Goal: Task Accomplishment & Management: Manage account settings

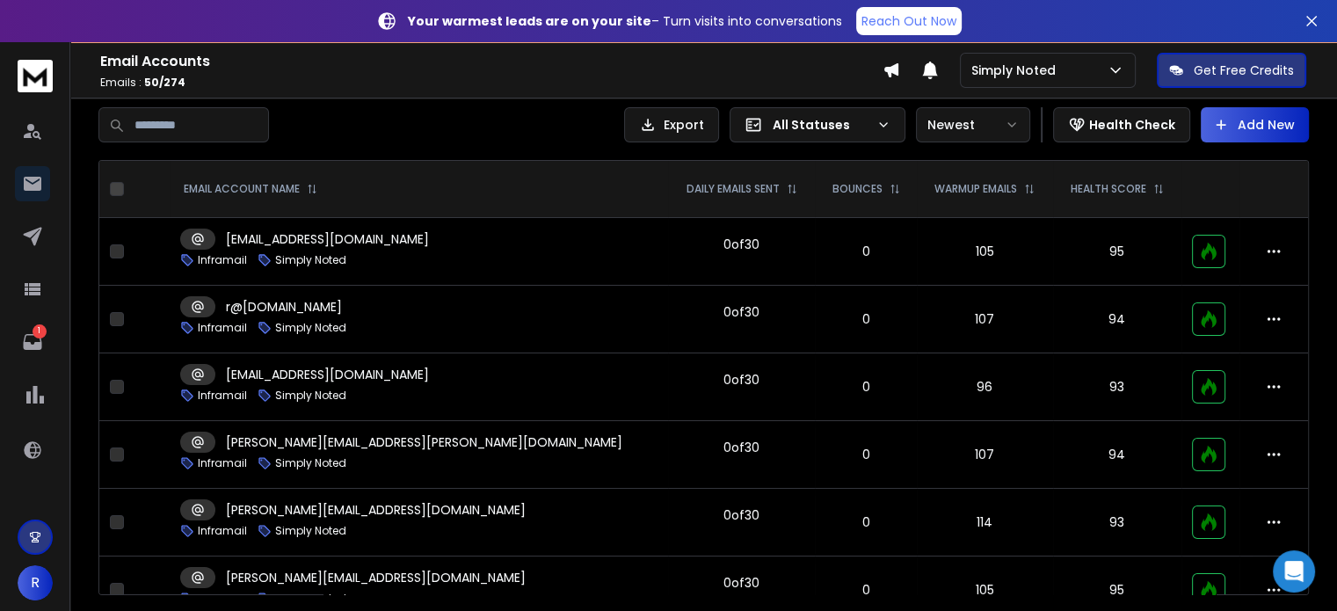
scroll to position [11, 0]
click at [32, 259] on div at bounding box center [35, 240] width 40 height 42
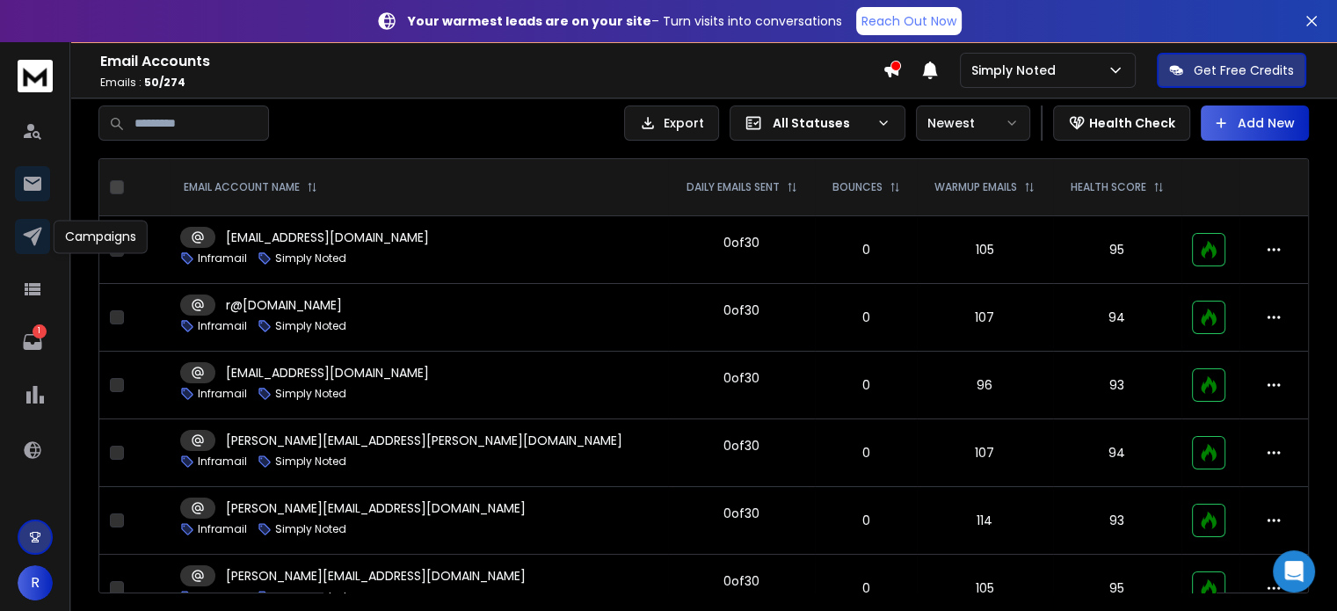
click at [37, 241] on icon at bounding box center [32, 236] width 21 height 21
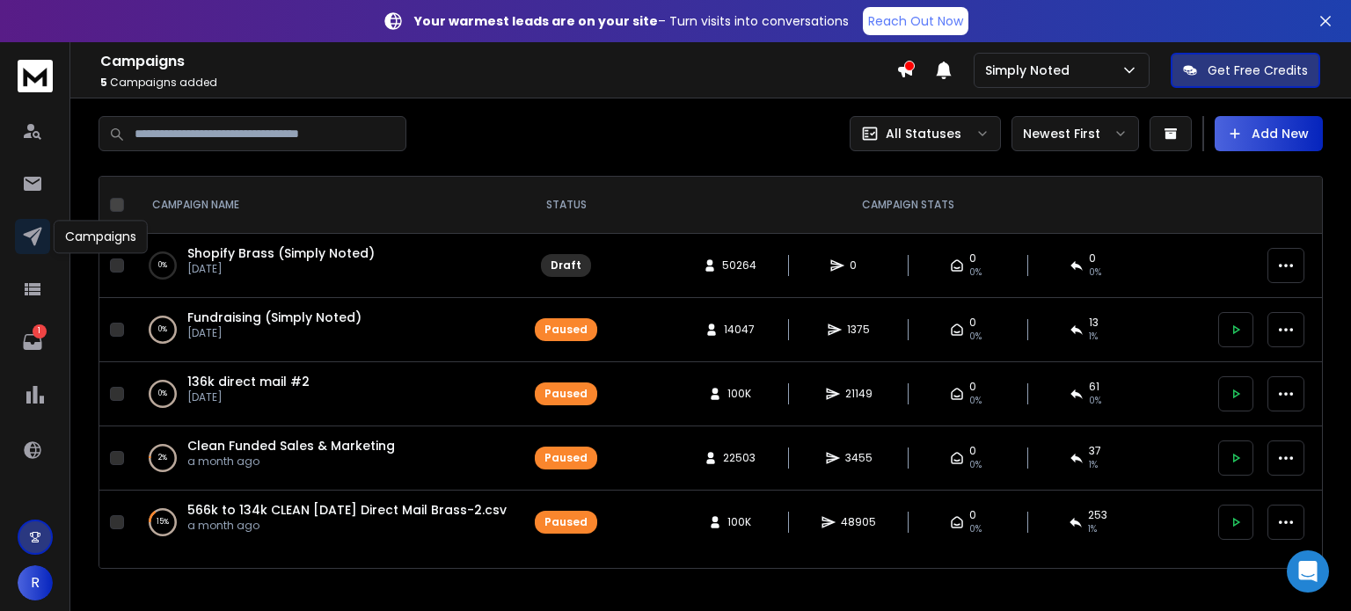
click at [359, 324] on div "0 % Fundraising (Simply Noted) [DATE]" at bounding box center [328, 330] width 358 height 42
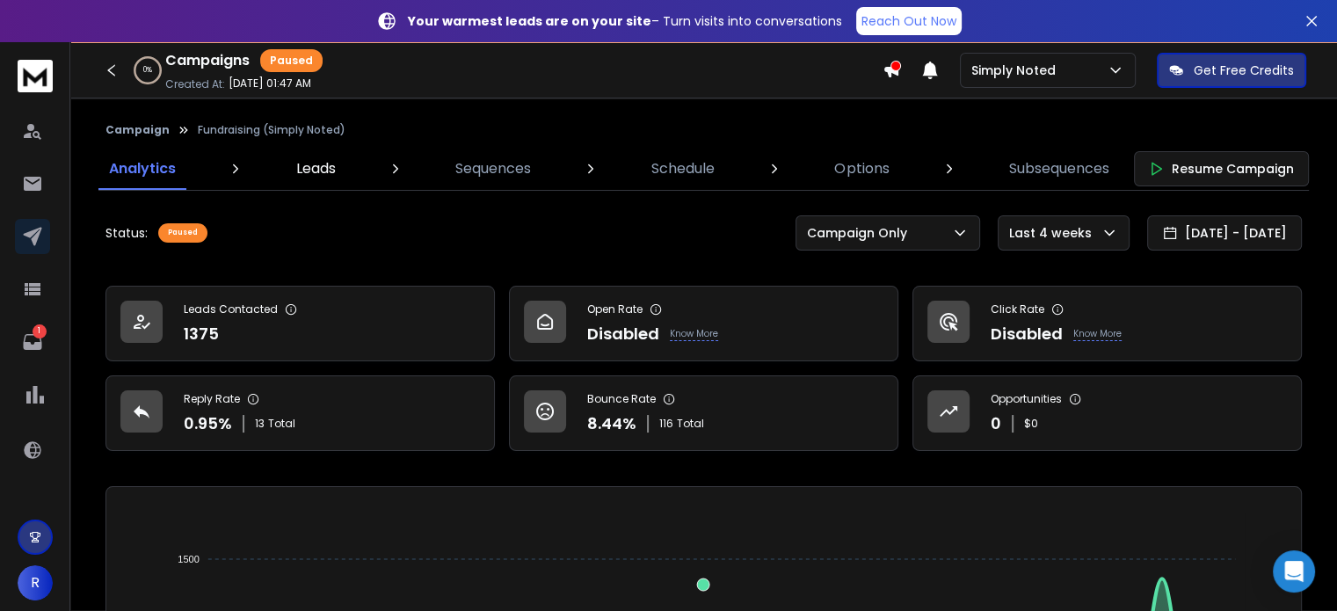
click at [339, 189] on link "Leads" at bounding box center [316, 169] width 61 height 42
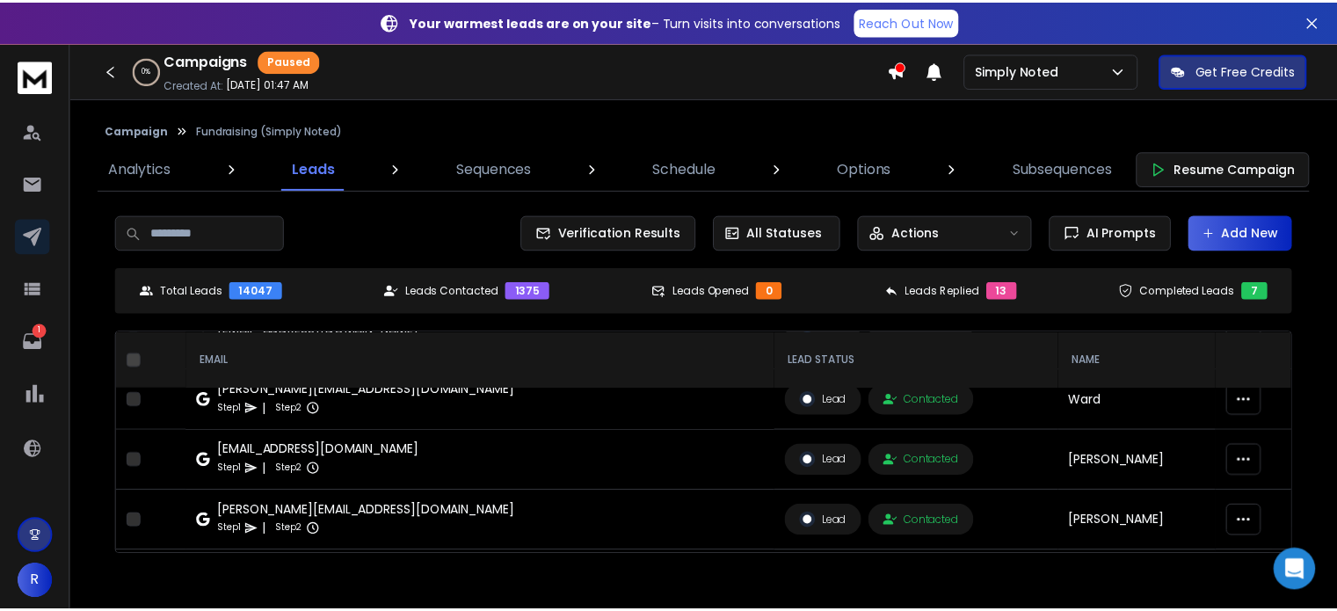
scroll to position [1231, 0]
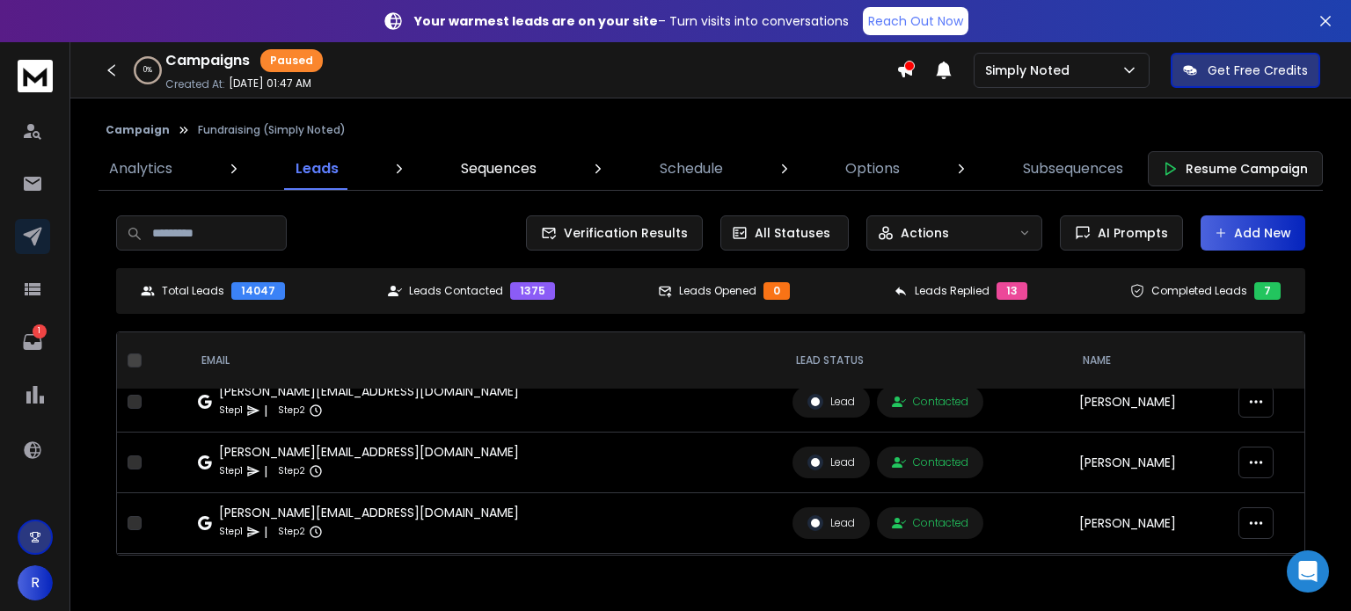
click at [523, 168] on p "Sequences" at bounding box center [499, 168] width 76 height 21
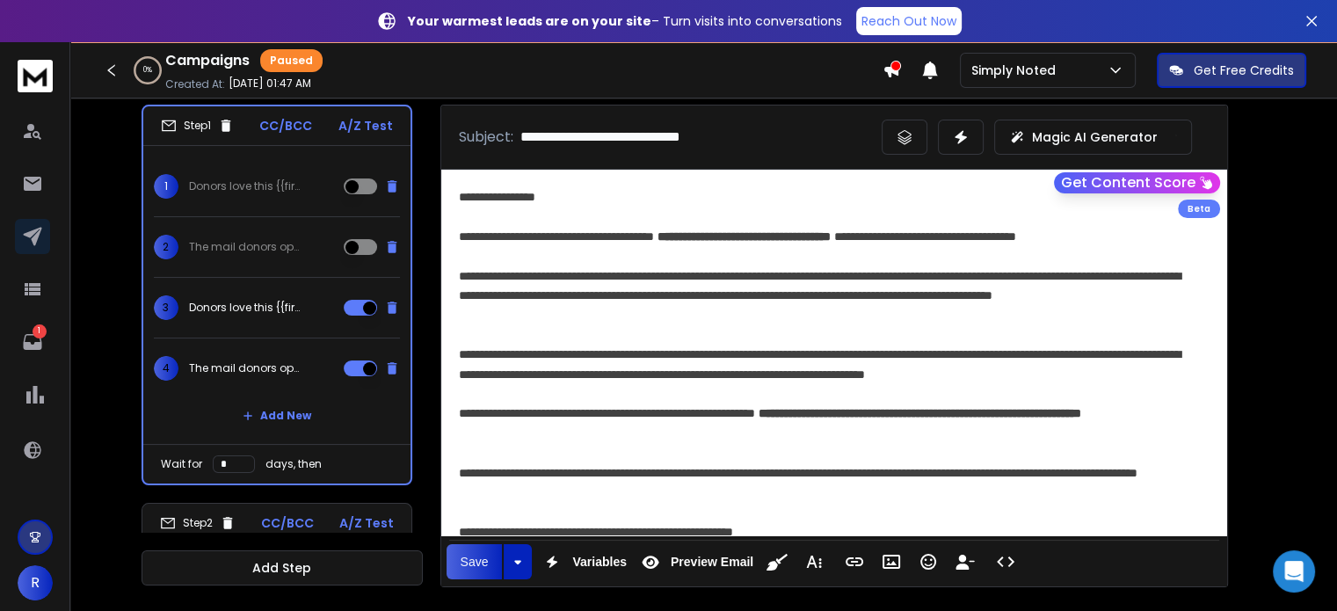
click at [226, 316] on div "3 Donors love this {{firstName}}" at bounding box center [228, 307] width 148 height 25
click at [236, 361] on p "The mail donors open" at bounding box center [245, 368] width 113 height 14
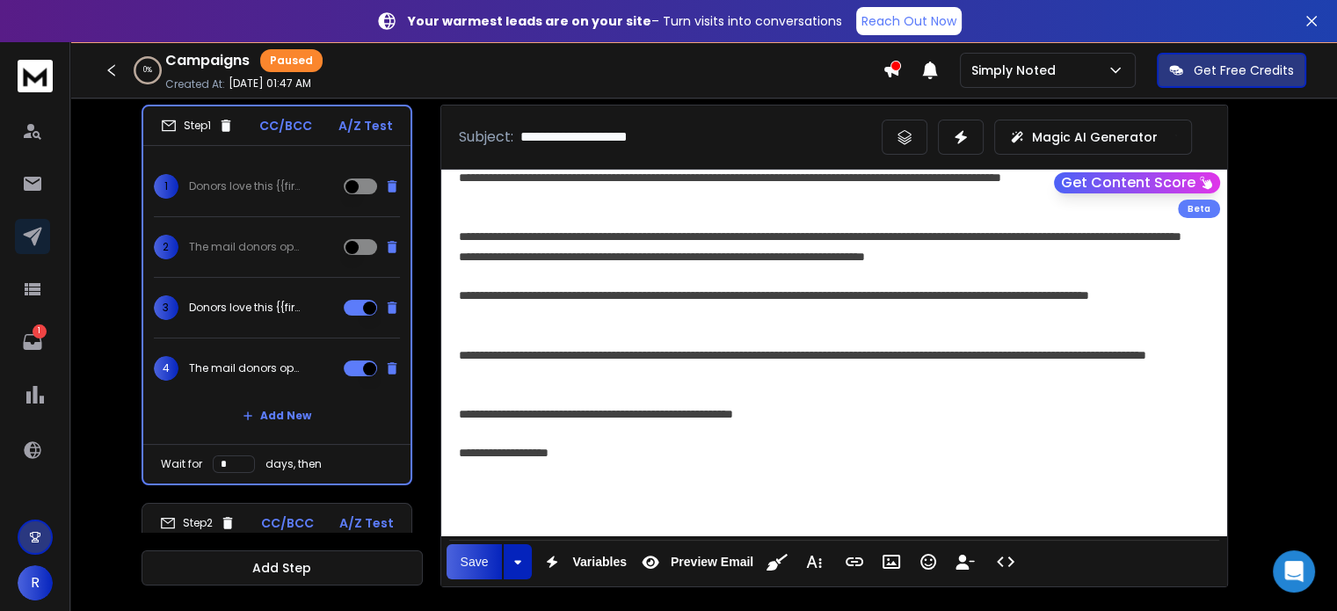
scroll to position [88, 0]
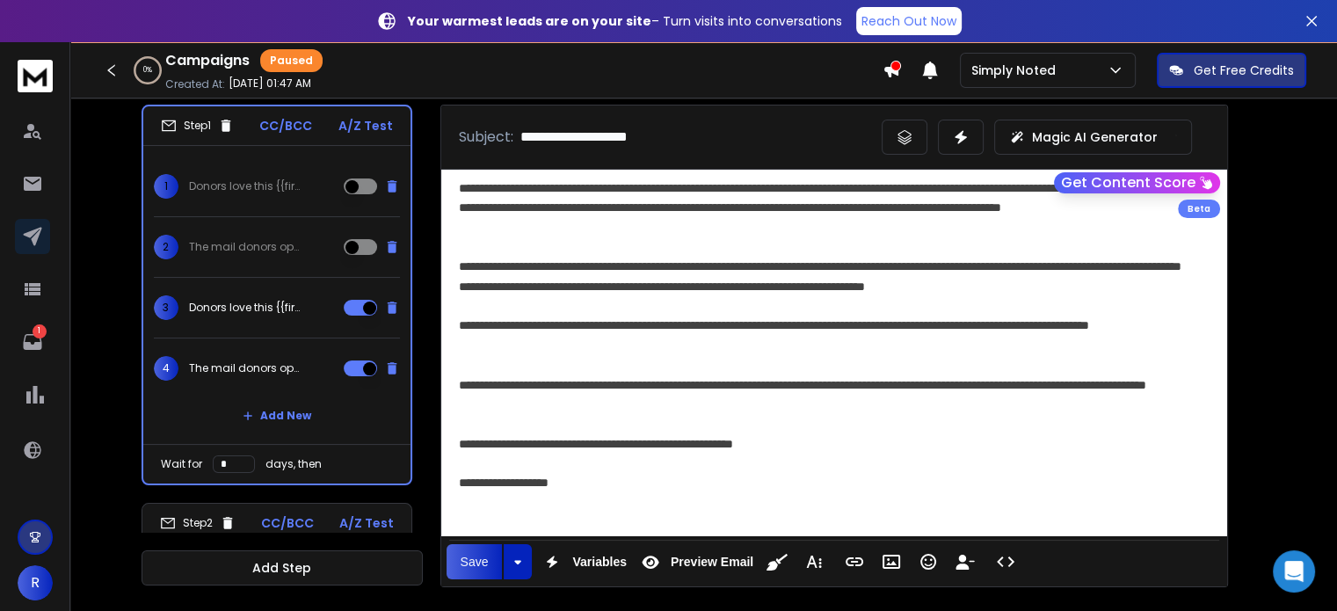
click at [270, 308] on p "Donors love this {{firstName}}" at bounding box center [245, 308] width 113 height 14
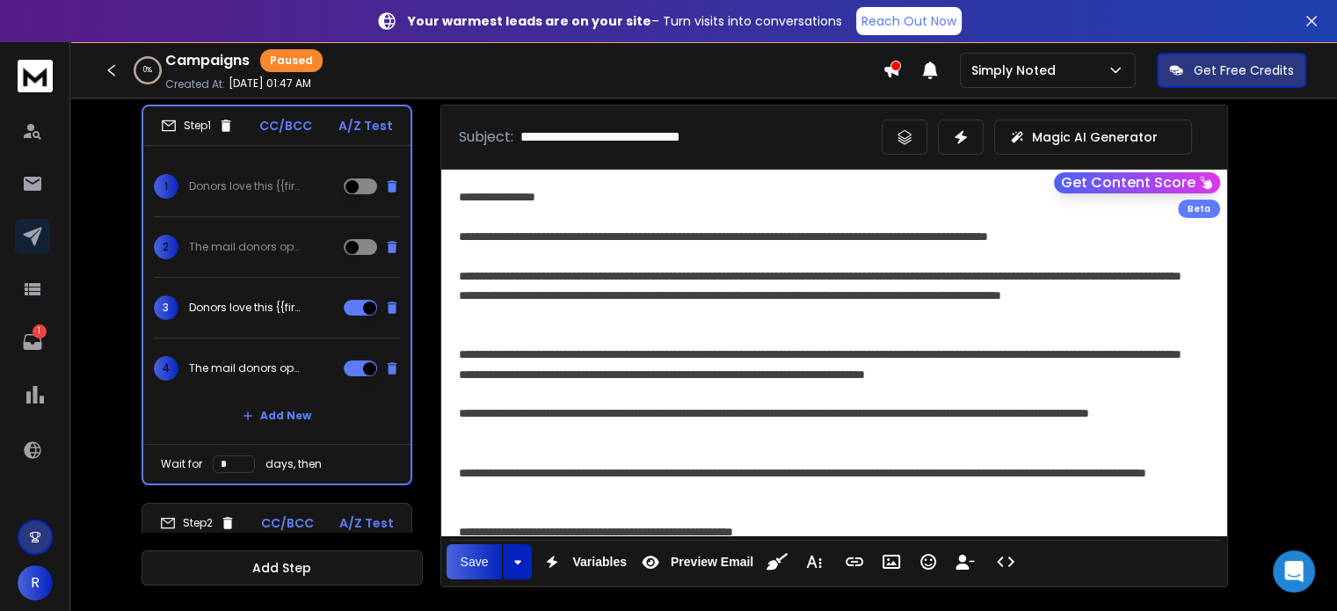
click at [263, 362] on p "The mail donors open" at bounding box center [245, 368] width 113 height 14
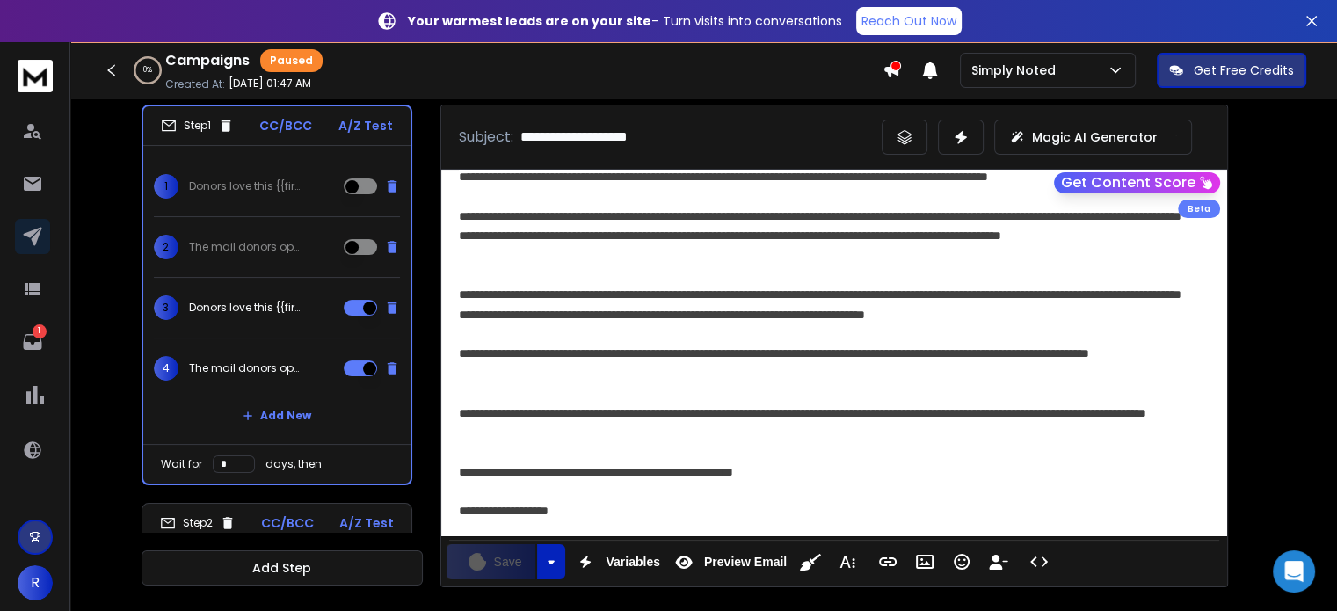
scroll to position [0, 0]
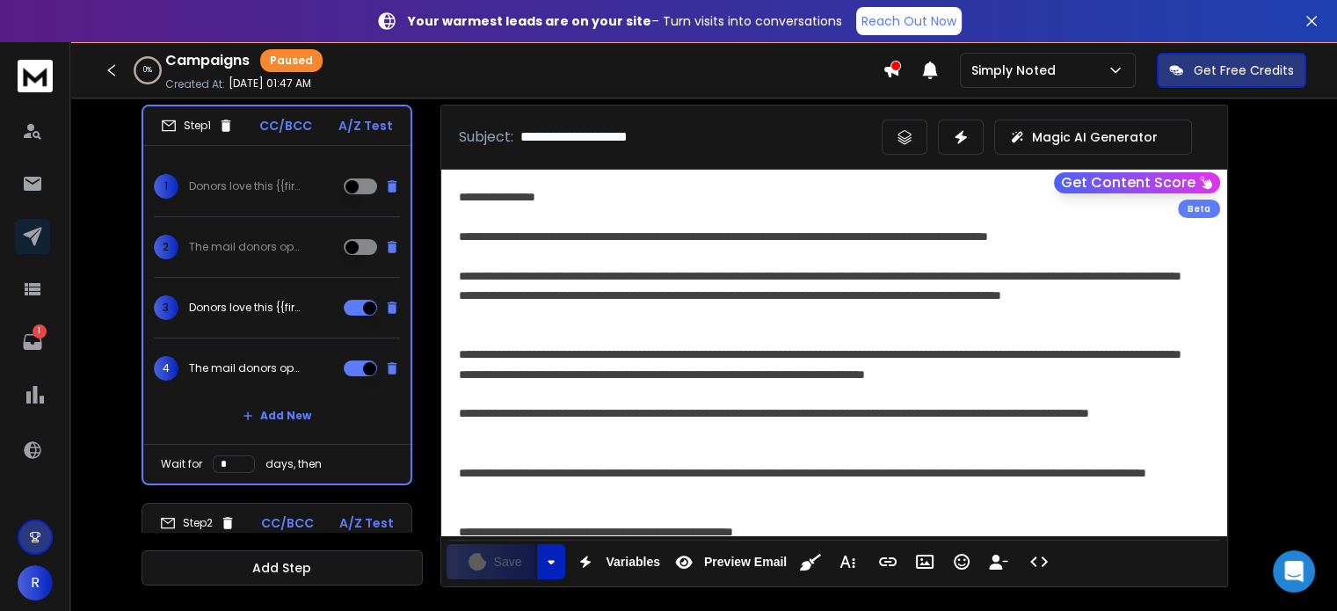
click at [293, 356] on div "4 The mail donors open" at bounding box center [228, 368] width 148 height 25
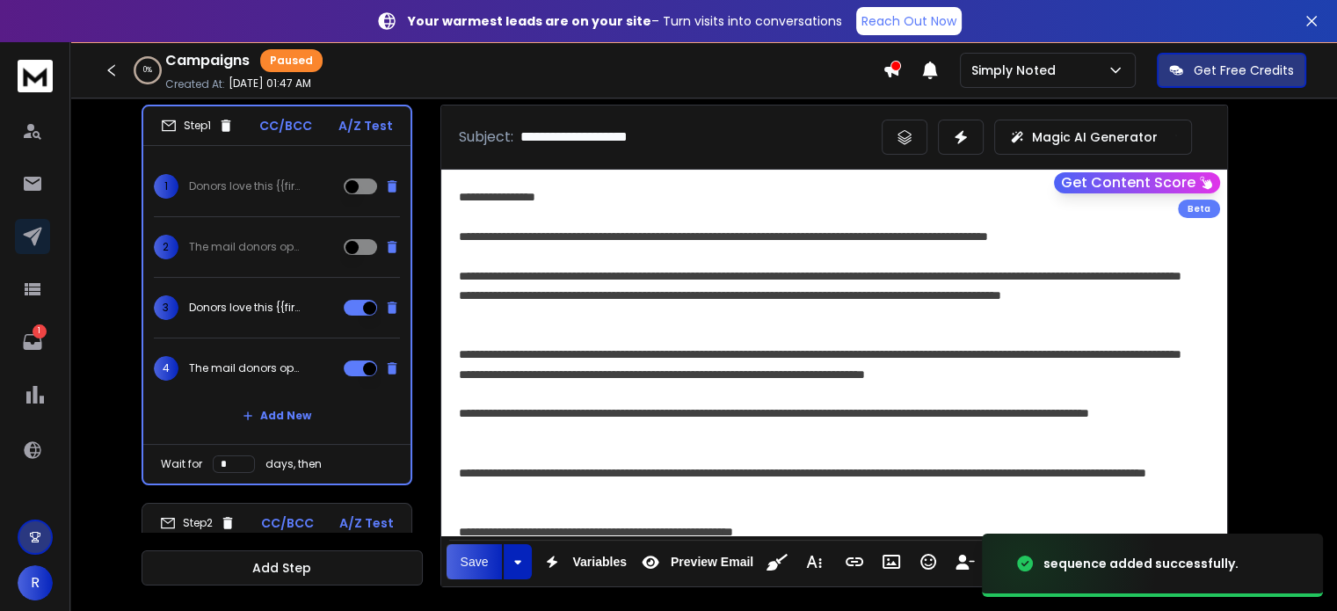
click at [281, 361] on p "The mail donors open" at bounding box center [245, 368] width 113 height 14
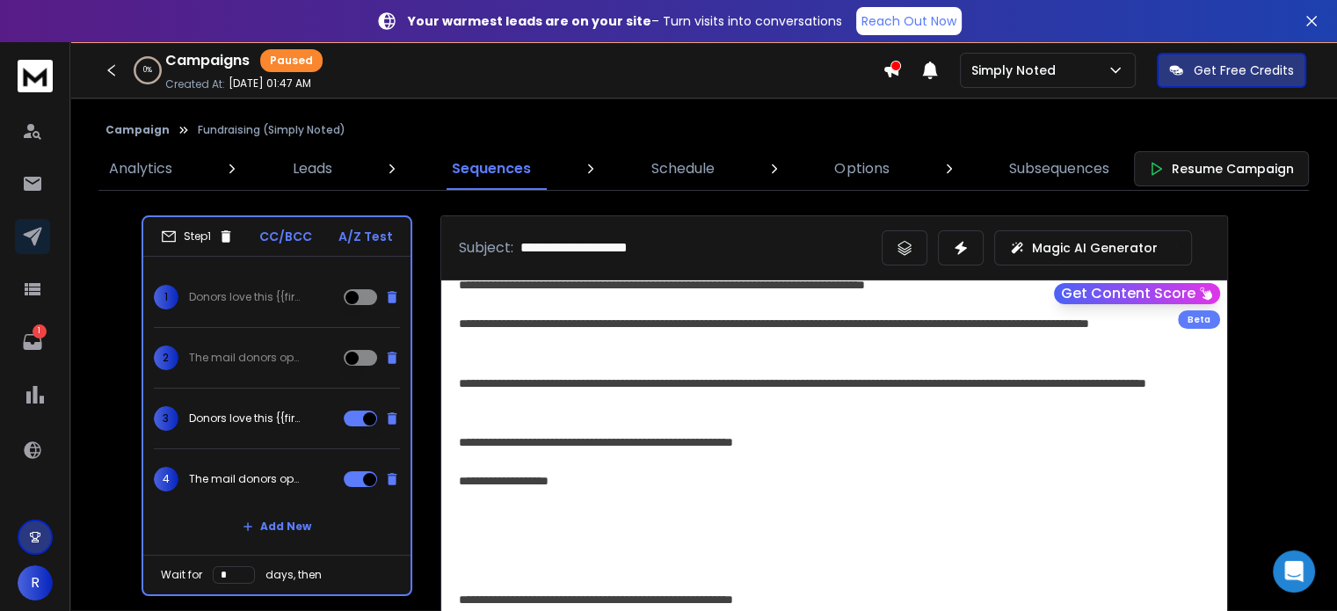
click at [210, 419] on p "Donors love this {{firstName}}" at bounding box center [245, 419] width 113 height 14
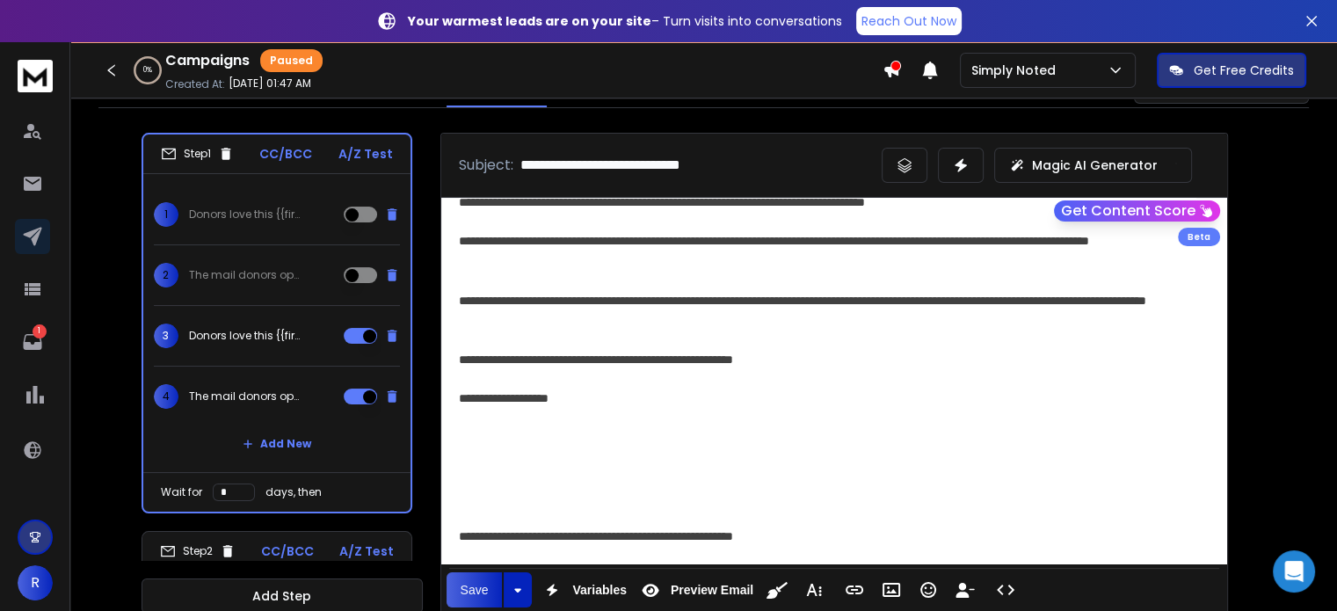
scroll to position [111, 0]
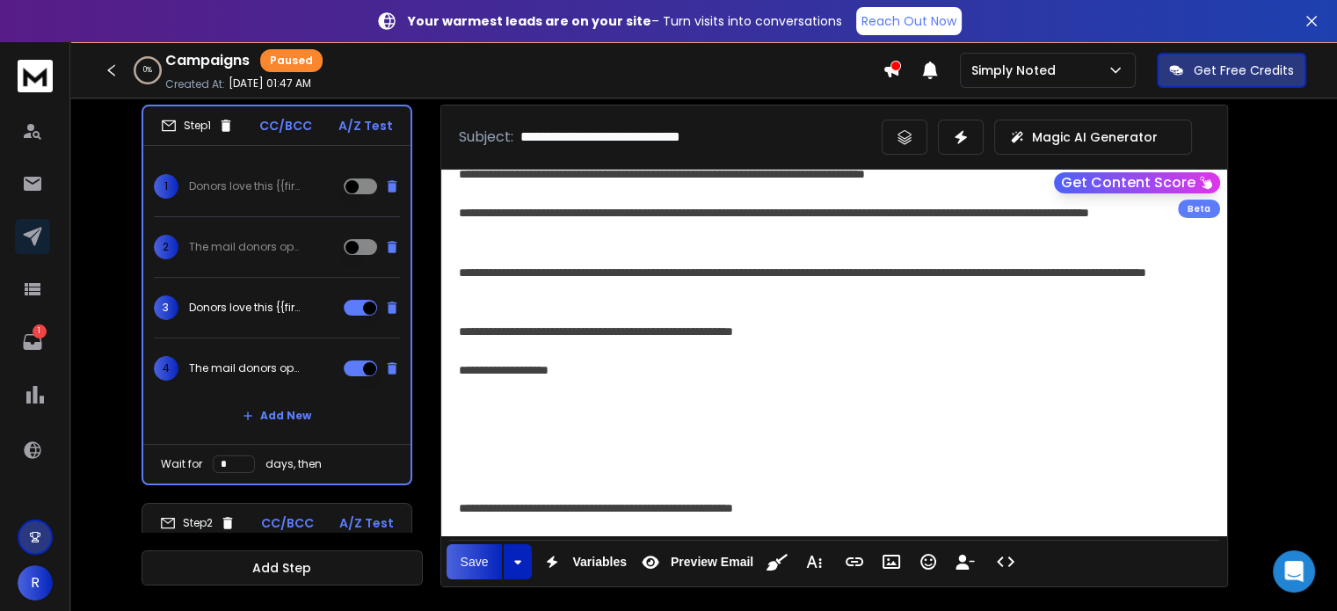
click at [243, 307] on p "Donors love this {{firstName}}" at bounding box center [245, 308] width 113 height 14
click at [246, 378] on div "4 The mail donors open" at bounding box center [228, 368] width 148 height 25
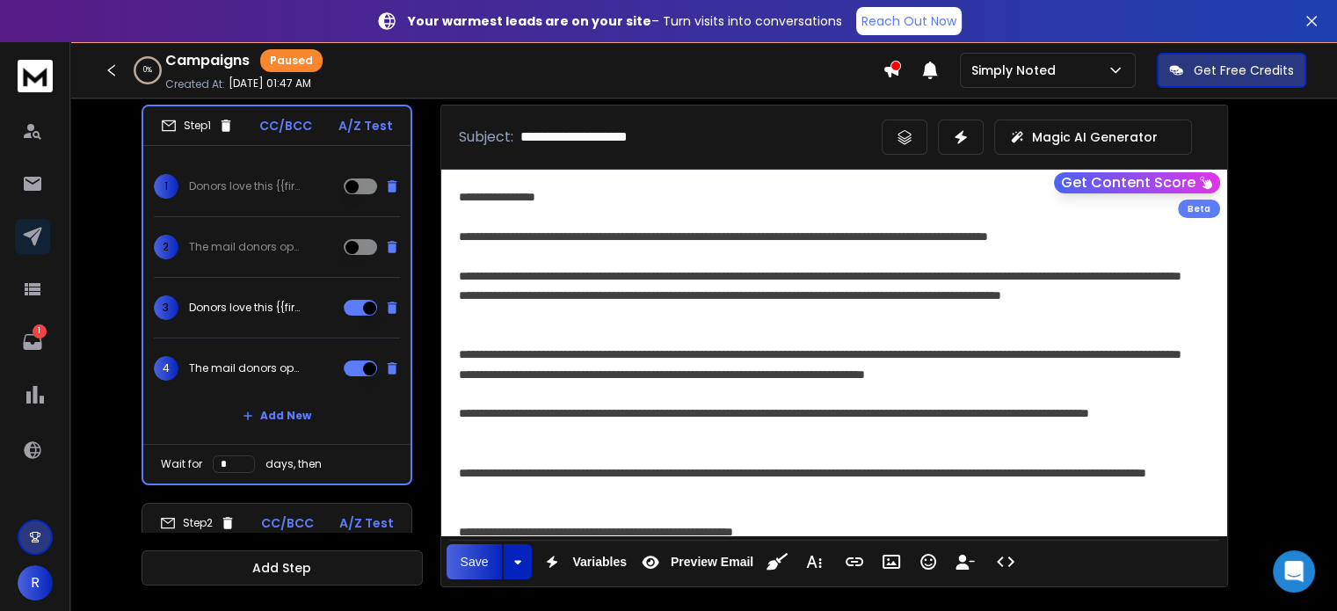
click at [216, 316] on div "3 Donors love this {{firstName}}" at bounding box center [228, 307] width 148 height 25
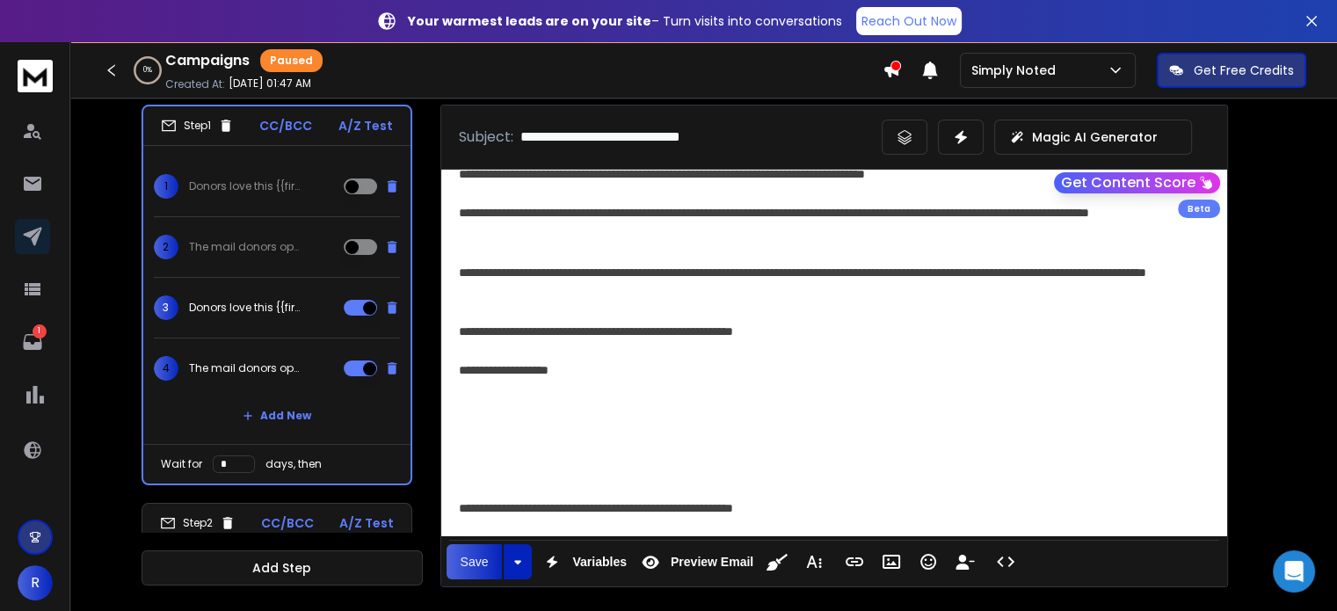
scroll to position [113, 0]
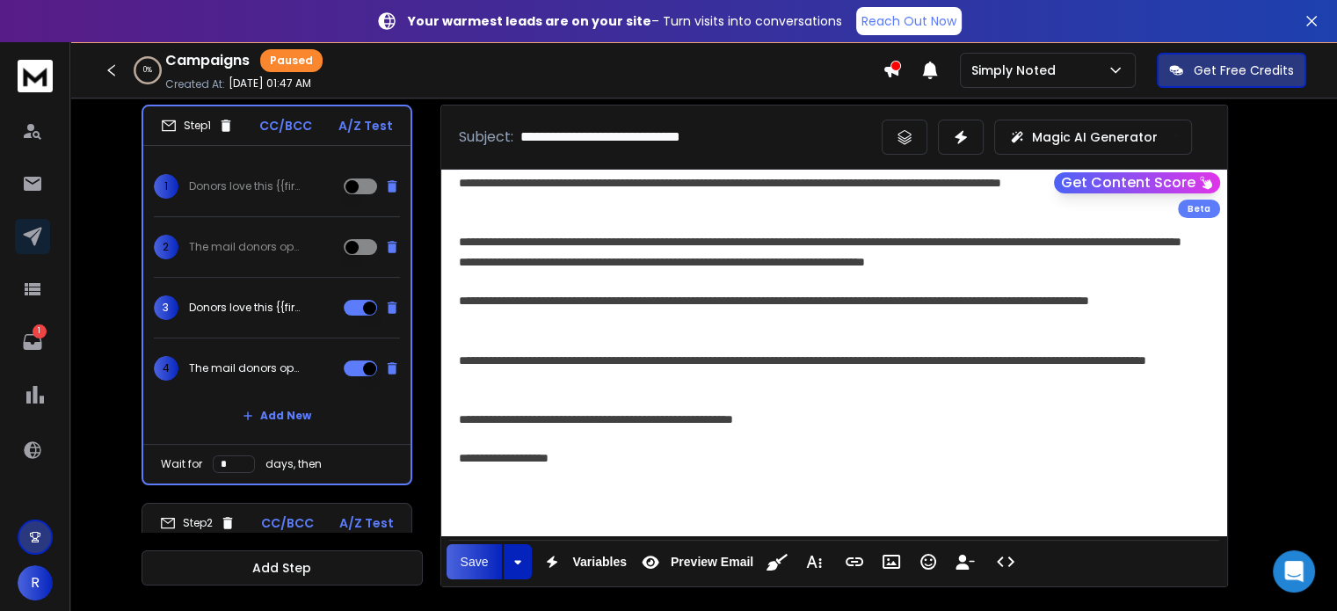
click at [222, 302] on p "Donors love this {{firstName}}" at bounding box center [245, 308] width 113 height 14
click at [232, 364] on p "The mail donors open" at bounding box center [245, 368] width 113 height 14
type input "**********"
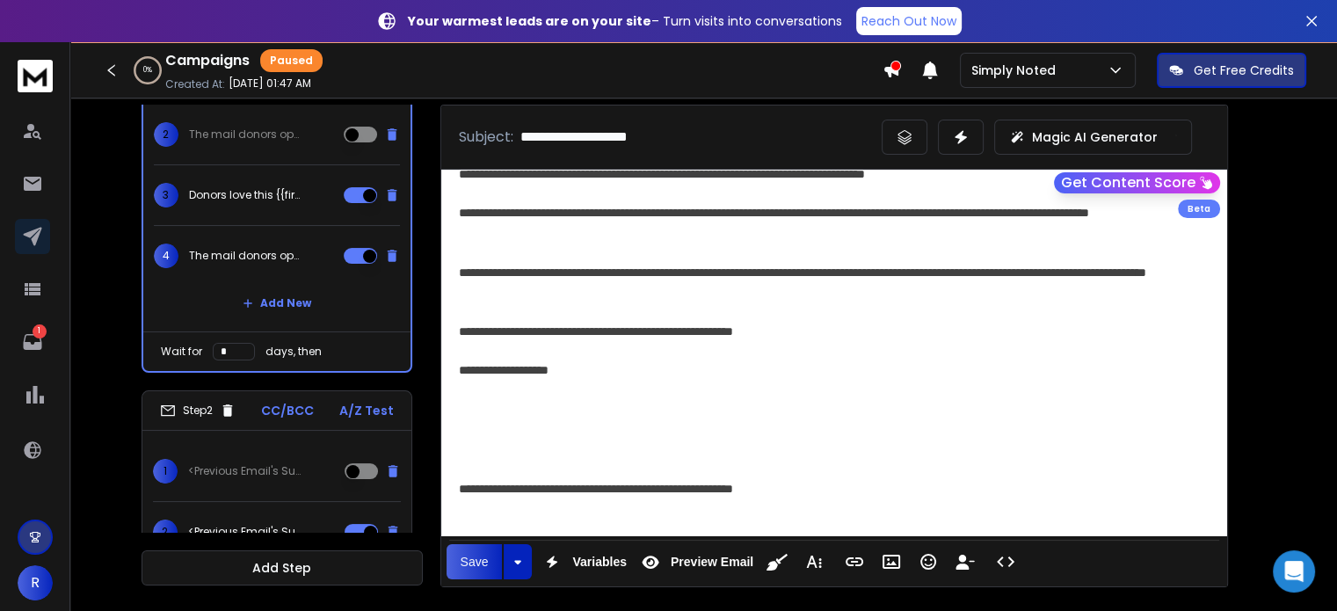
scroll to position [186, 0]
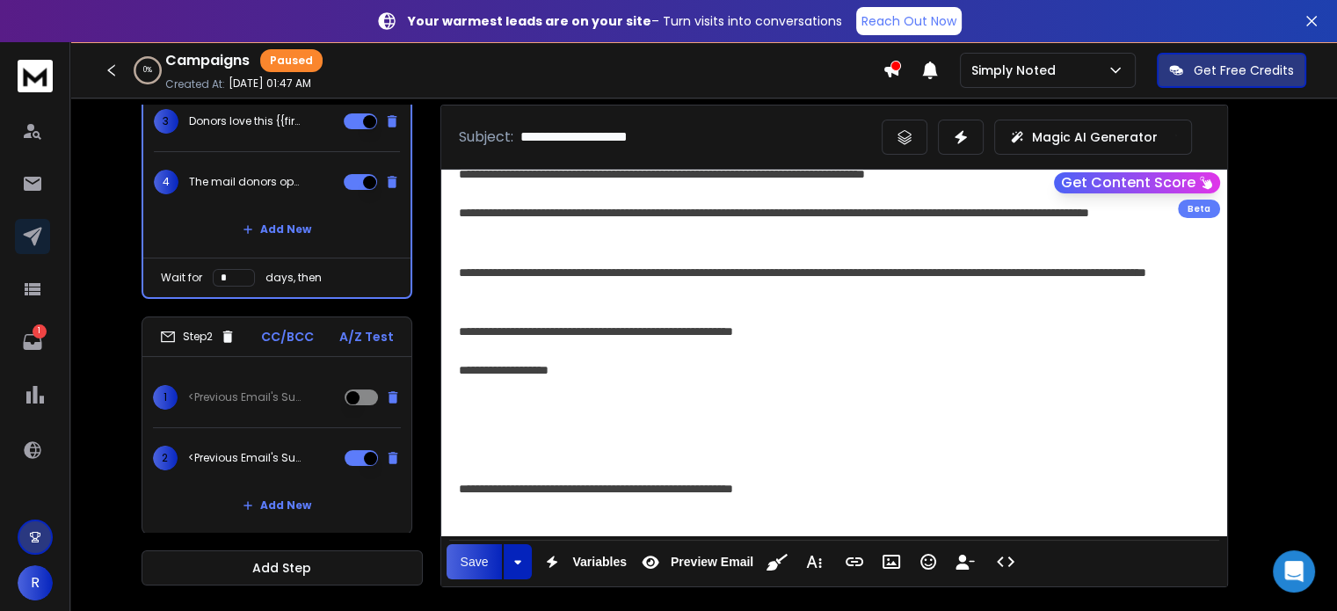
click at [215, 455] on p "<Previous Email's Subject>" at bounding box center [244, 458] width 113 height 14
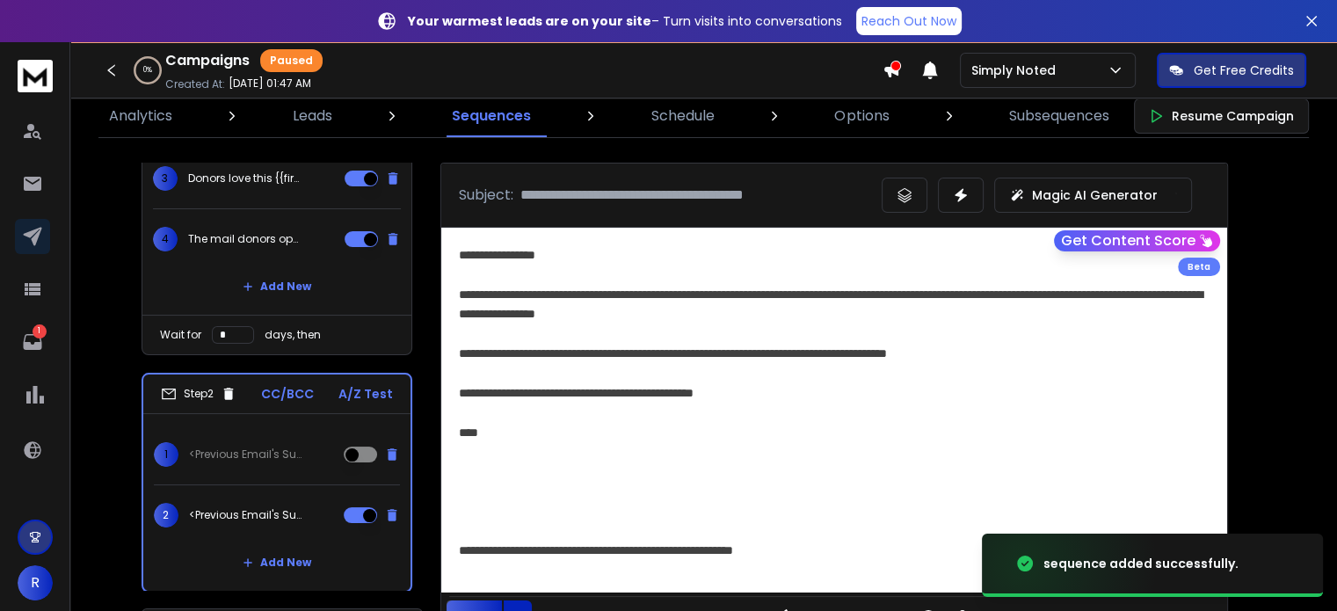
scroll to position [0, 0]
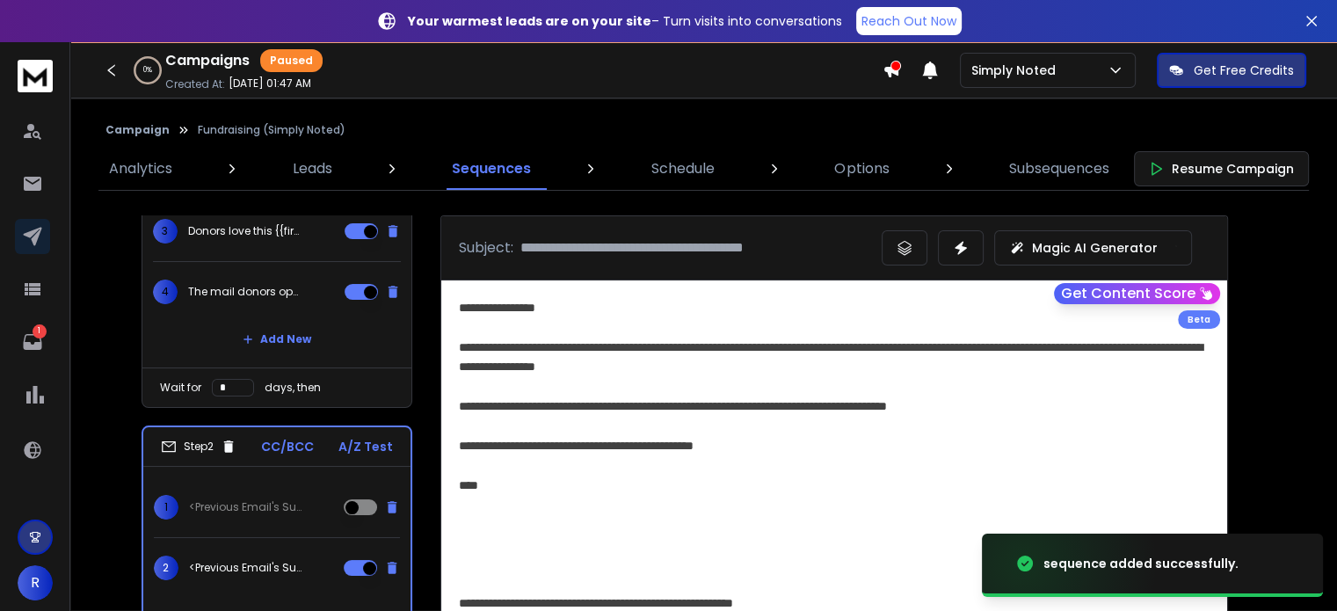
click at [212, 281] on div "4 The mail donors open" at bounding box center [227, 292] width 148 height 25
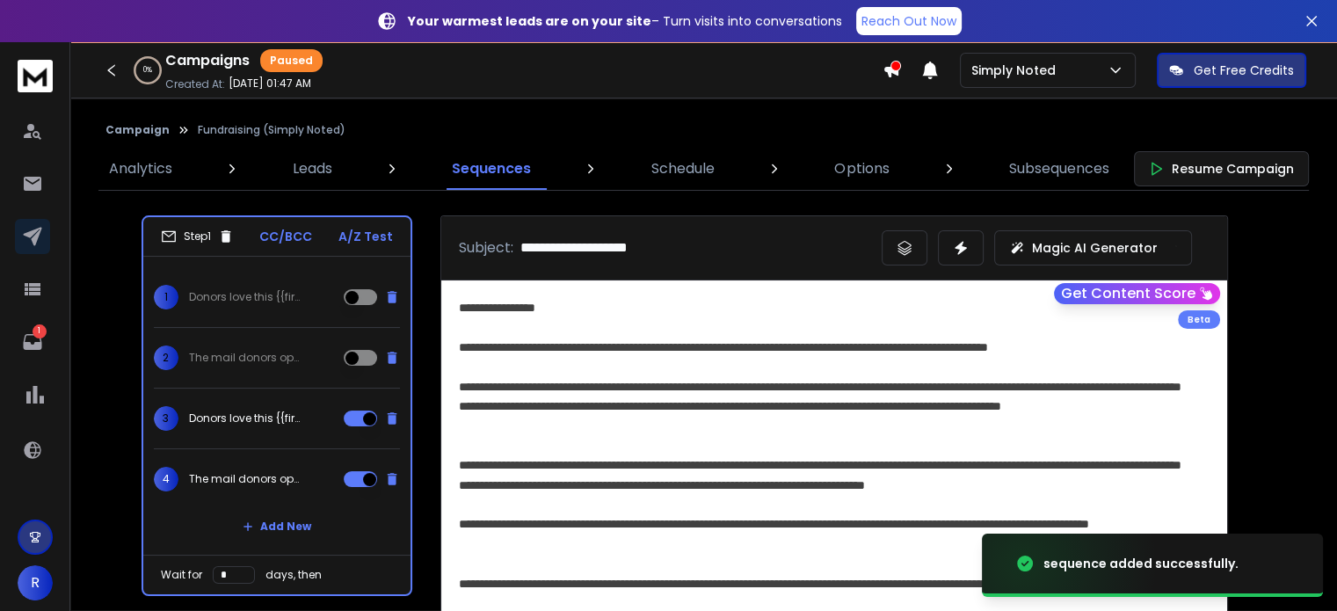
click at [267, 408] on div "3 Donors love this {{firstName}}" at bounding box center [228, 418] width 148 height 25
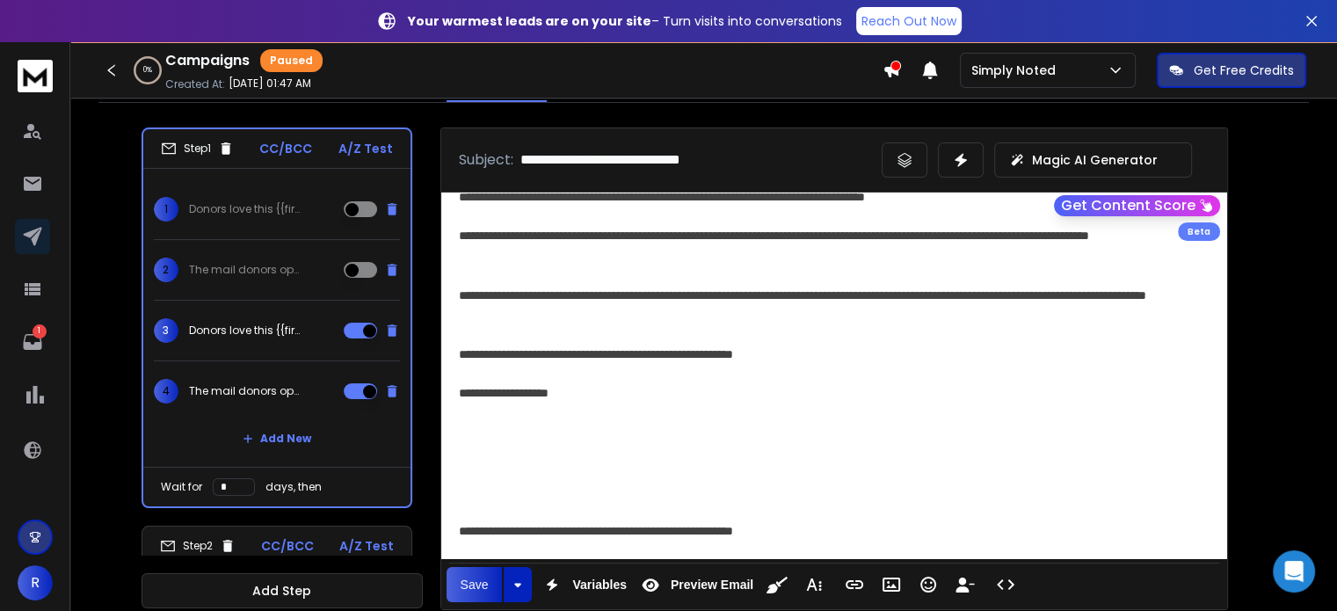
click at [275, 345] on div "3 Donors love this {{firstName}}" at bounding box center [277, 331] width 246 height 61
click at [264, 321] on div "3 Donors love this {{firstName}}" at bounding box center [228, 330] width 148 height 25
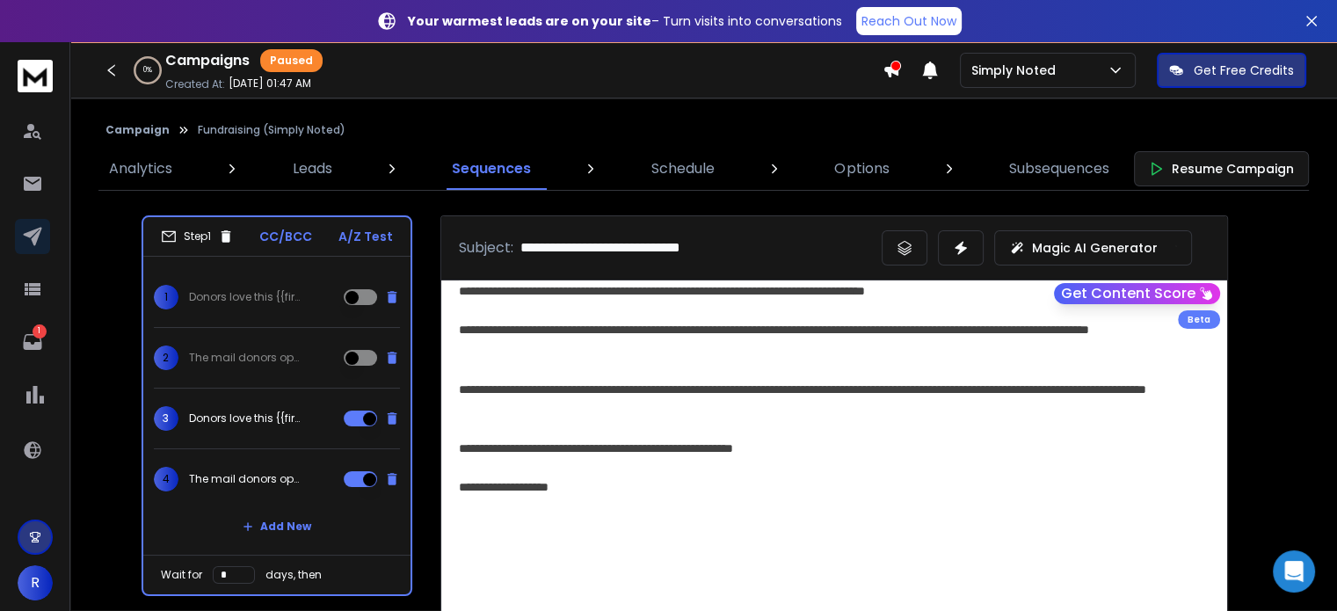
scroll to position [200, 0]
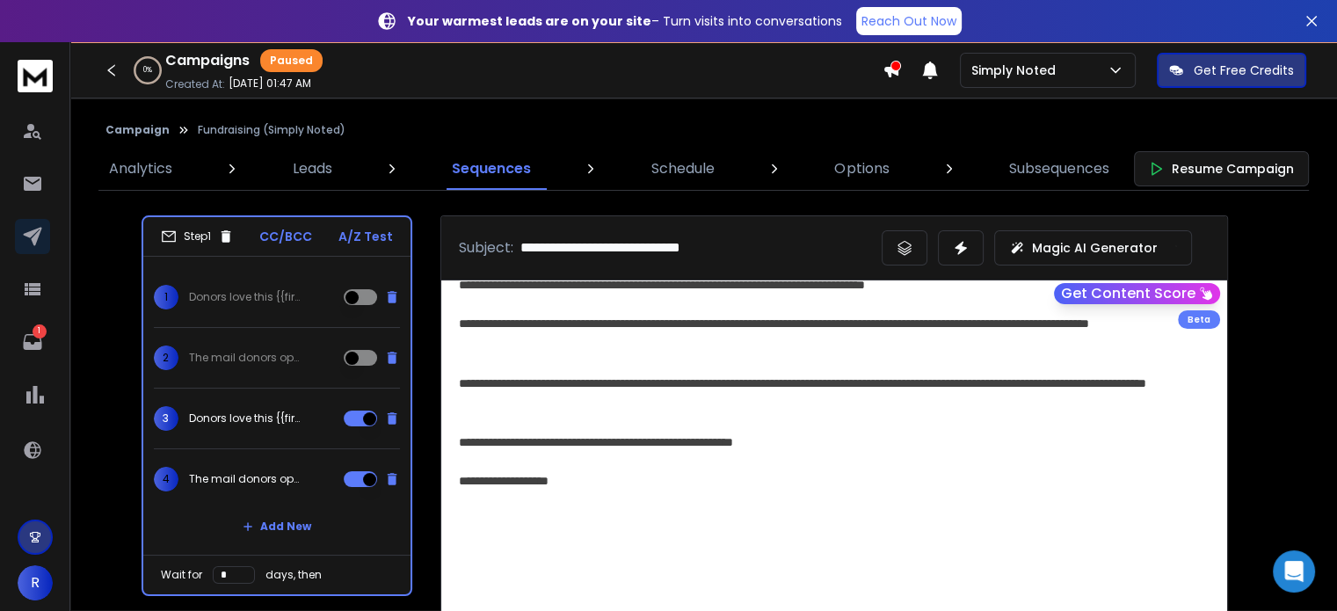
click at [238, 481] on p "The mail donors open" at bounding box center [245, 479] width 113 height 14
type input "**********"
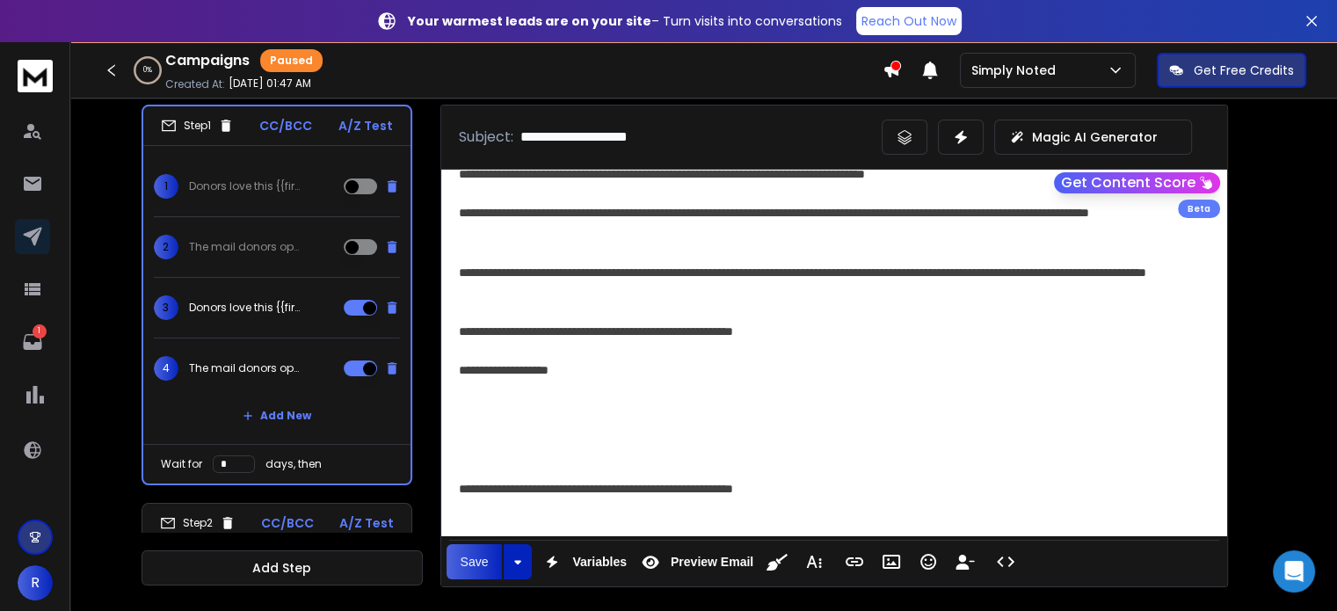
scroll to position [186, 0]
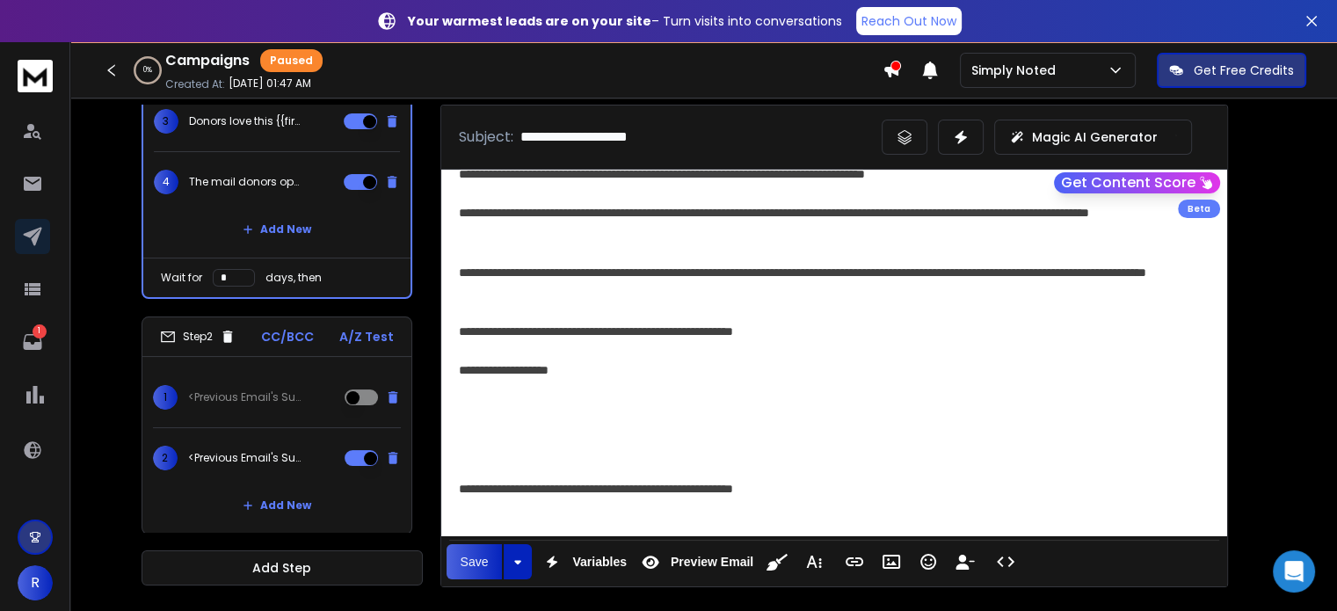
click at [251, 442] on div "2 <Previous Email's Subject>" at bounding box center [277, 458] width 248 height 60
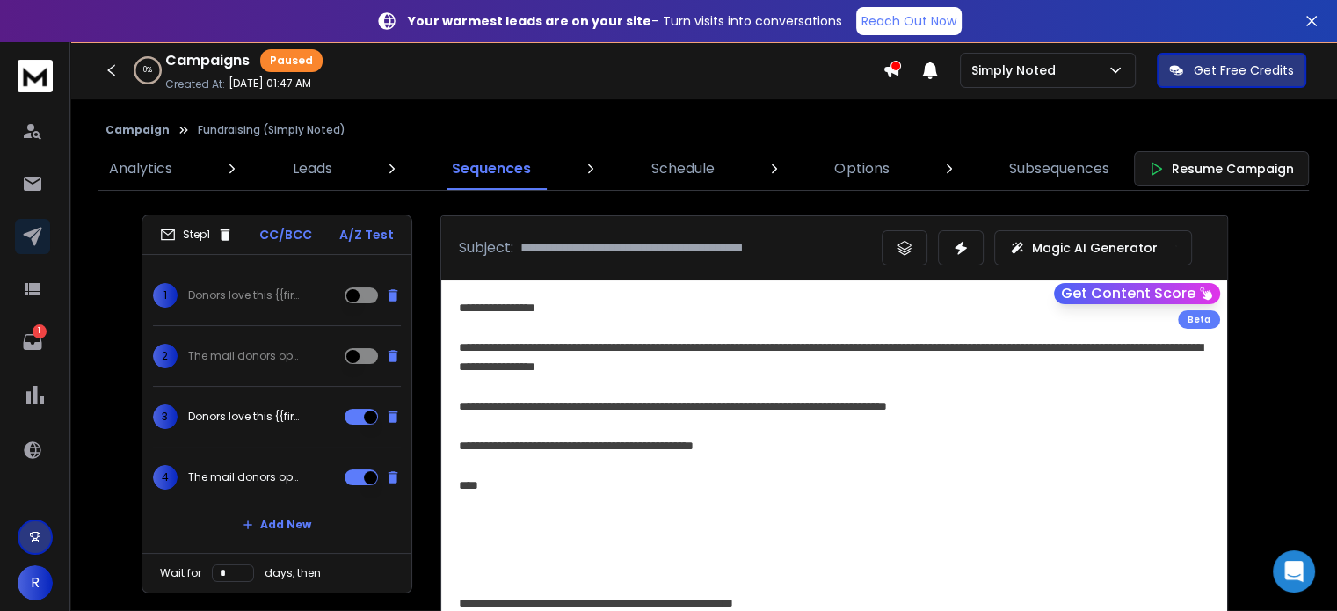
scroll to position [0, 0]
click at [229, 467] on div "4 The mail donors open" at bounding box center [227, 478] width 148 height 25
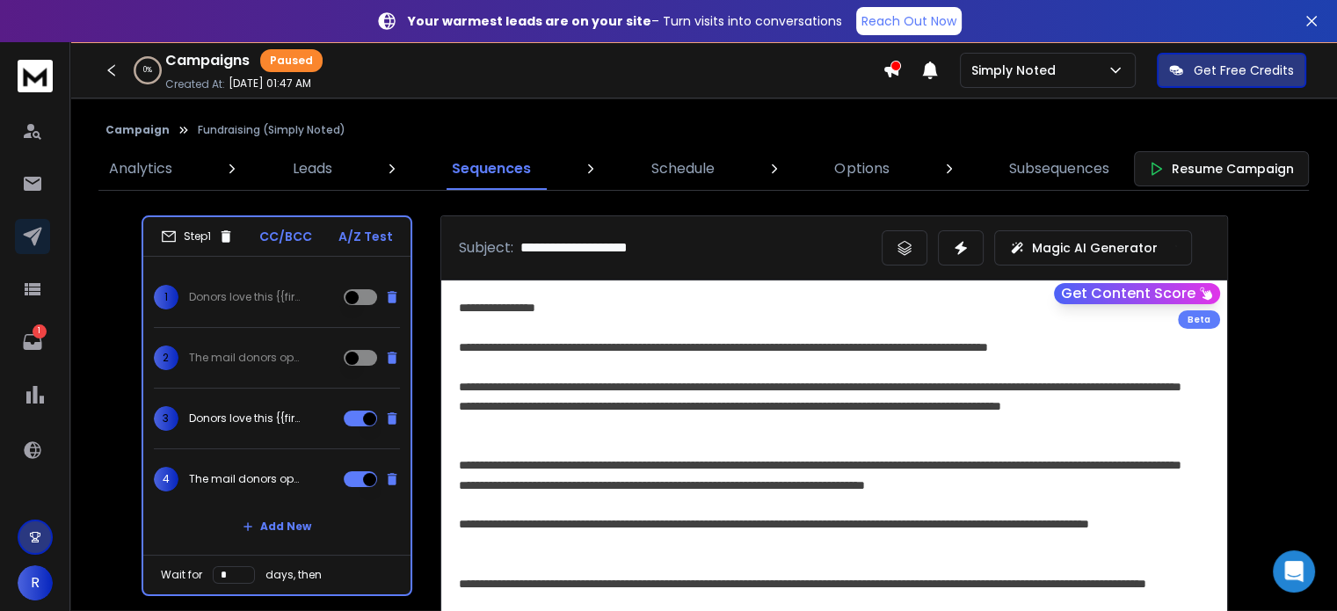
click at [239, 426] on div "3 Donors love this {{firstName}}" at bounding box center [228, 418] width 148 height 25
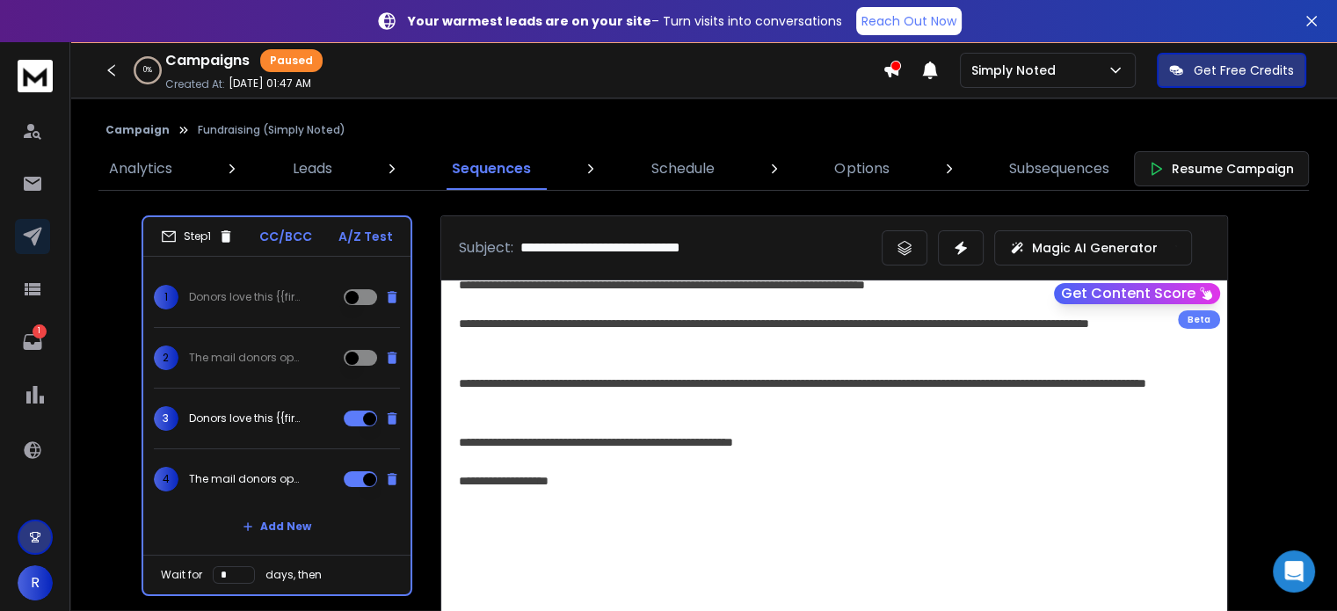
click at [269, 463] on div "4 The mail donors open" at bounding box center [277, 479] width 246 height 60
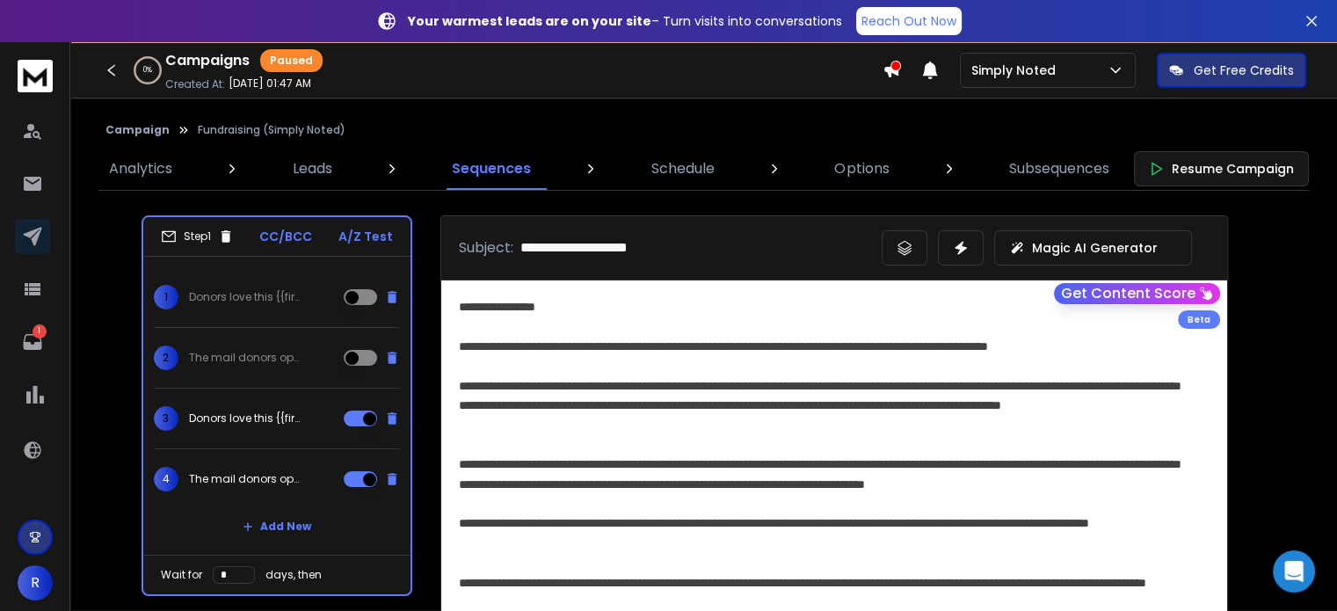
scroll to position [0, 0]
click at [218, 412] on p "Donors love this {{firstName}}" at bounding box center [245, 419] width 113 height 14
click at [225, 477] on p "The mail donors open" at bounding box center [245, 479] width 113 height 14
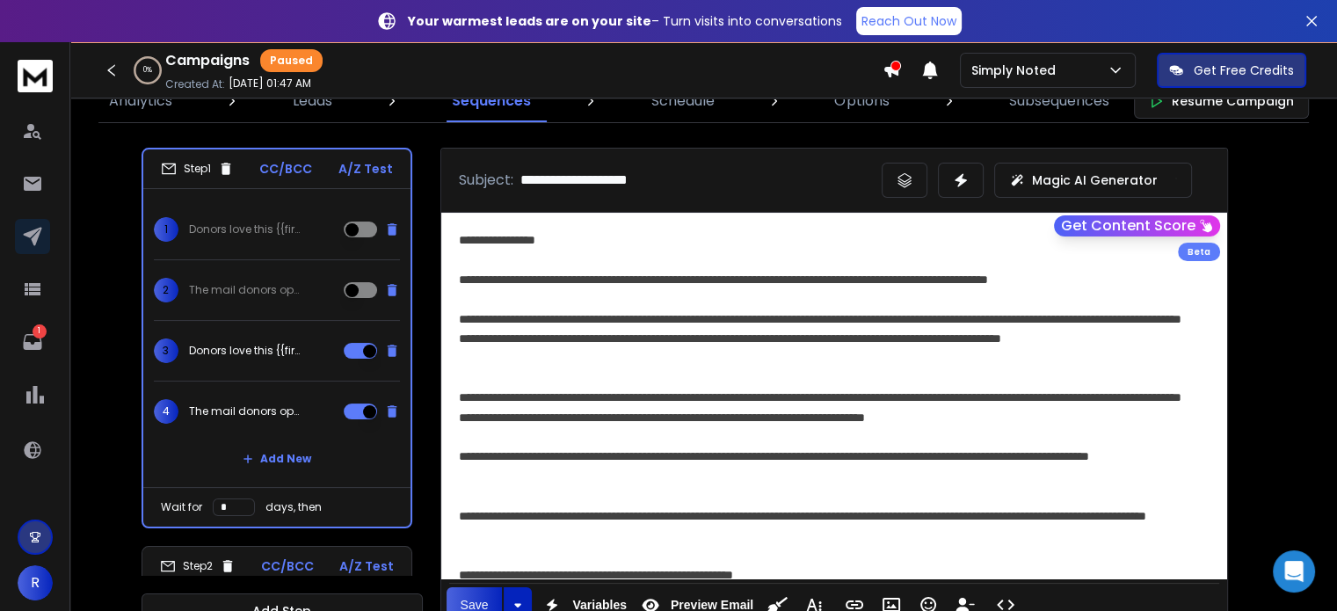
scroll to position [1, 0]
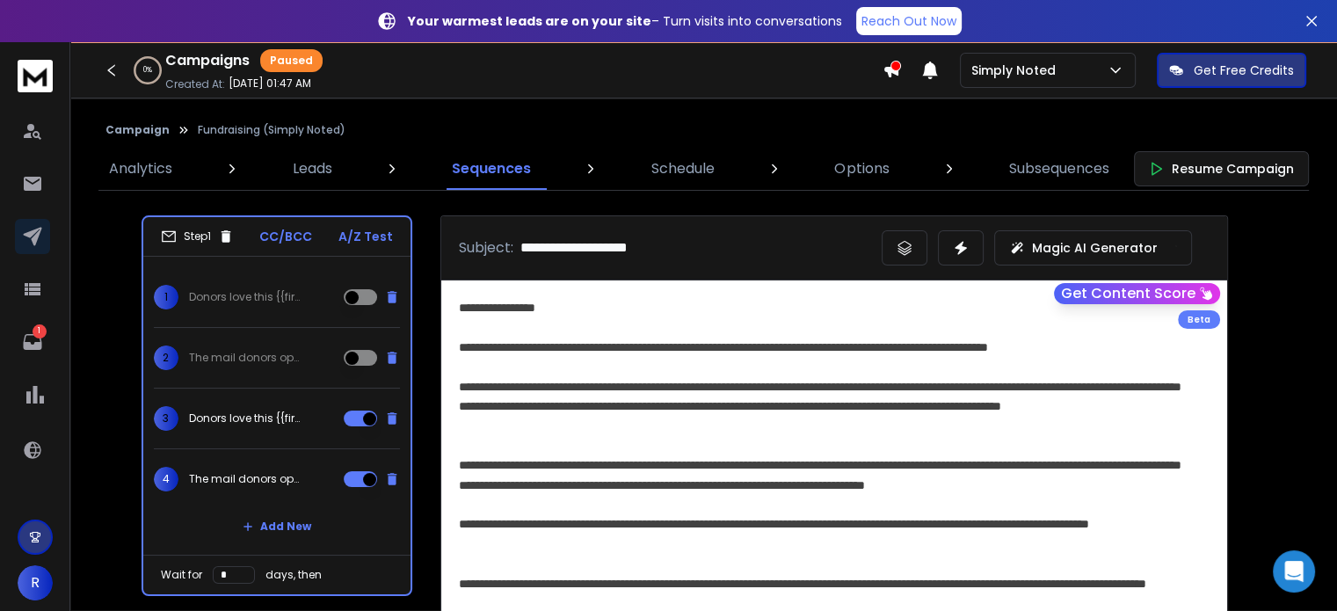
click at [241, 422] on p "Donors love this {{firstName}}" at bounding box center [245, 419] width 113 height 14
click at [247, 467] on div "4 The mail donors open" at bounding box center [228, 479] width 148 height 25
type input "**********"
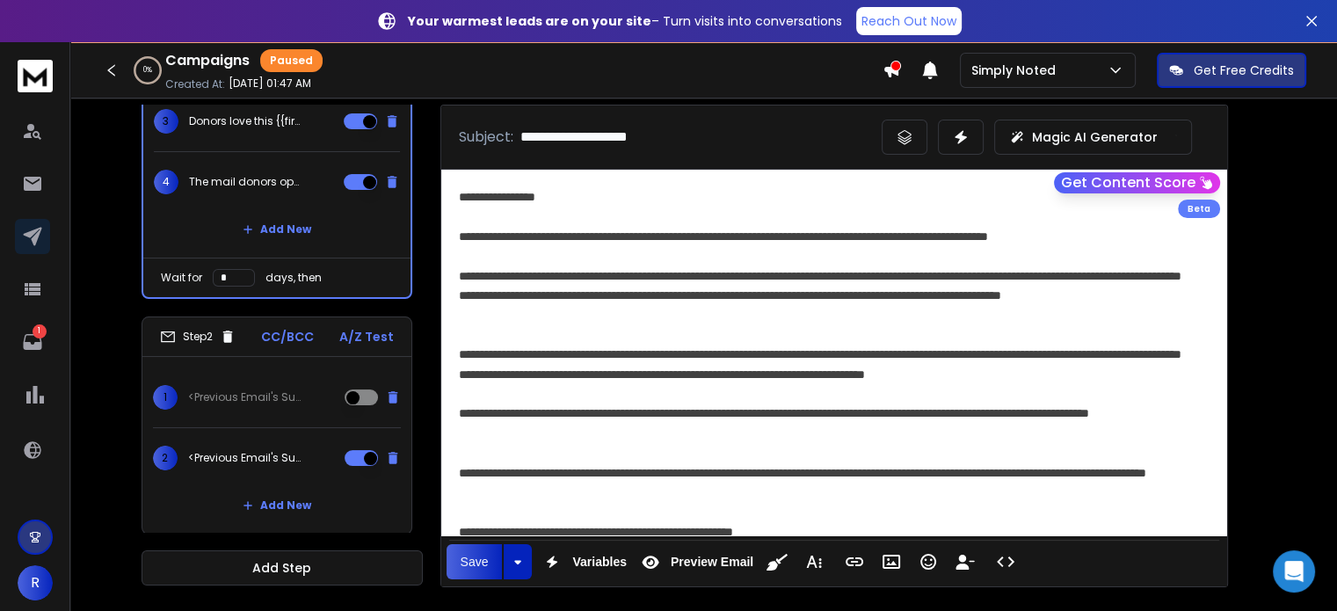
click at [238, 463] on div "2 <Previous Email's Subject>" at bounding box center [227, 458] width 148 height 25
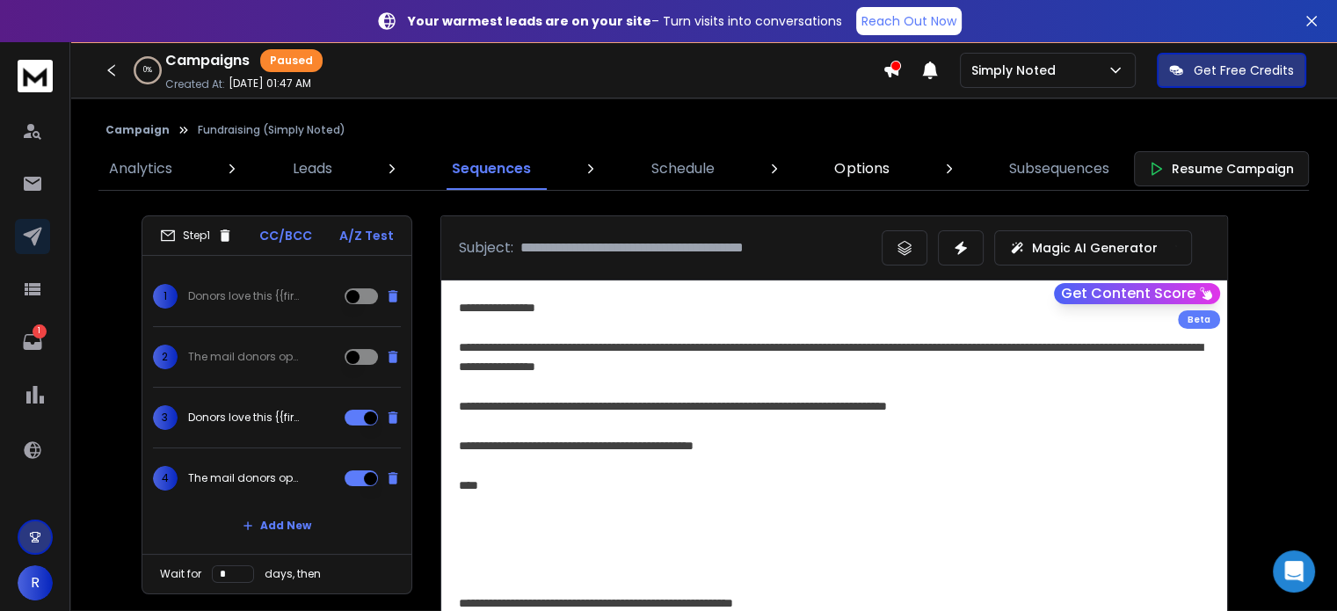
click at [857, 161] on p "Options" at bounding box center [861, 168] width 55 height 21
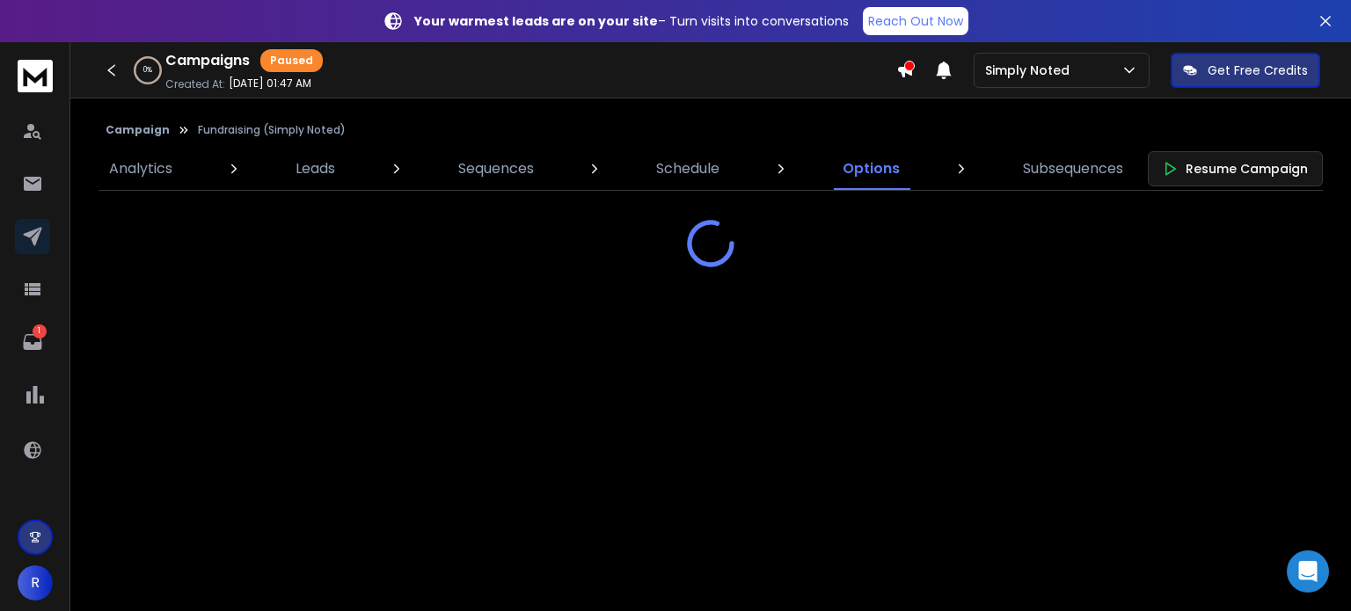
select select "**********"
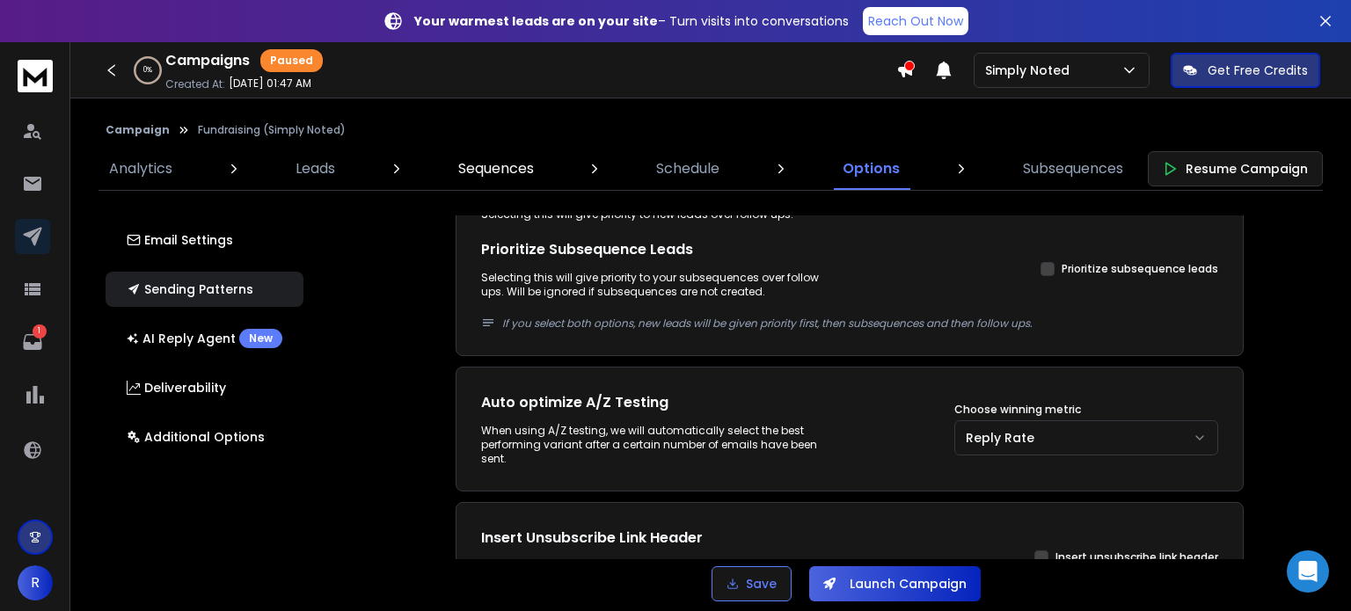
click at [505, 163] on p "Sequences" at bounding box center [496, 168] width 76 height 21
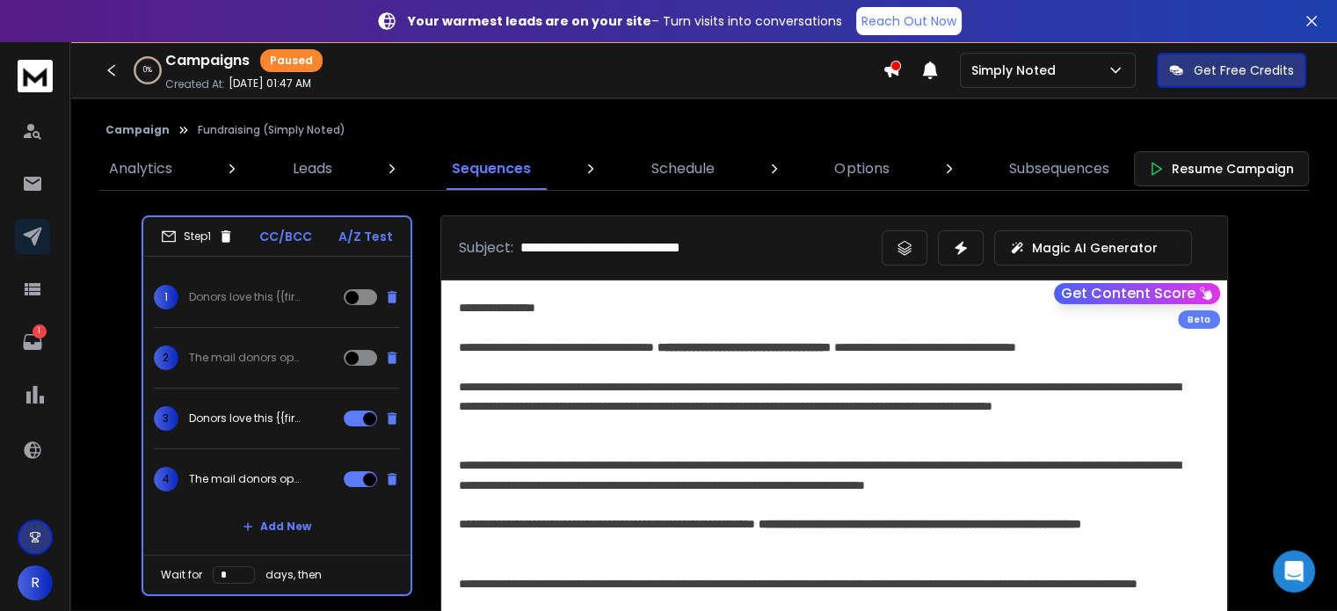
click at [220, 468] on div "4 The mail donors open" at bounding box center [228, 479] width 148 height 25
click at [591, 372] on div at bounding box center [834, 366] width 751 height 19
click at [494, 449] on div at bounding box center [834, 445] width 751 height 19
click at [462, 506] on div at bounding box center [834, 504] width 751 height 19
click at [464, 562] on div at bounding box center [834, 563] width 751 height 19
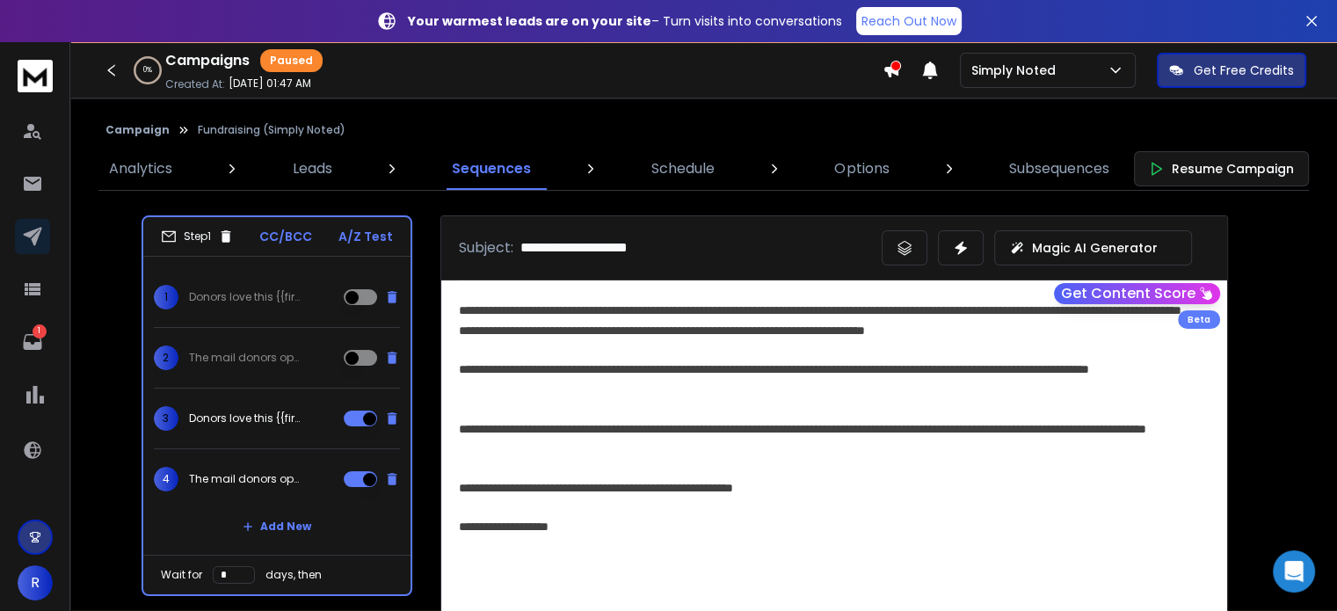
scroll to position [200, 0]
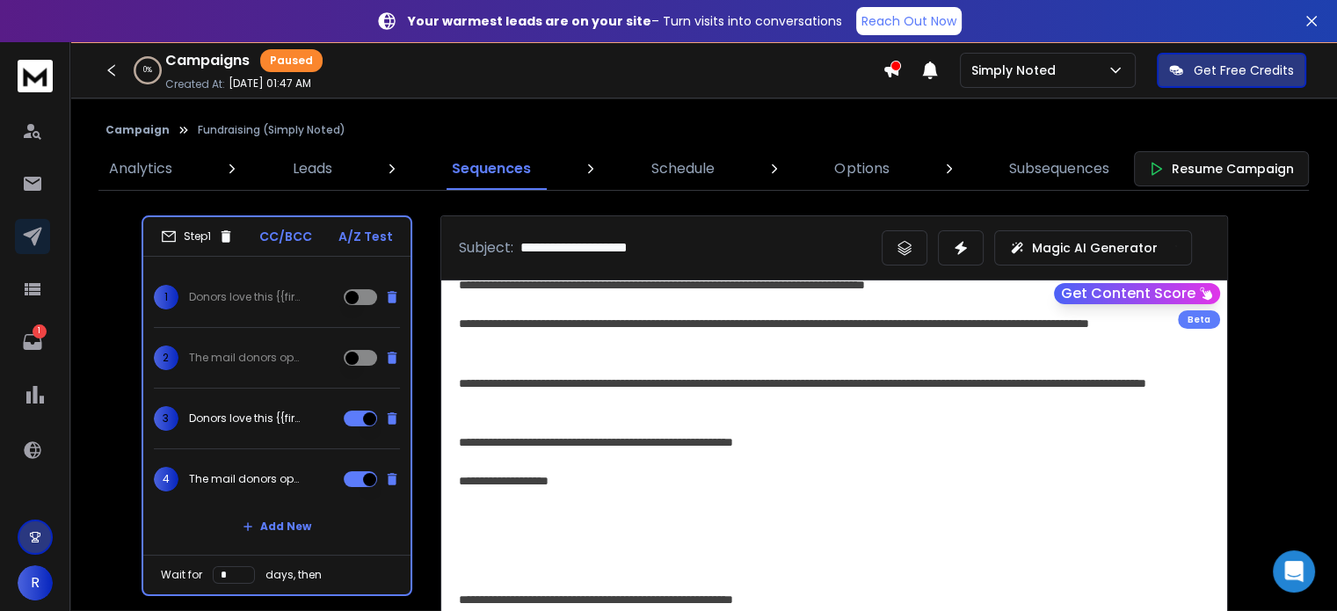
drag, startPoint x: 457, startPoint y: 418, endPoint x: 464, endPoint y: 442, distance: 25.6
click at [459, 419] on div at bounding box center [834, 421] width 751 height 19
click at [464, 460] on div at bounding box center [834, 461] width 751 height 19
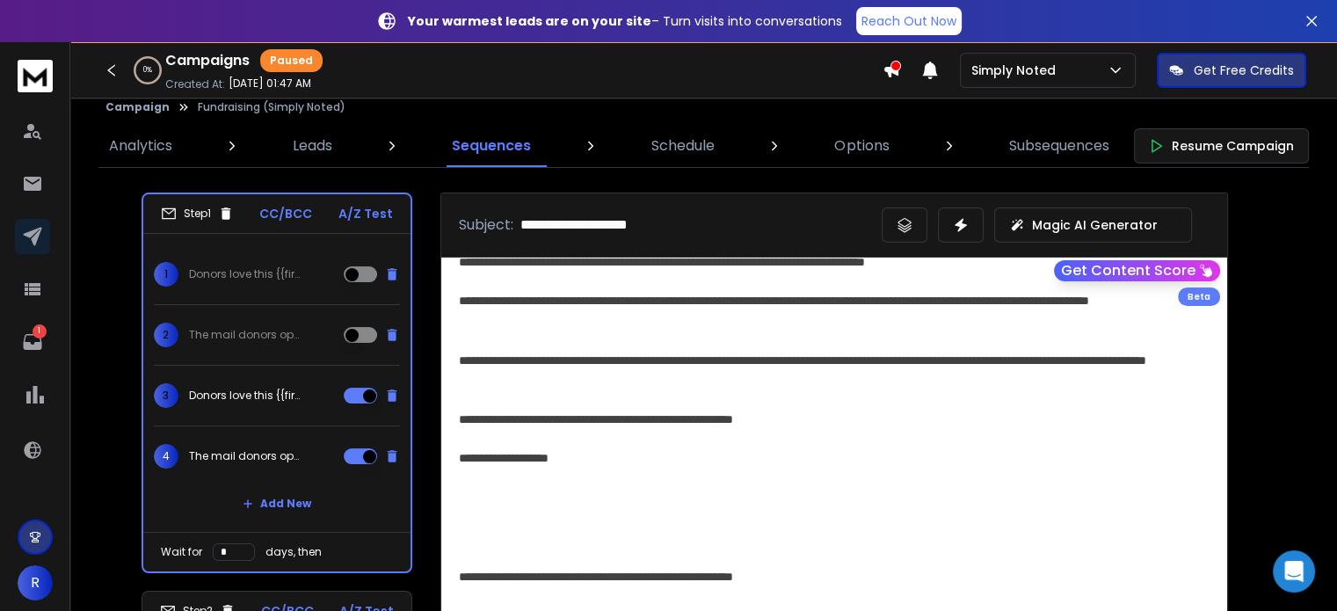
click at [462, 483] on div at bounding box center [834, 478] width 751 height 19
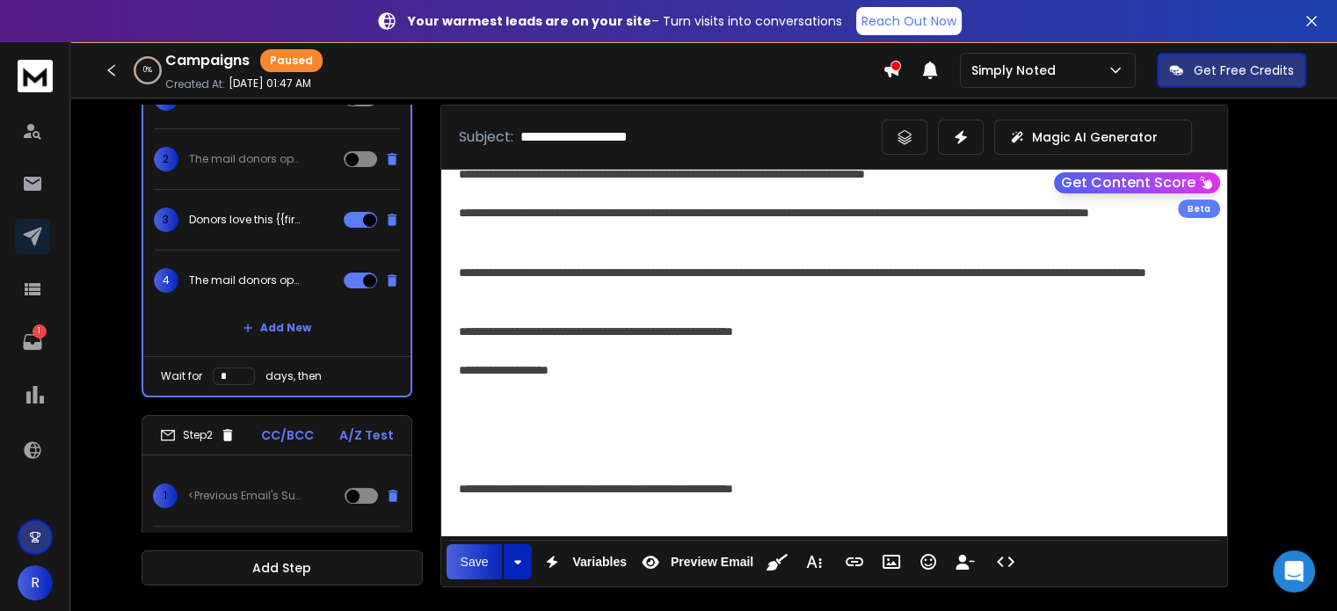
scroll to position [0, 0]
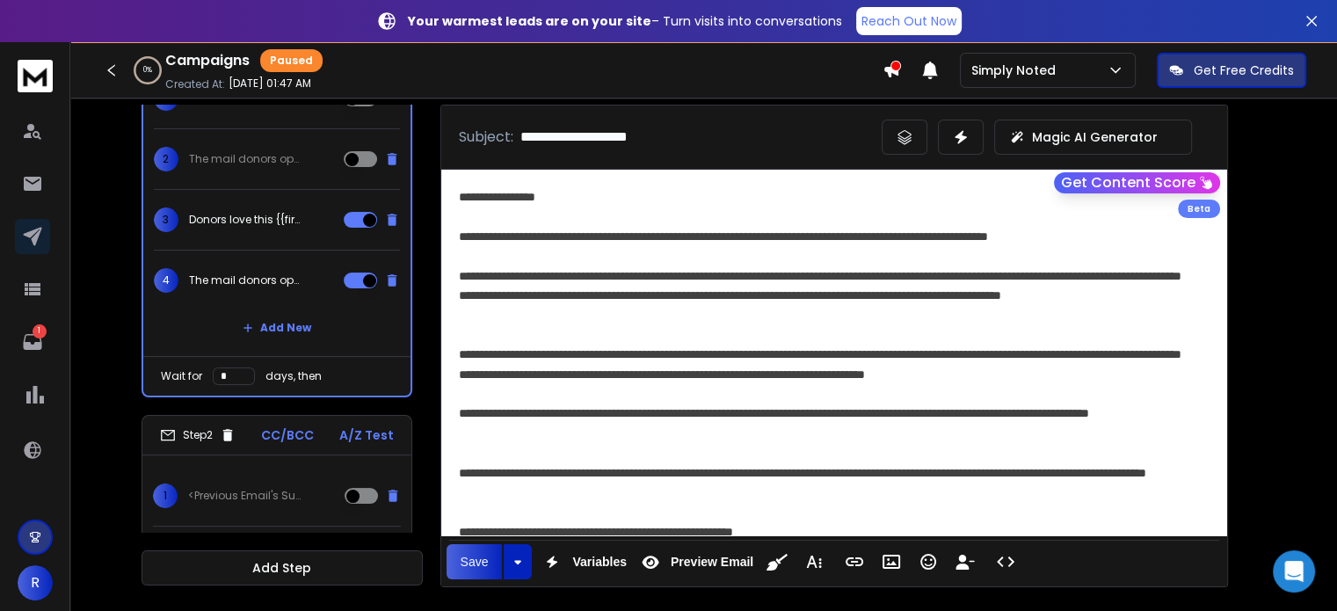
click at [239, 231] on div "3 Donors love this {{firstName}}" at bounding box center [277, 220] width 246 height 61
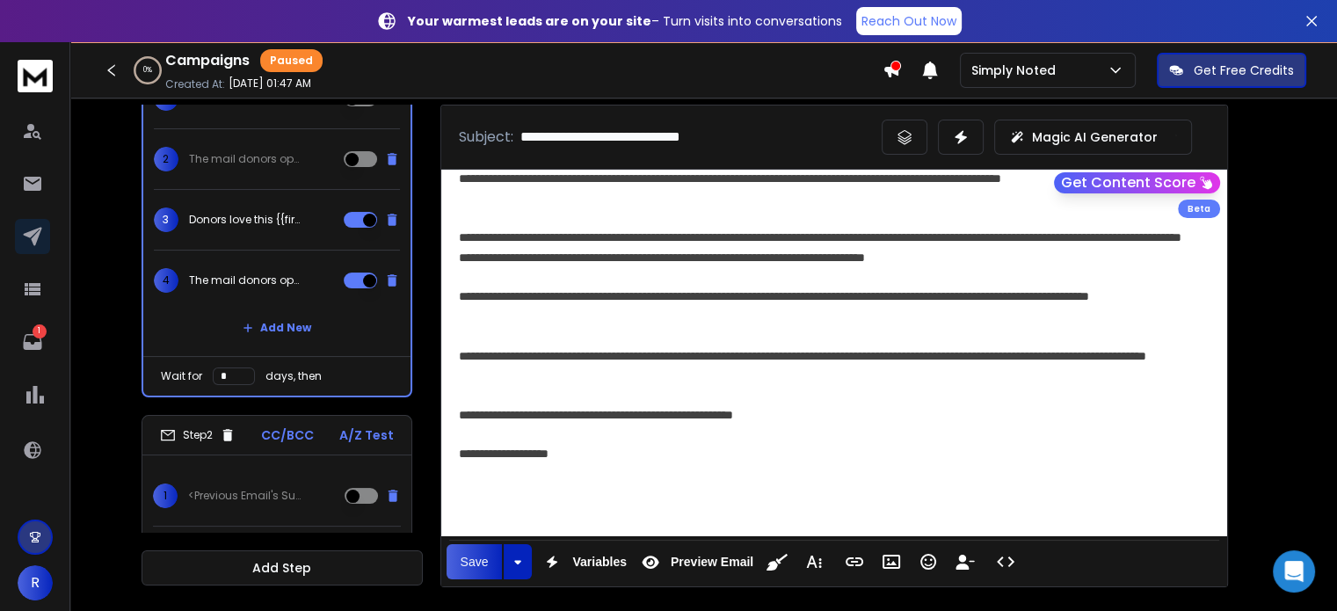
scroll to position [200, 0]
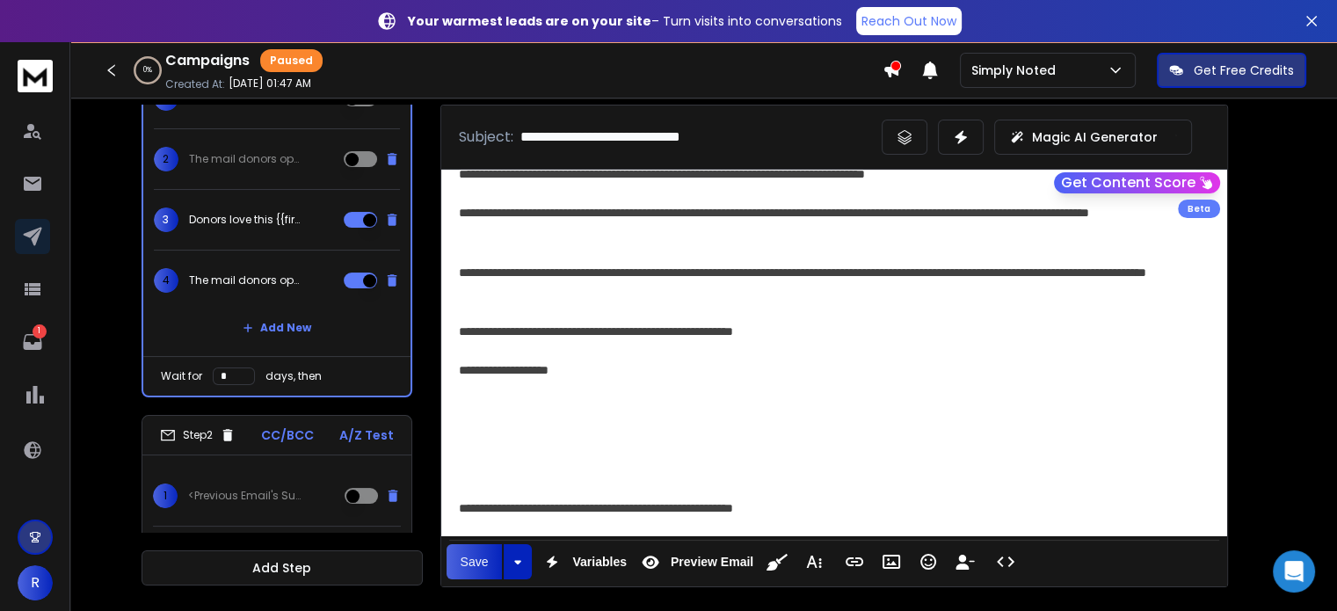
click at [228, 260] on div "4 The mail donors open" at bounding box center [277, 281] width 246 height 60
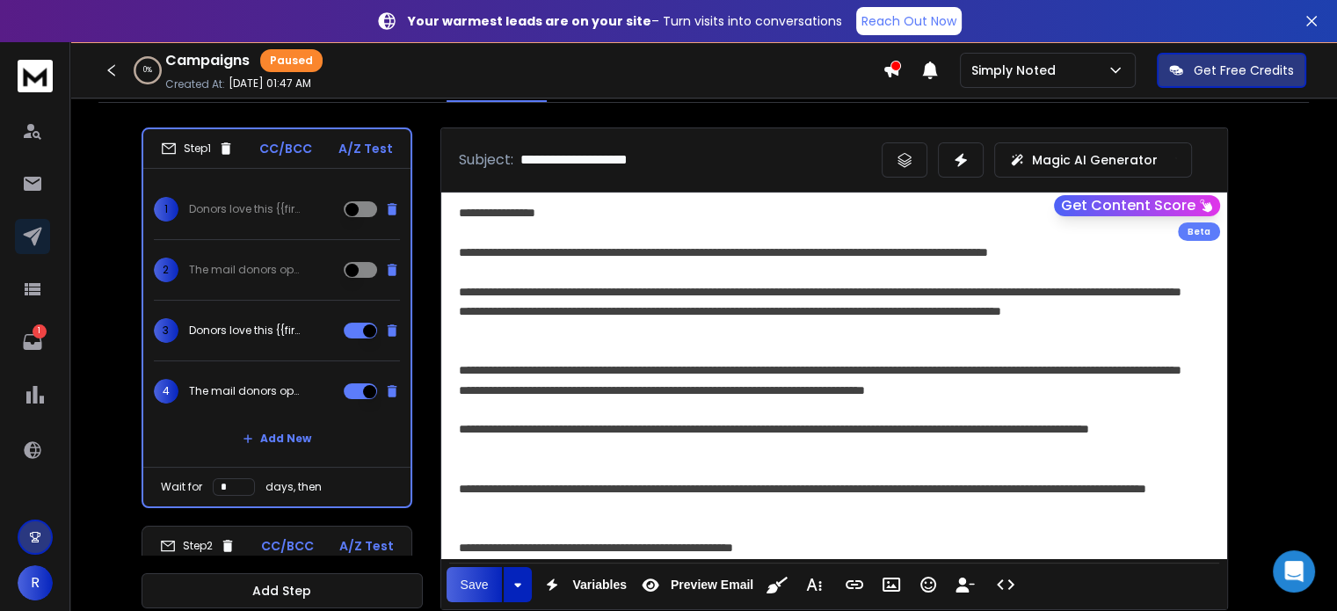
scroll to position [0, 0]
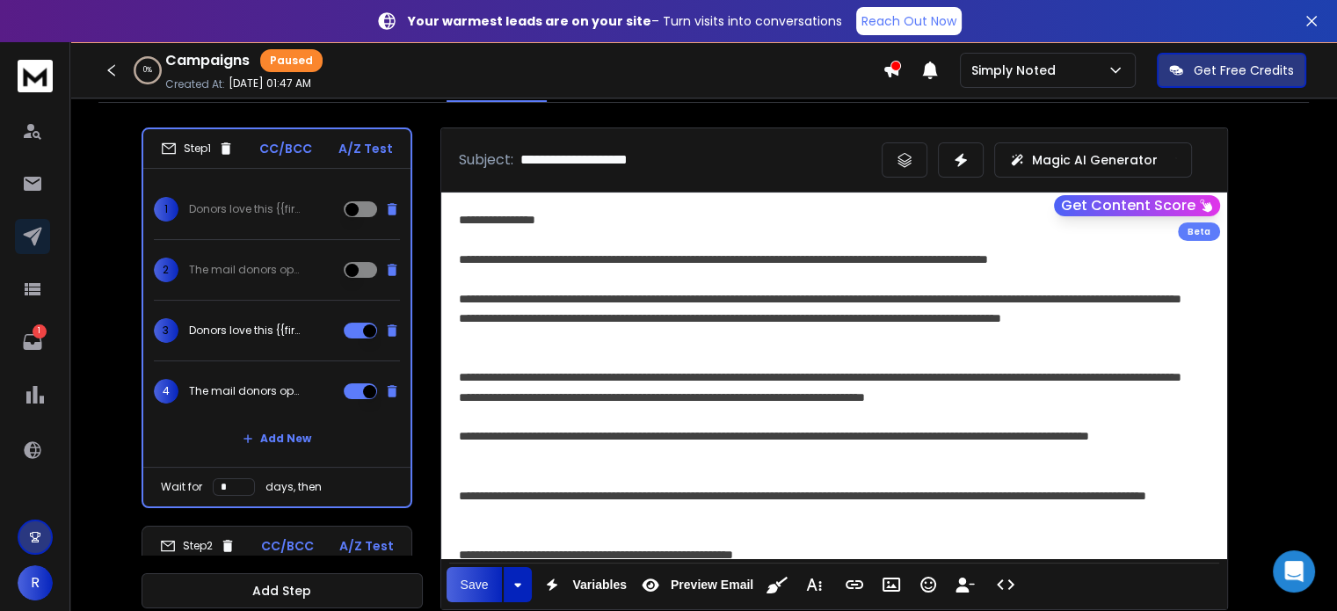
click at [186, 339] on div "3 Donors love this {{firstName}}" at bounding box center [228, 330] width 148 height 25
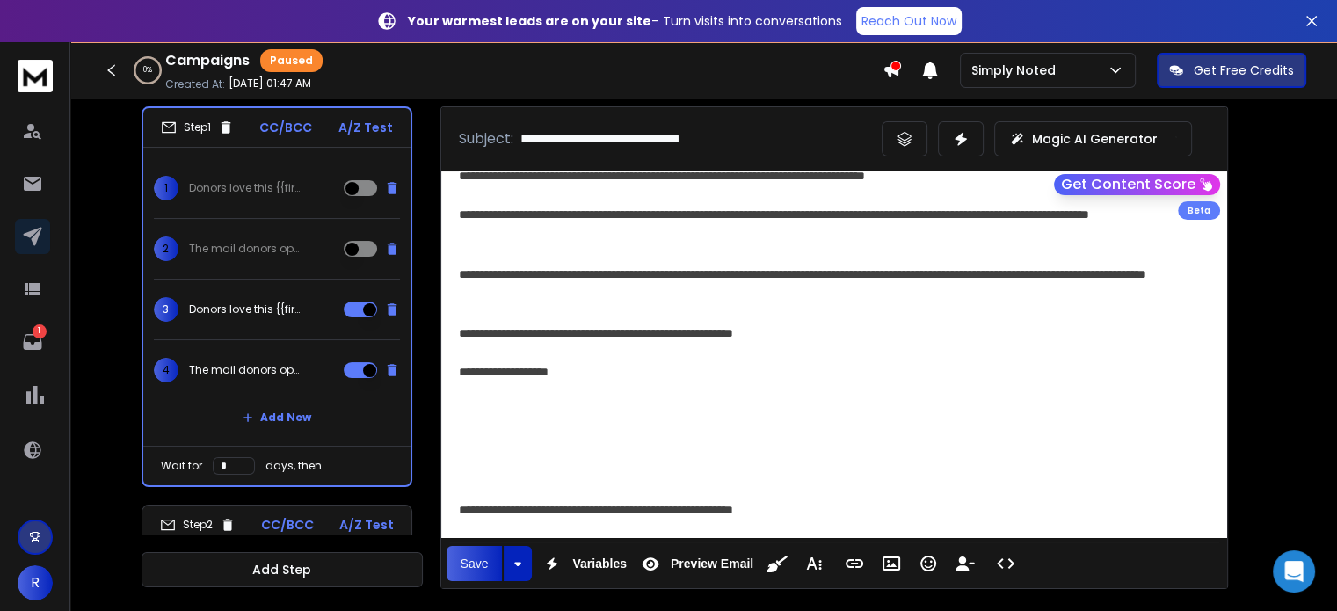
scroll to position [111, 0]
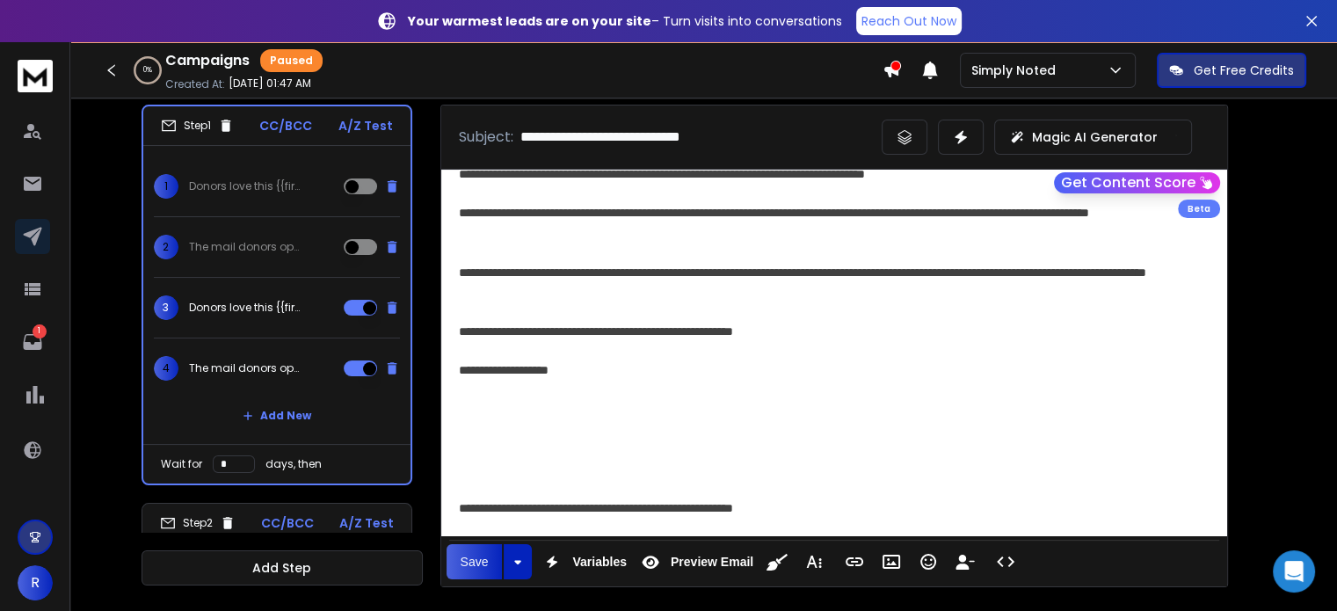
click at [251, 361] on p "The mail donors open" at bounding box center [245, 368] width 113 height 14
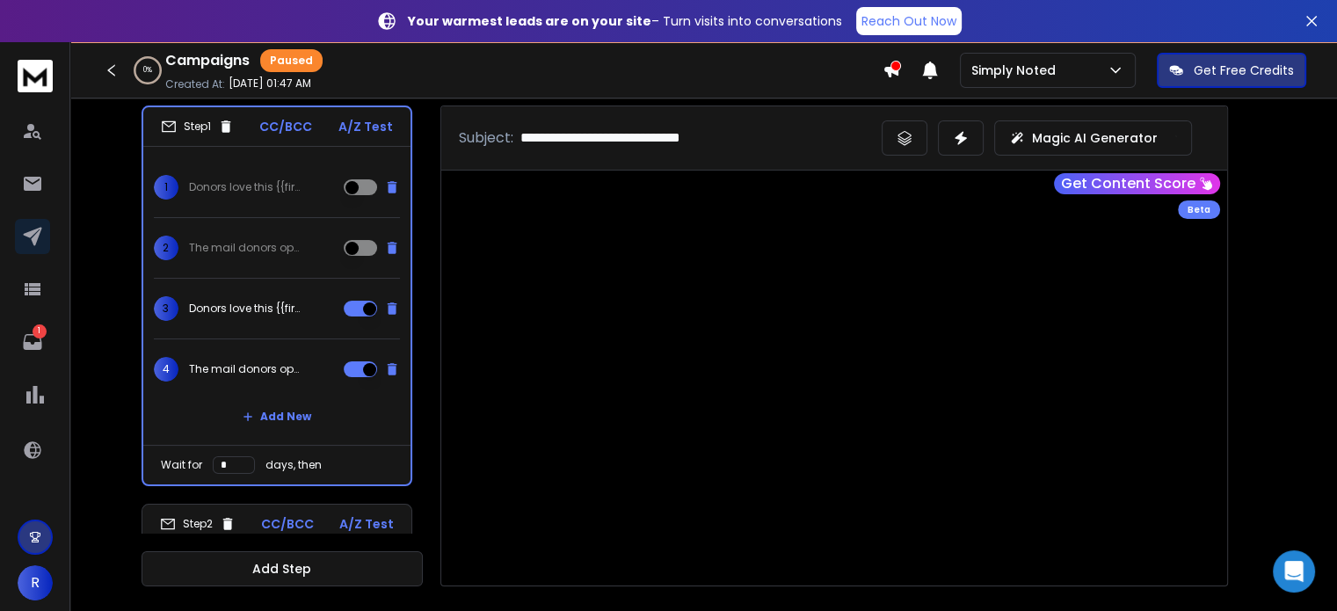
type input "**********"
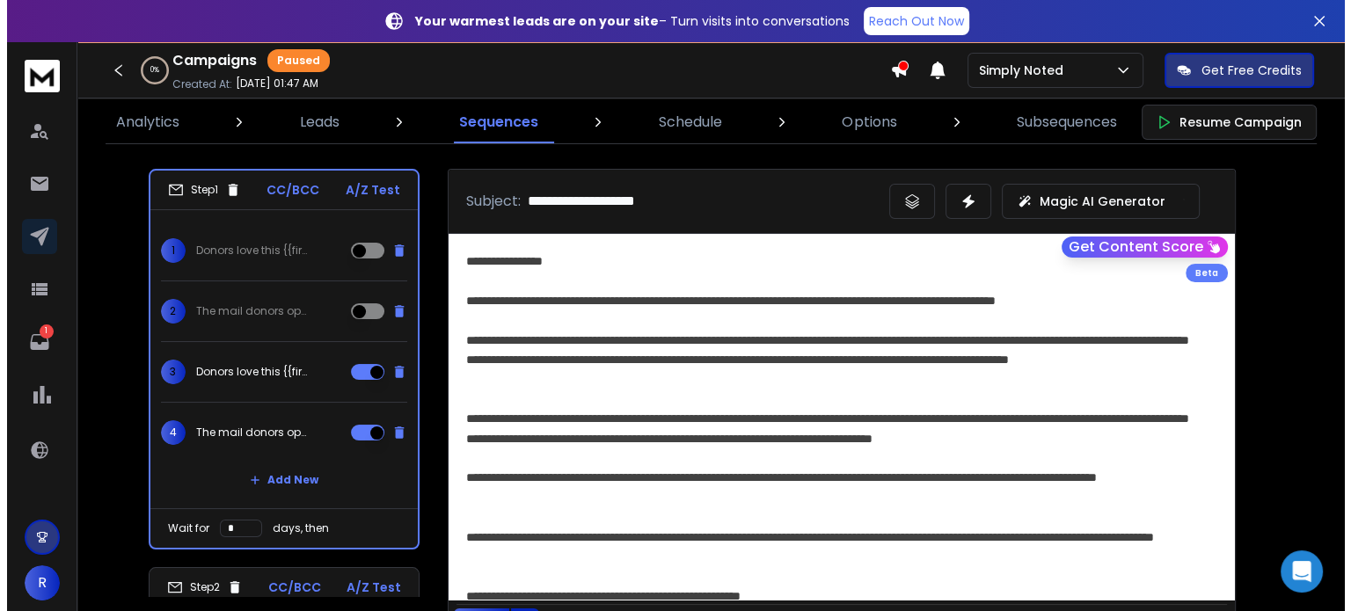
scroll to position [0, 0]
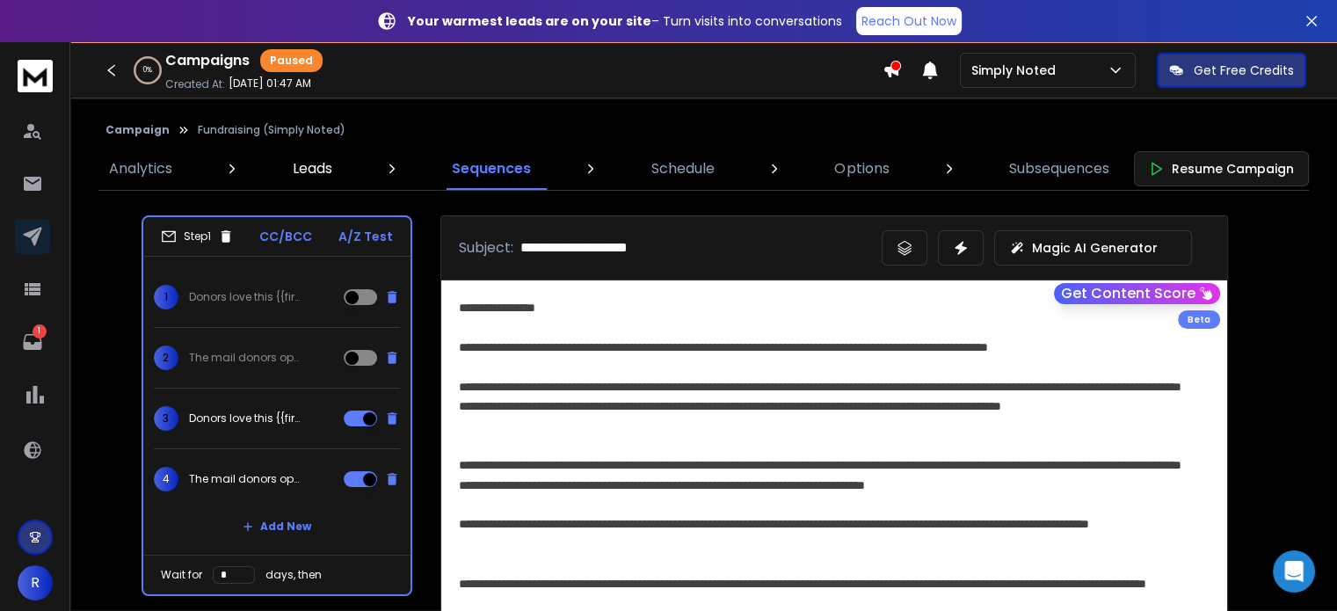
click at [317, 176] on p "Leads" at bounding box center [313, 168] width 40 height 21
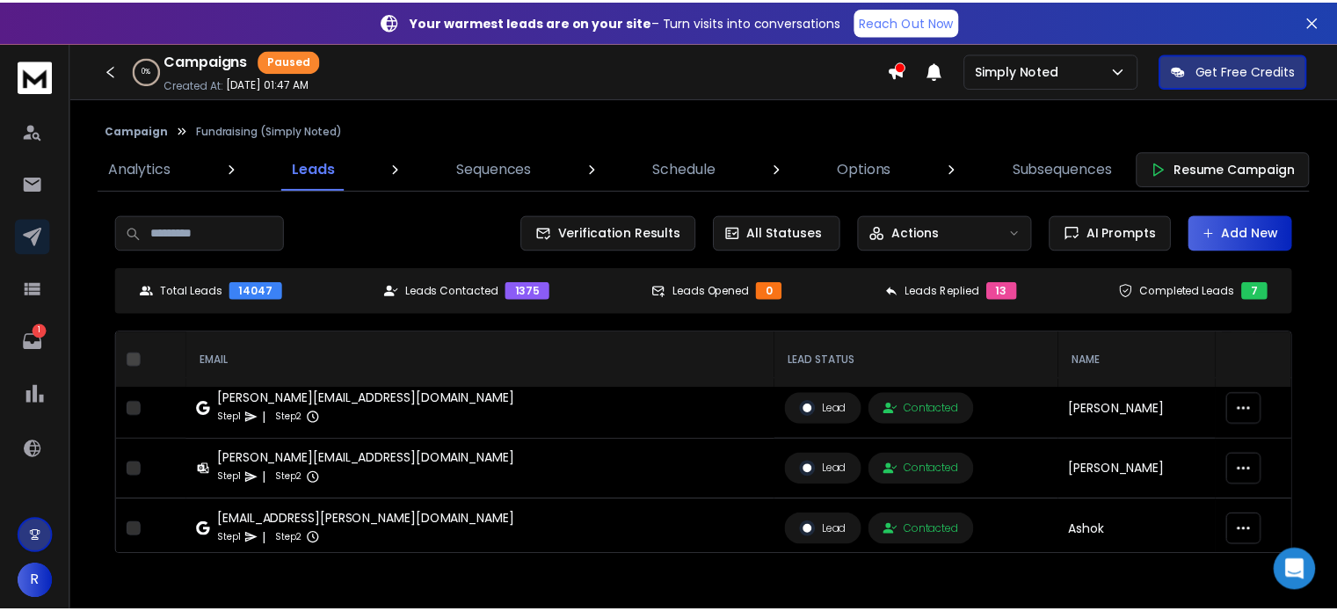
scroll to position [2872, 0]
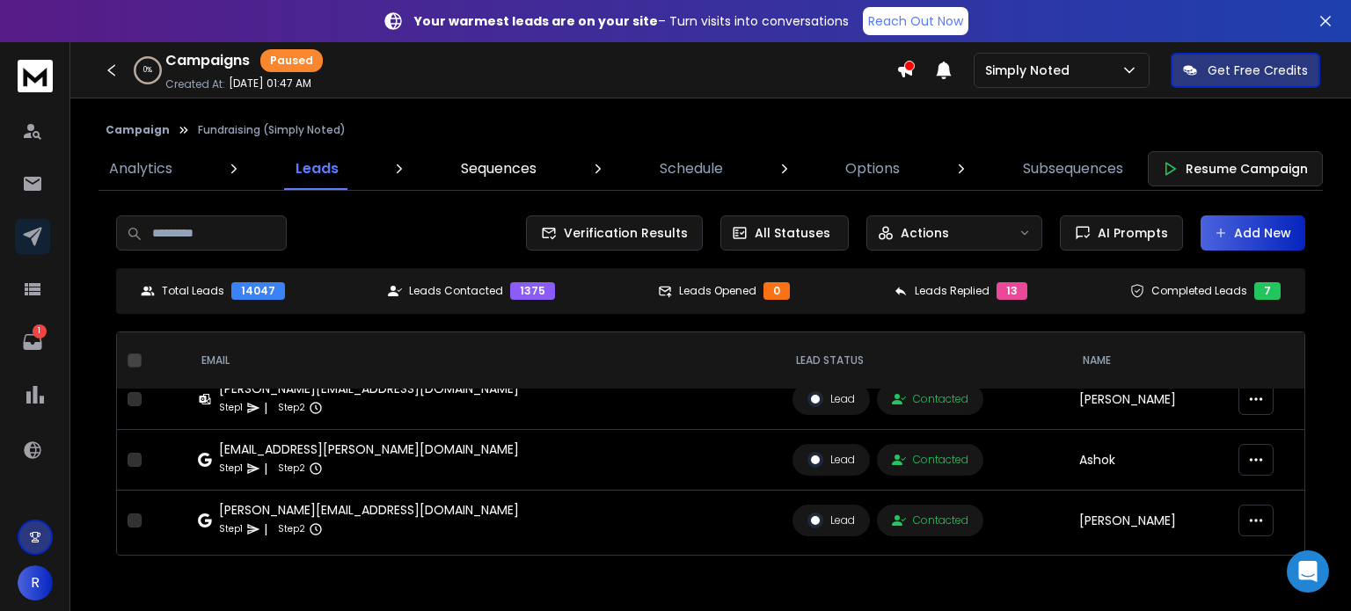
click at [461, 157] on link "Sequences" at bounding box center [498, 169] width 97 height 42
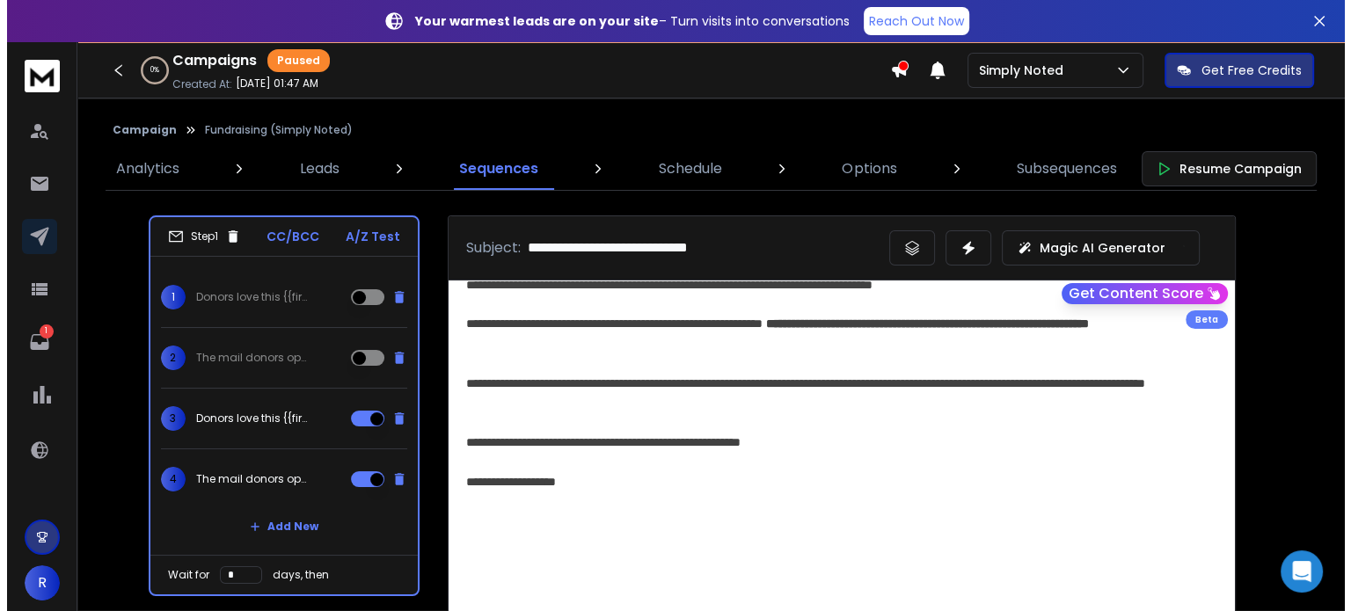
scroll to position [111, 0]
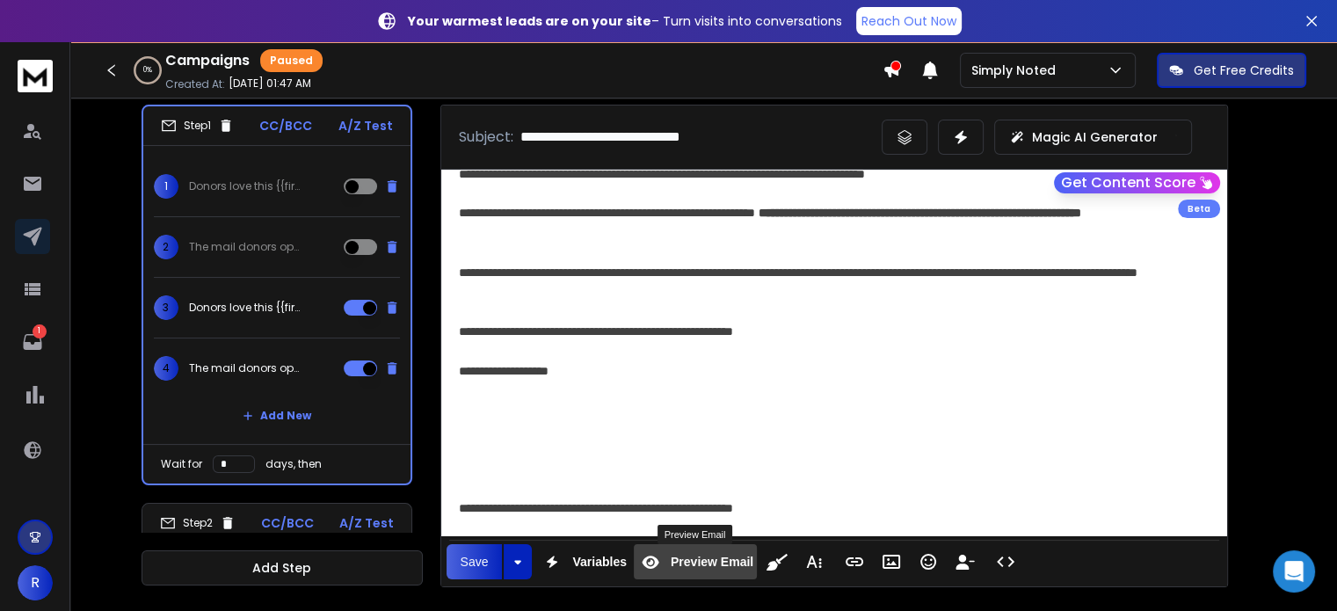
click at [689, 565] on span "Preview Email" at bounding box center [712, 562] width 90 height 15
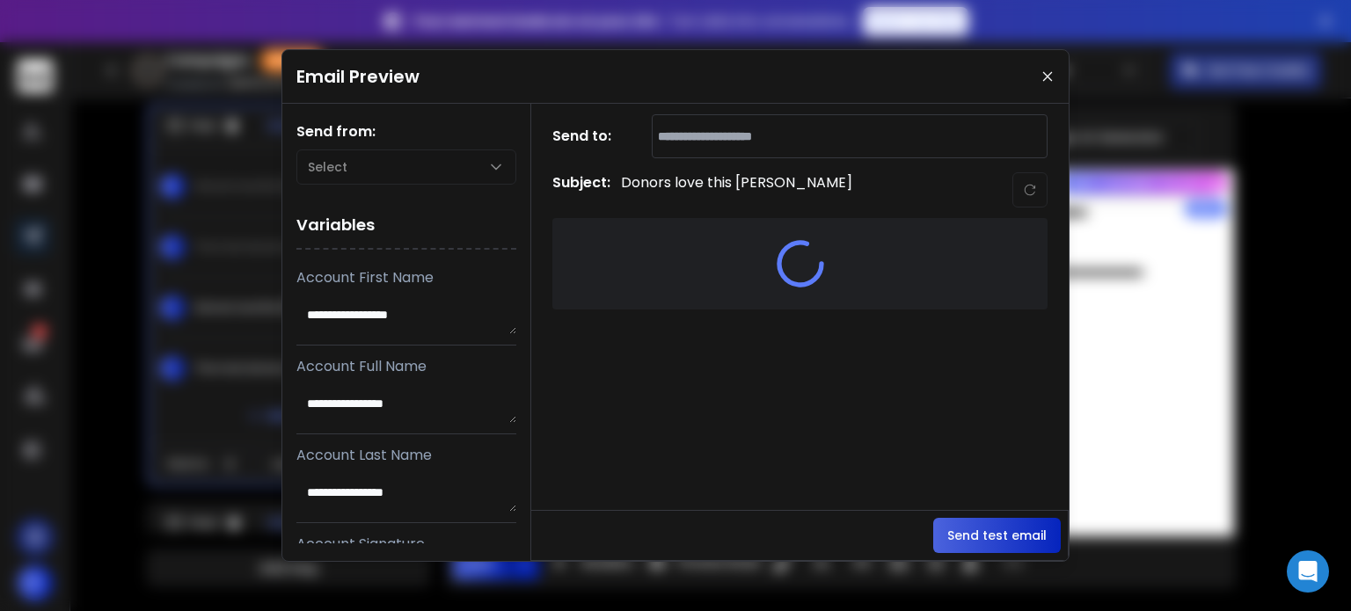
type textarea "**********"
type textarea "******"
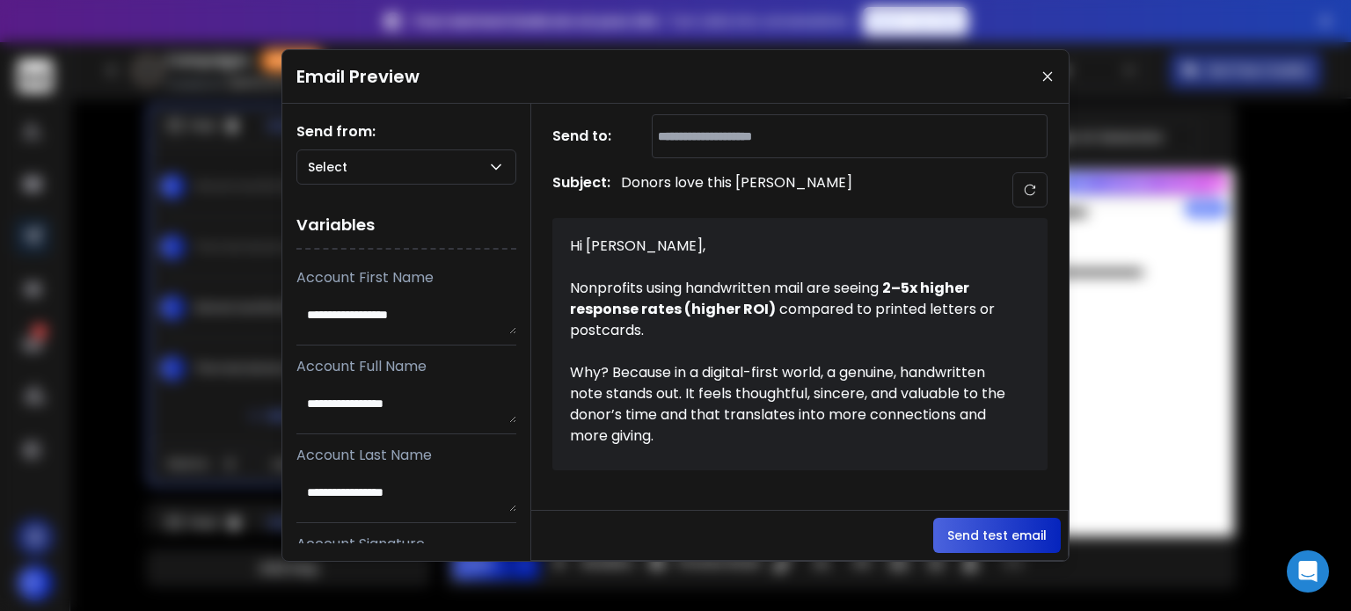
type textarea "****"
type textarea "**********"
type textarea "******"
type textarea "****"
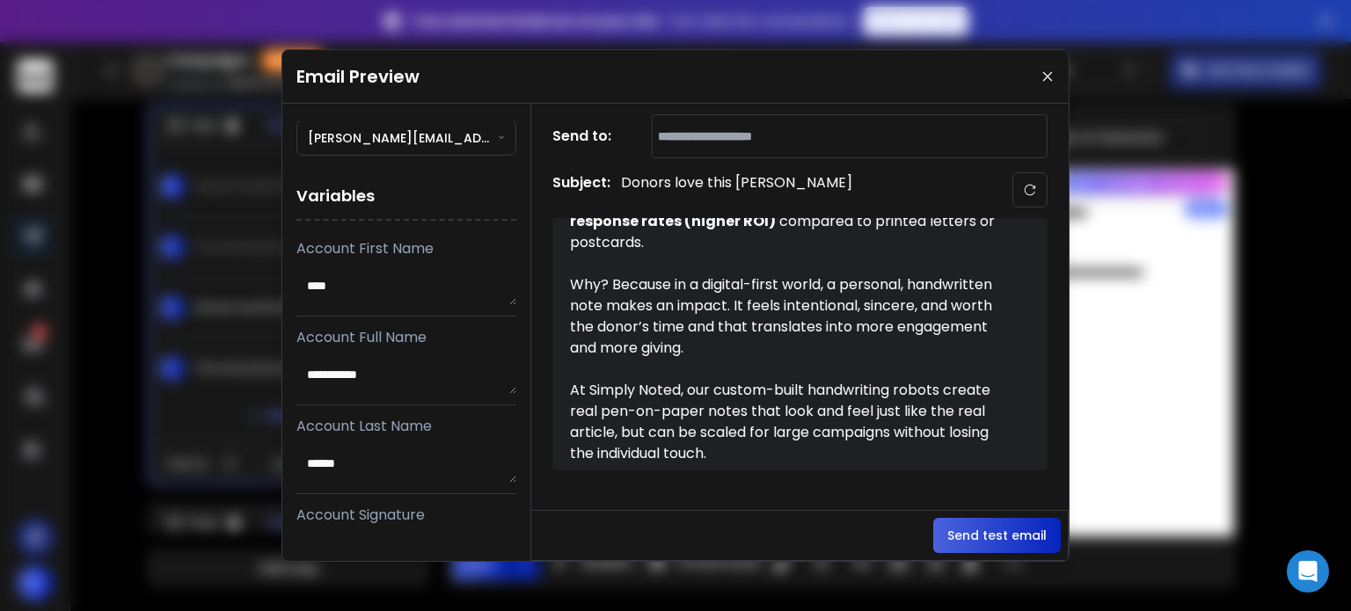
scroll to position [0, 0]
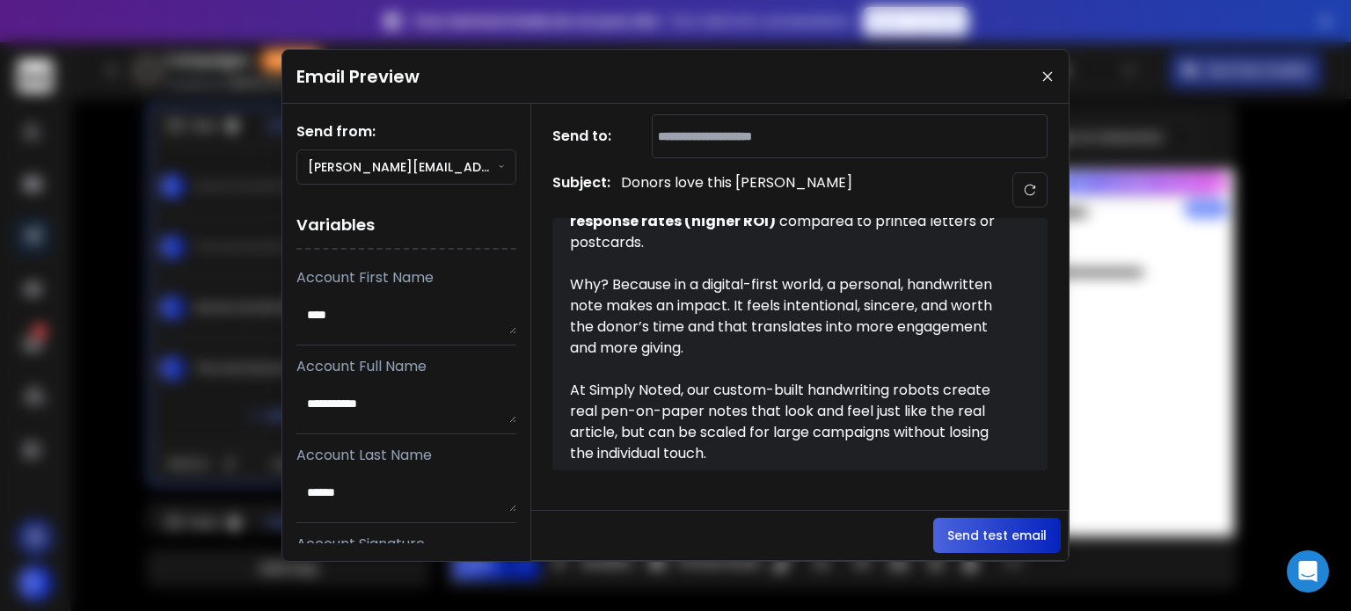
click at [1147, 266] on div "**********" at bounding box center [675, 306] width 1351 height 548
click at [1043, 80] on icon at bounding box center [1048, 76] width 10 height 10
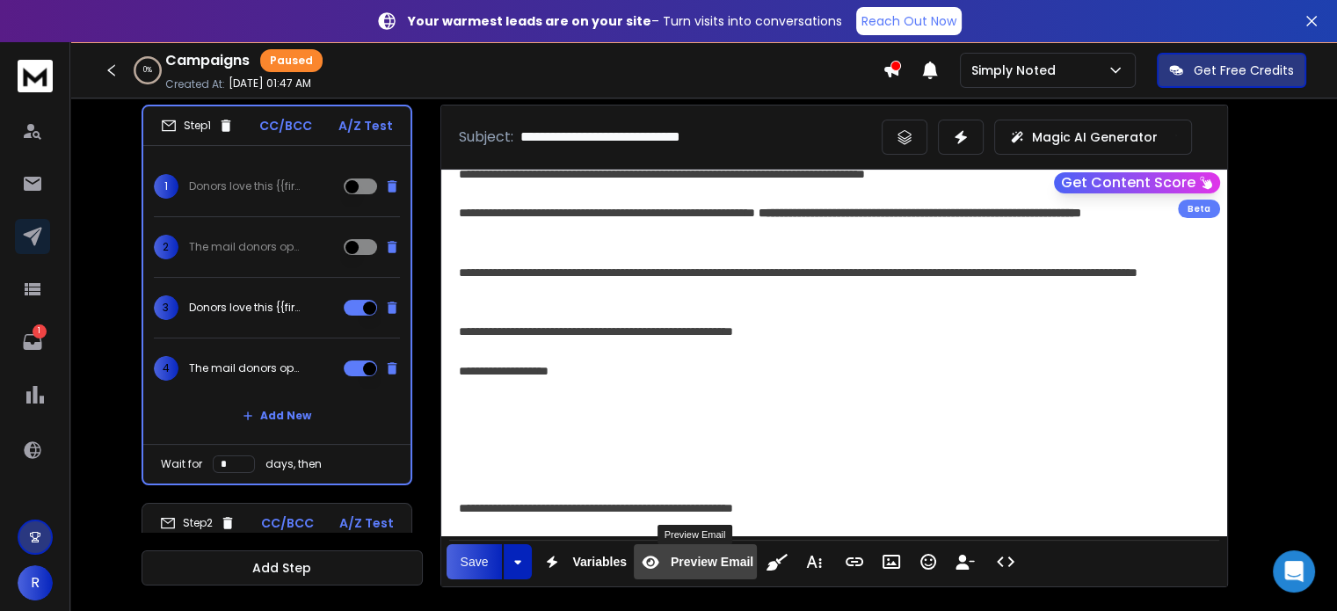
click at [716, 556] on span "Preview Email" at bounding box center [712, 562] width 90 height 15
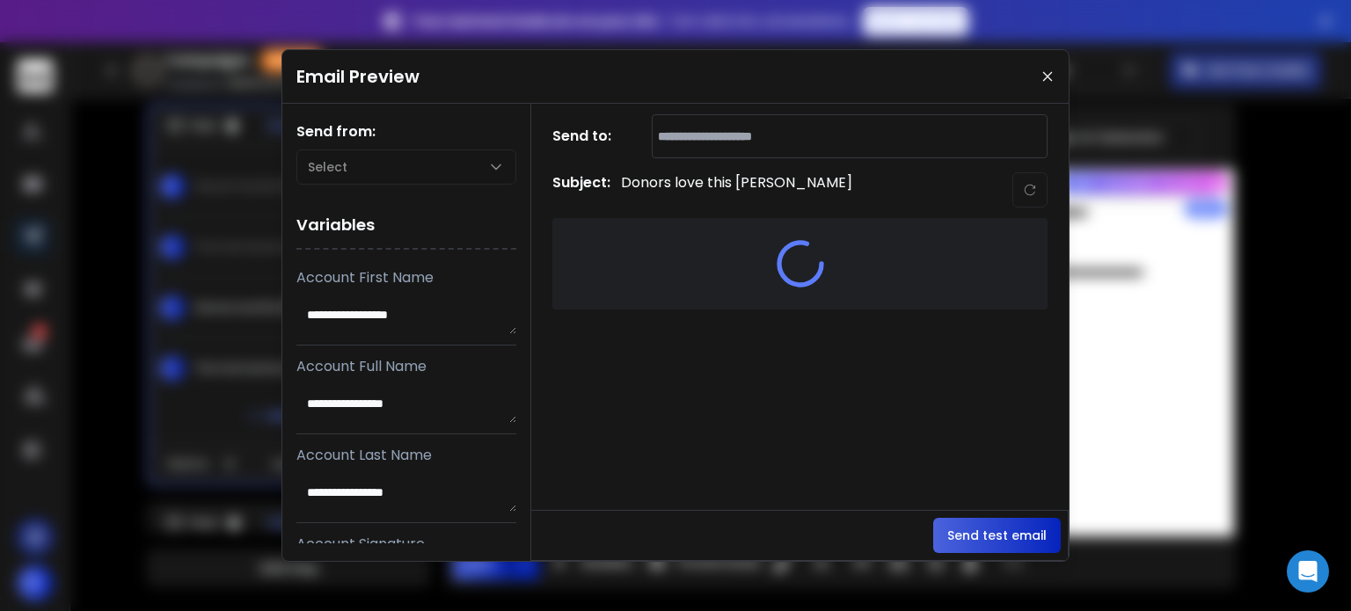
type textarea "**********"
type textarea "****"
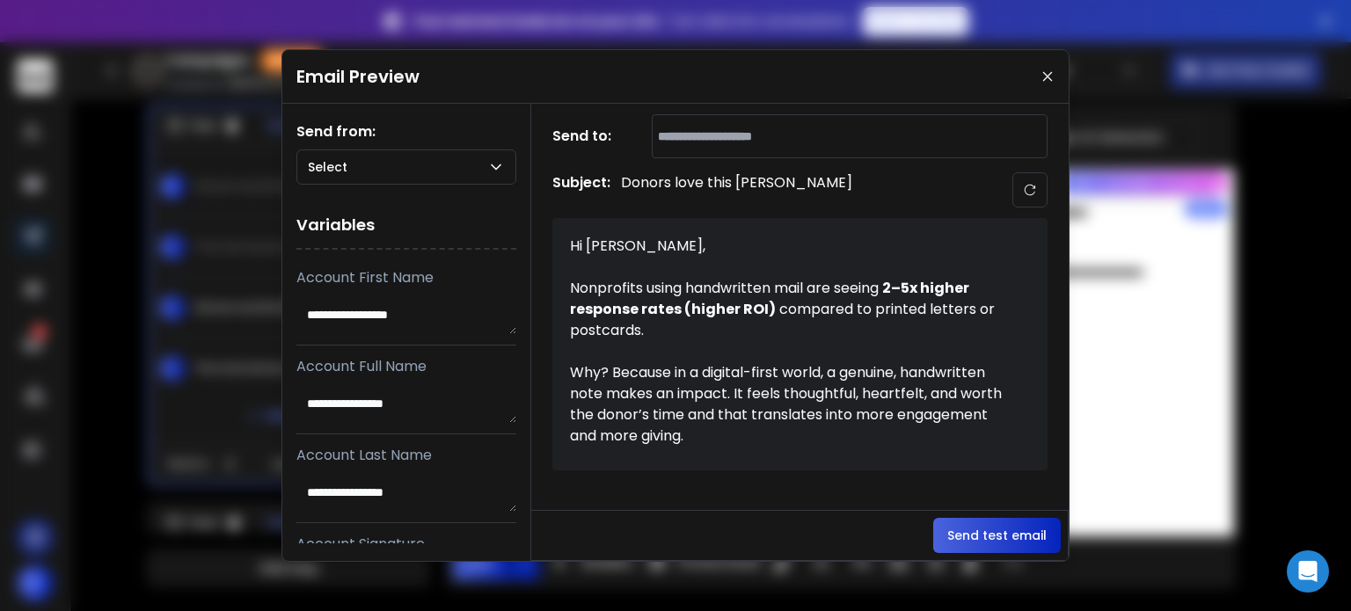
type textarea "****"
type textarea "**********"
type textarea "******"
type textarea "****"
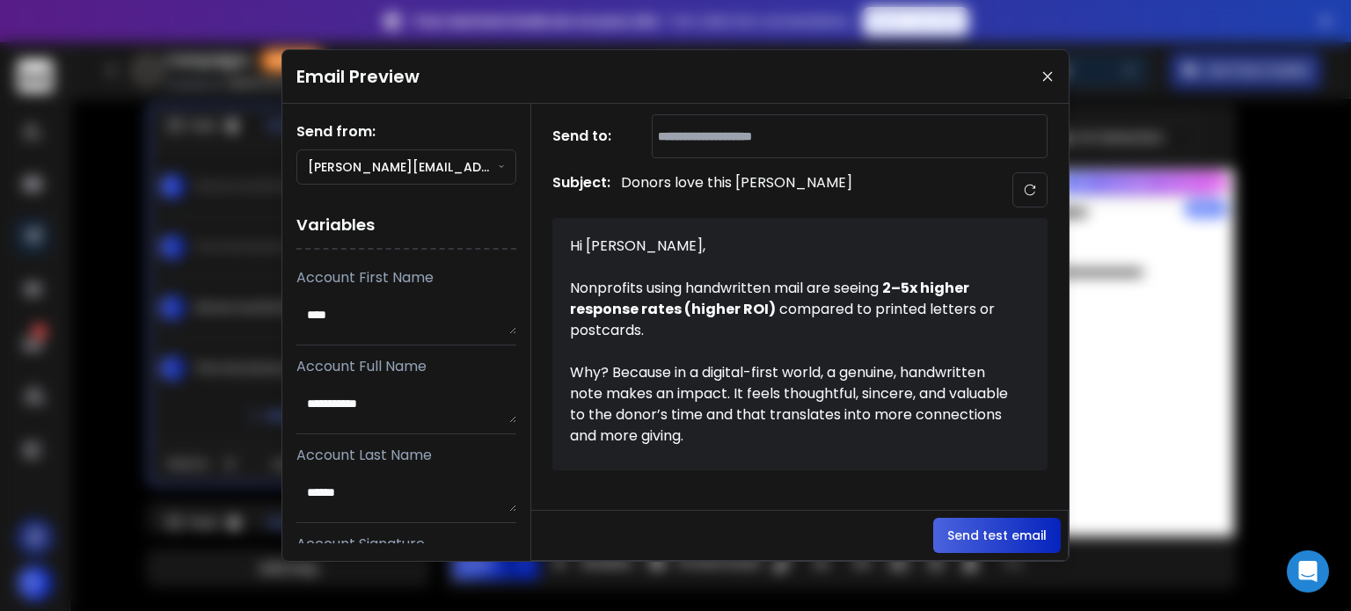
click at [1041, 70] on icon at bounding box center [1047, 76] width 14 height 14
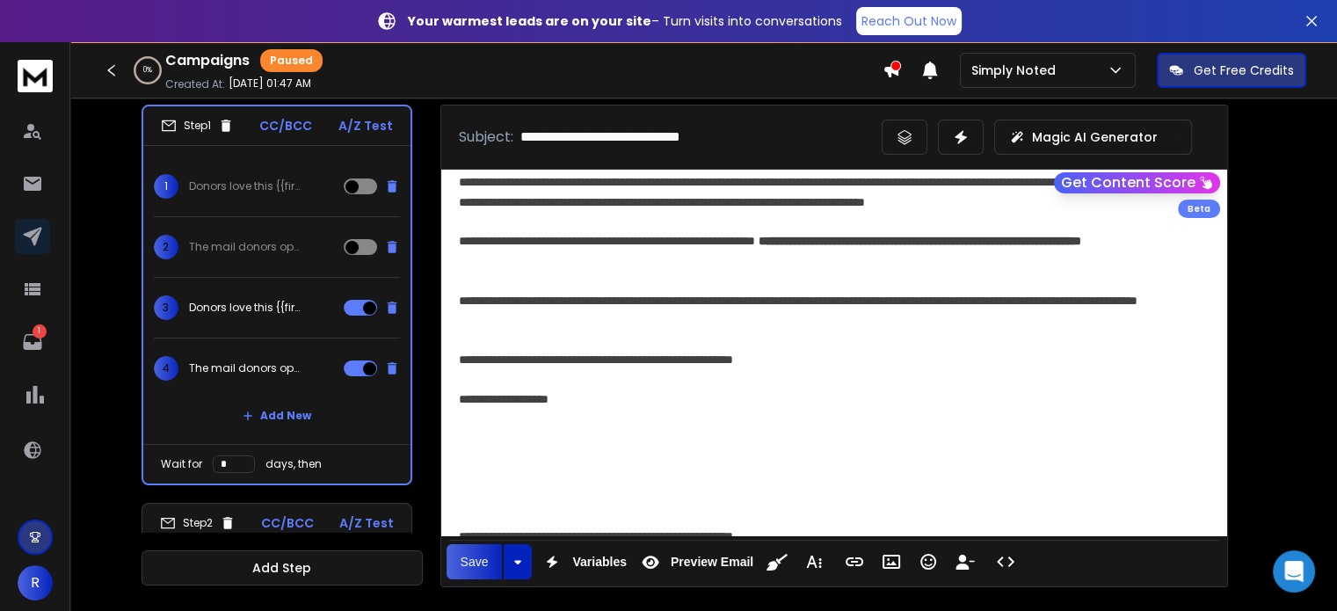
scroll to position [200, 0]
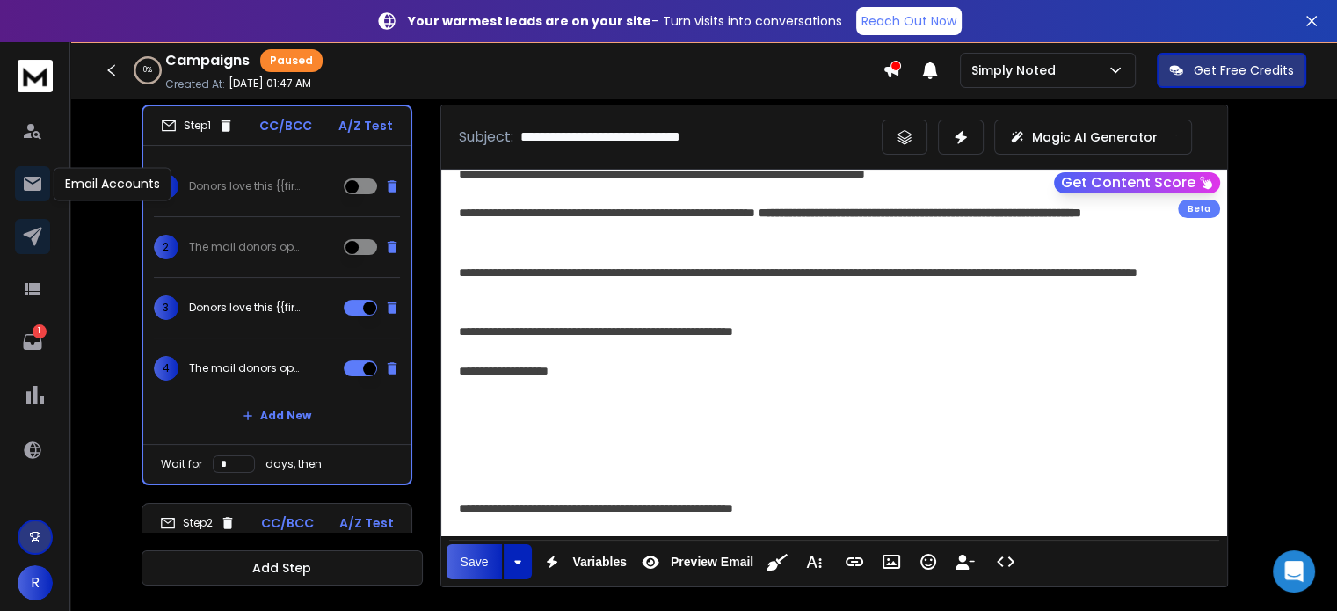
click at [33, 186] on icon at bounding box center [33, 184] width 18 height 14
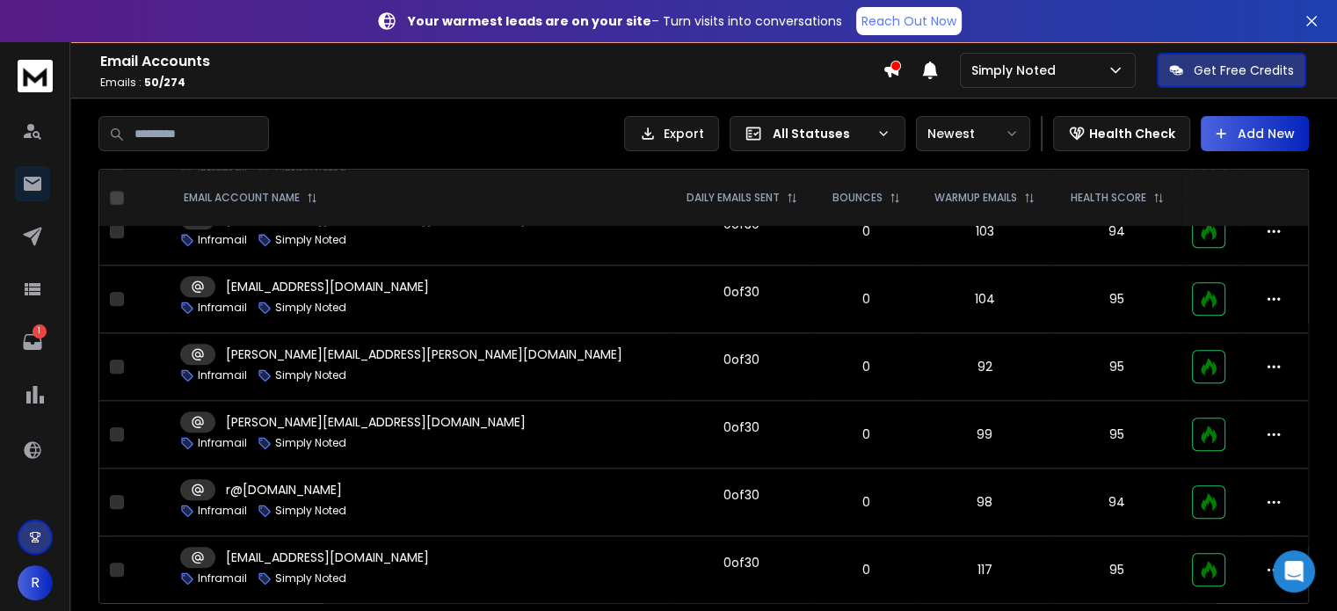
scroll to position [1935, 0]
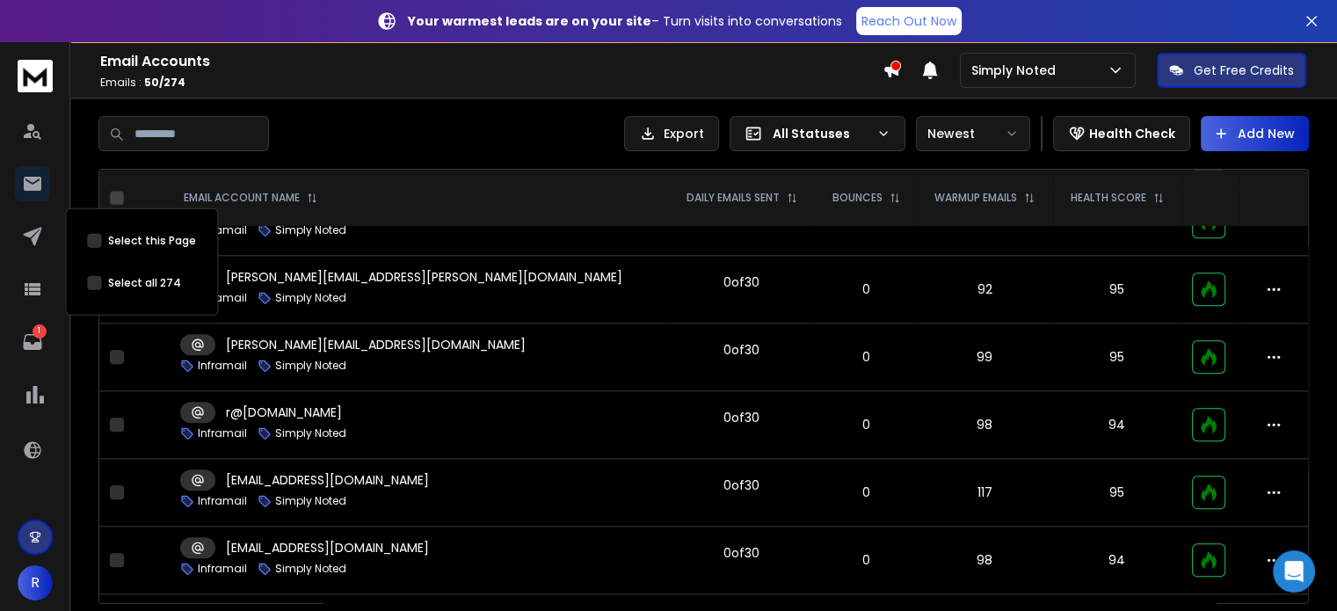
click at [91, 244] on button "Select this Page" at bounding box center [94, 241] width 14 height 14
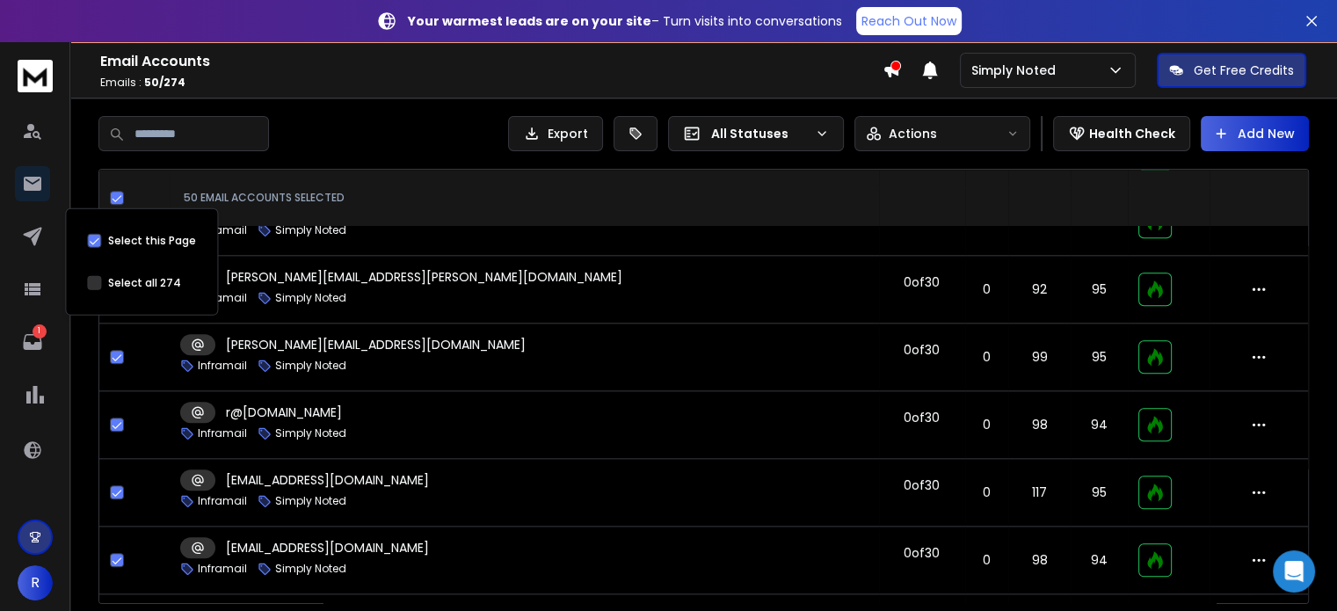
click at [95, 288] on button "Select this Page" at bounding box center [94, 283] width 14 height 14
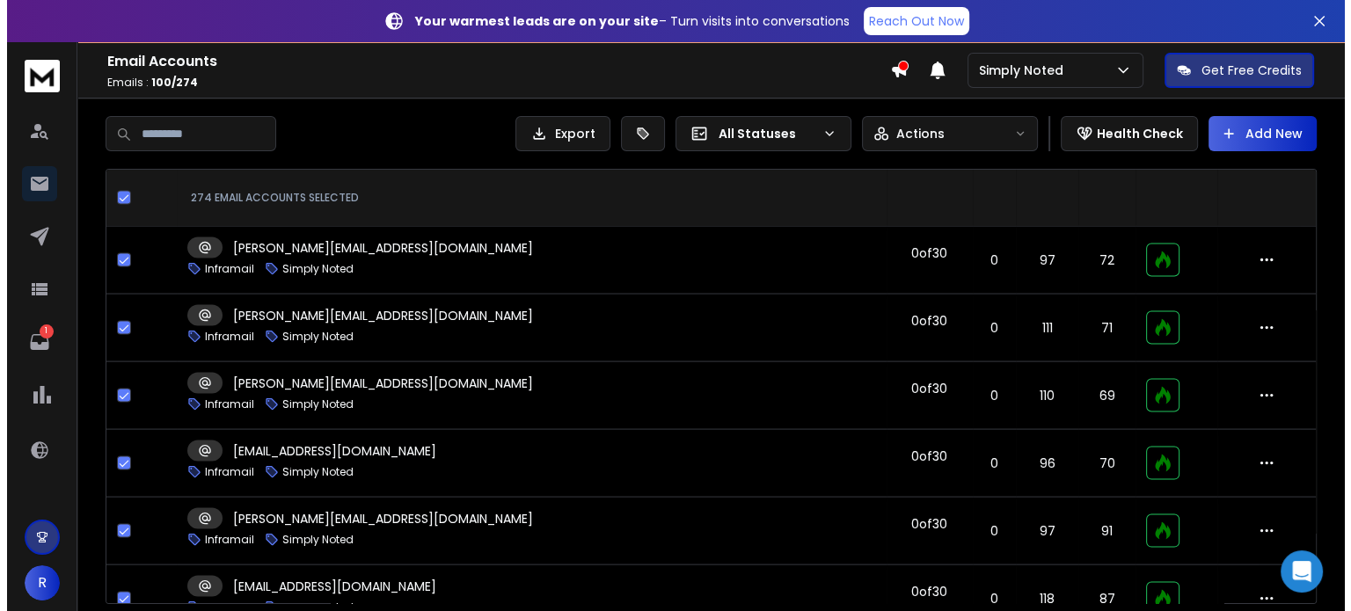
scroll to position [4008, 0]
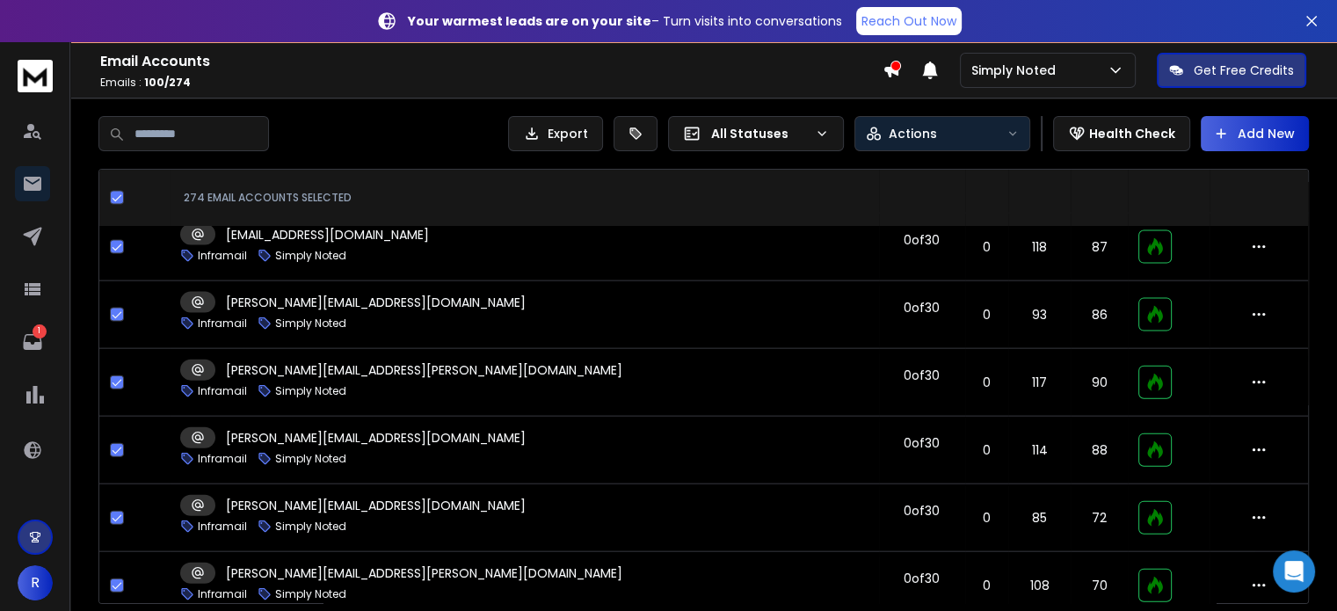
click at [921, 140] on p "Actions" at bounding box center [913, 134] width 48 height 18
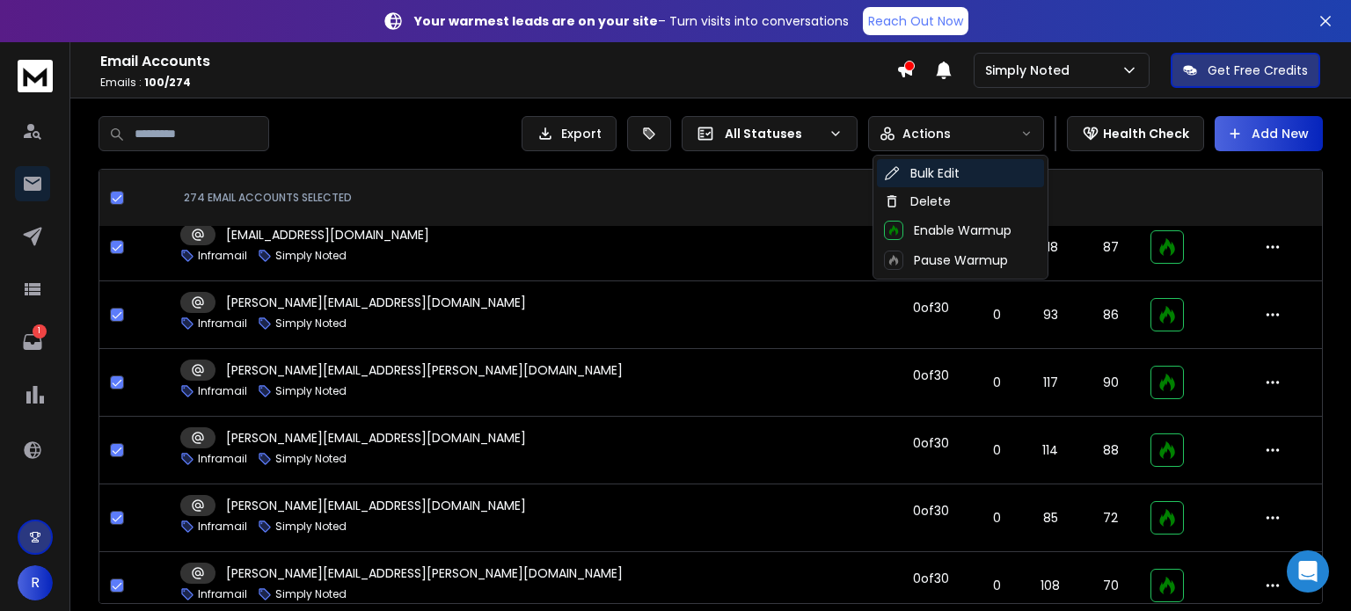
click at [924, 170] on div "Bulk Edit" at bounding box center [922, 173] width 76 height 18
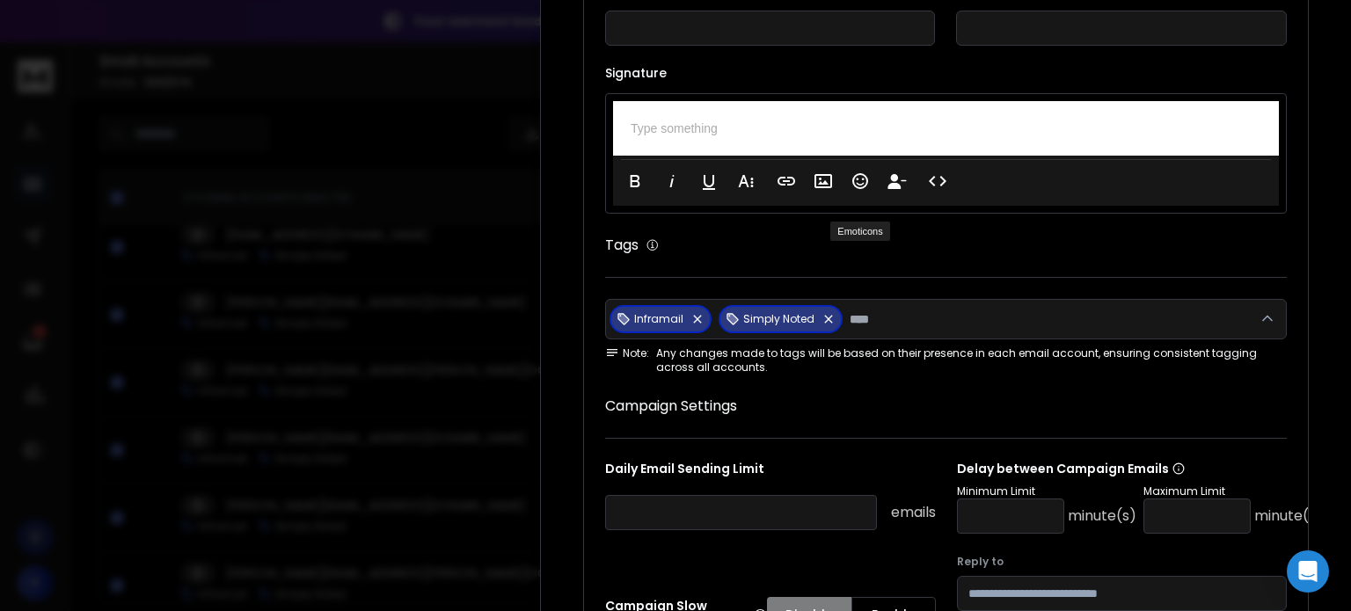
scroll to position [88, 0]
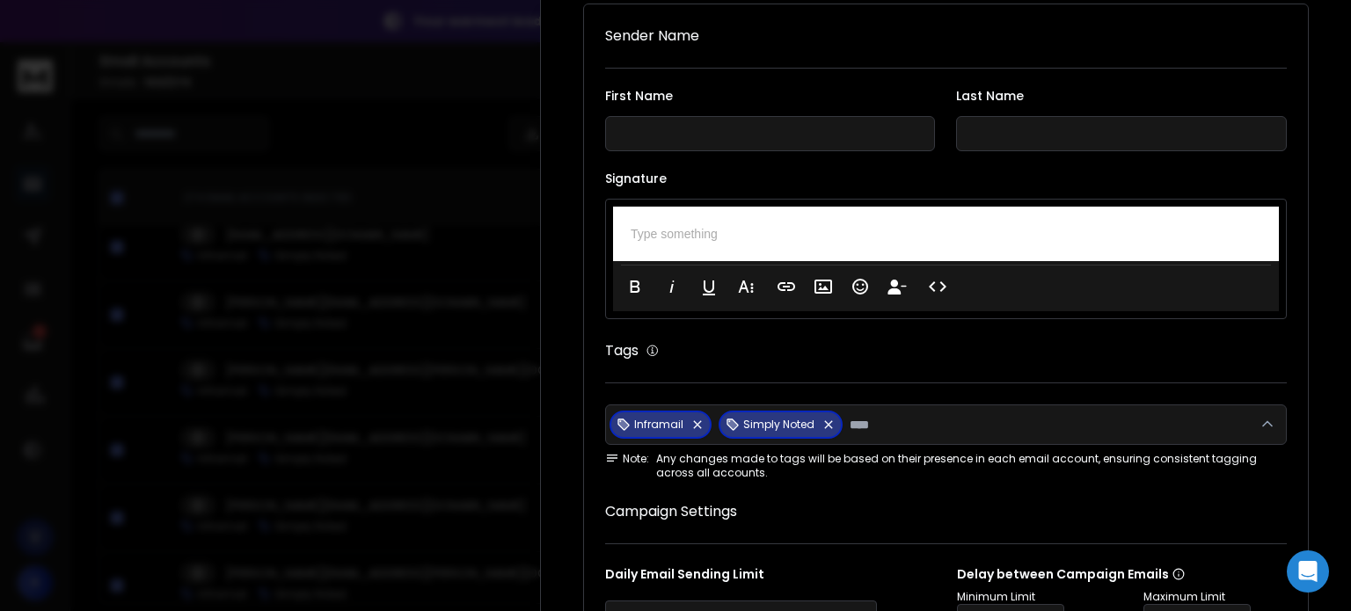
click at [658, 236] on div at bounding box center [945, 233] width 630 height 19
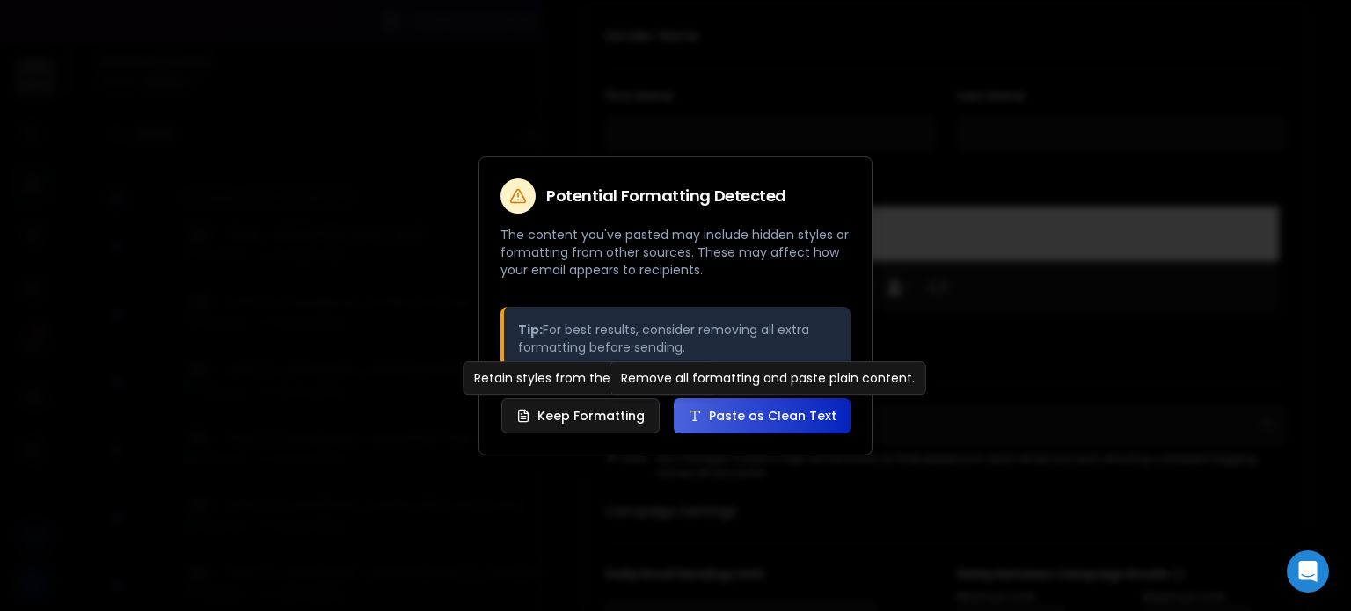
click at [751, 414] on button "Paste as Clean Text" at bounding box center [762, 415] width 177 height 35
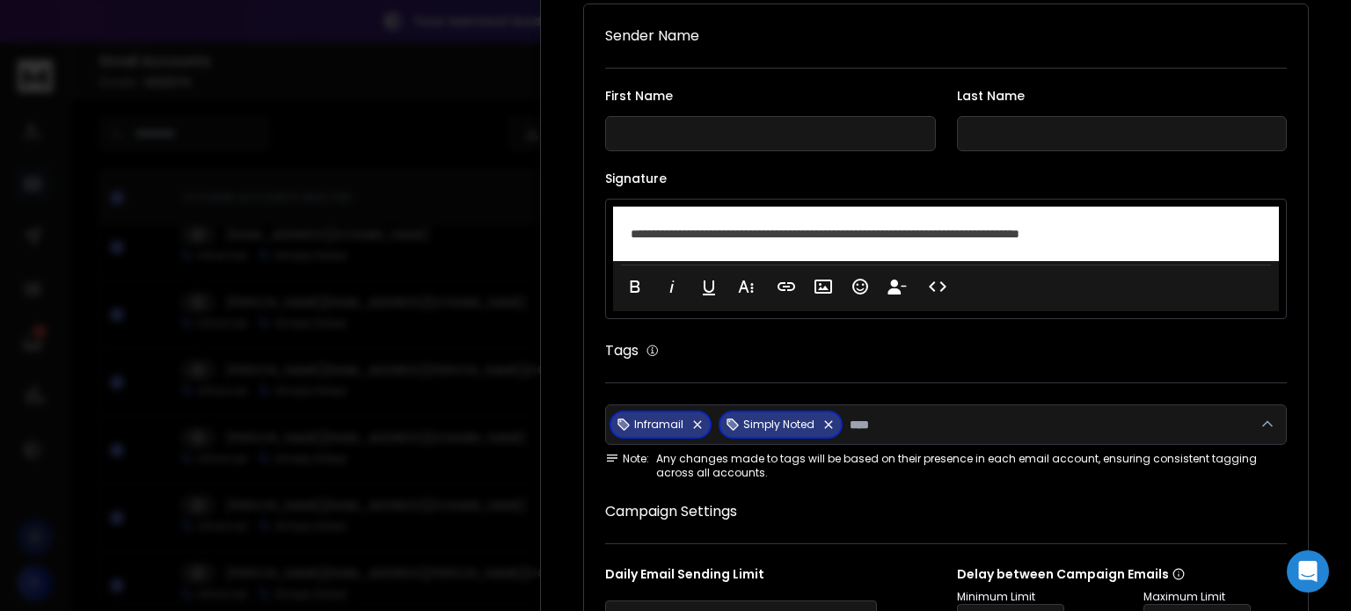
click at [700, 233] on div "**********" at bounding box center [943, 233] width 626 height 19
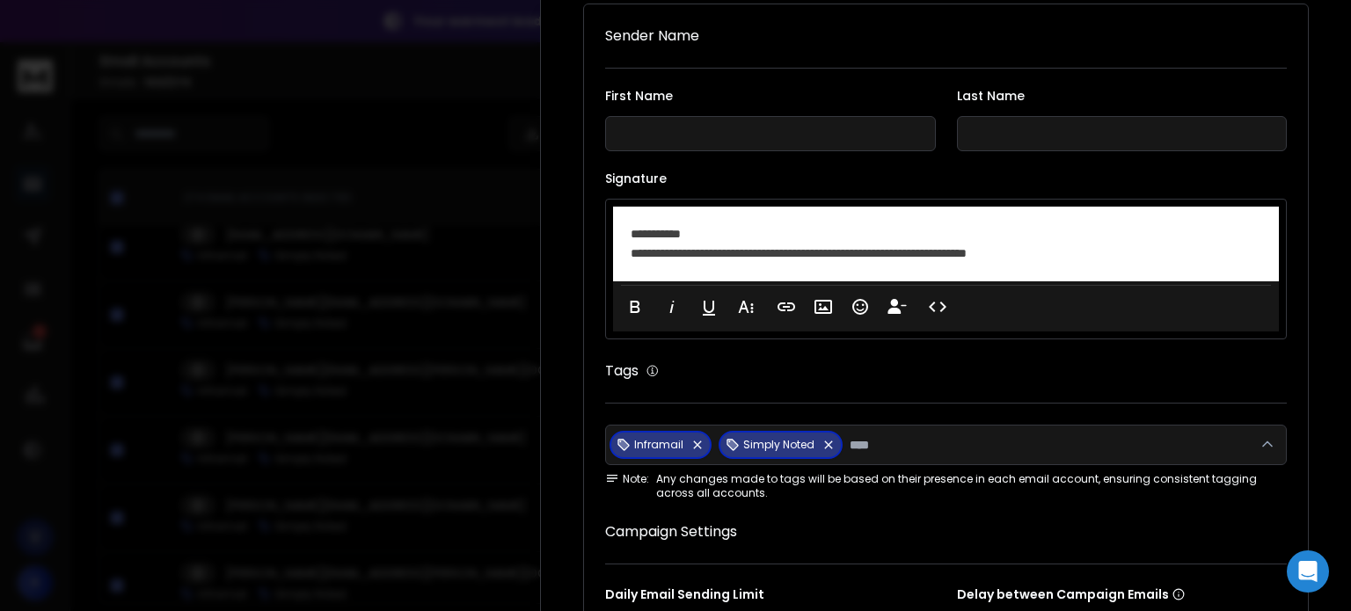
click at [753, 251] on div "**********" at bounding box center [943, 244] width 626 height 40
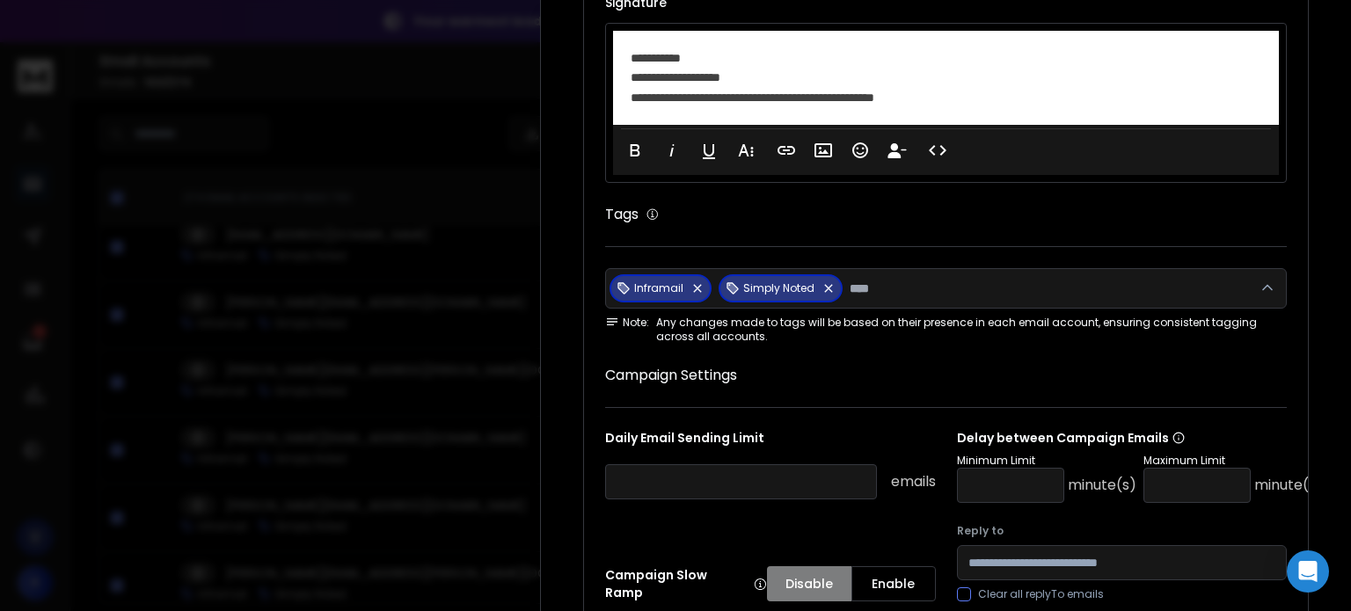
scroll to position [514, 0]
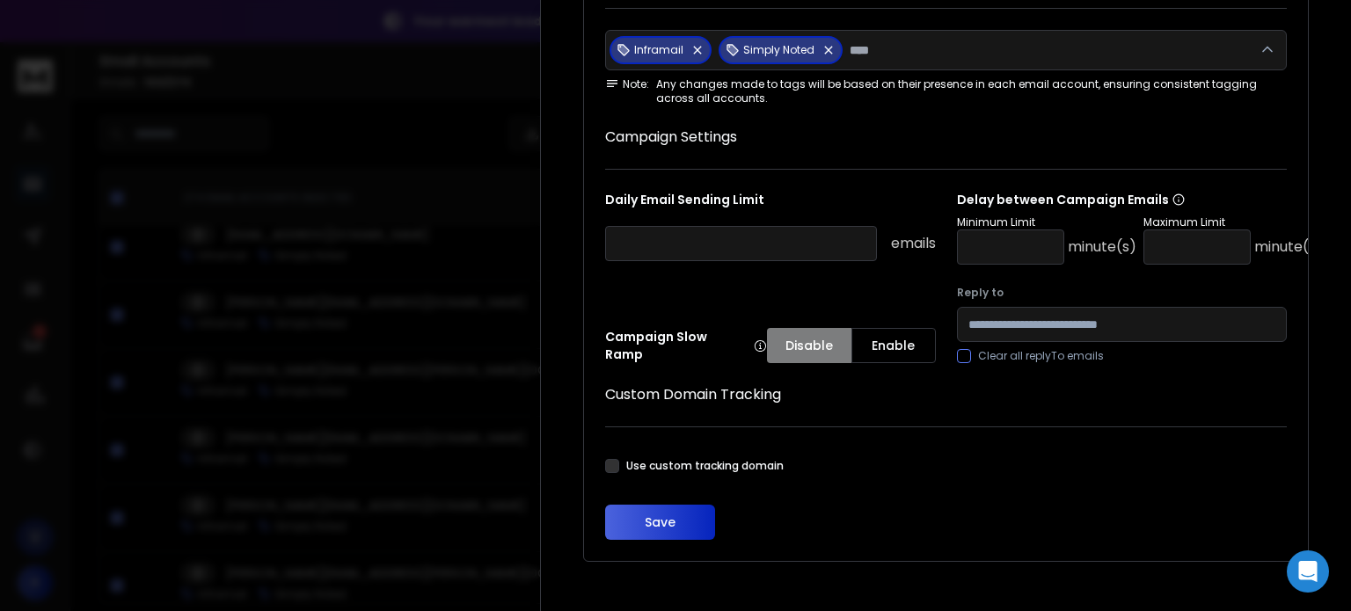
click at [675, 506] on button "Save" at bounding box center [660, 522] width 110 height 35
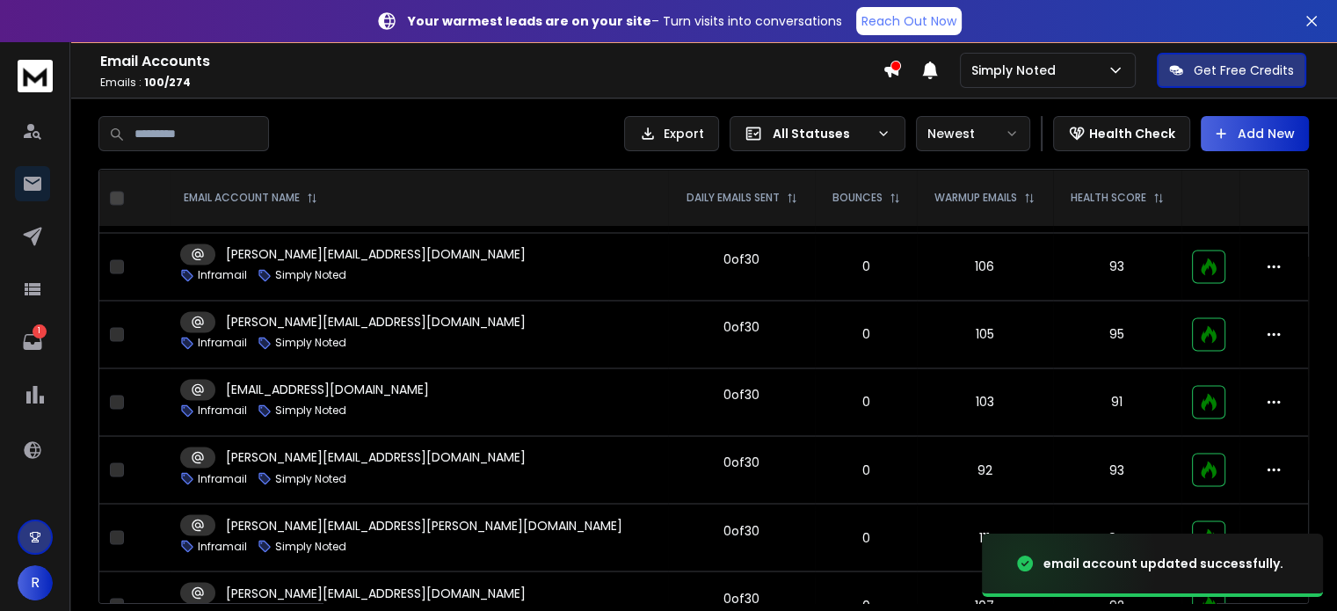
scroll to position [4008, 0]
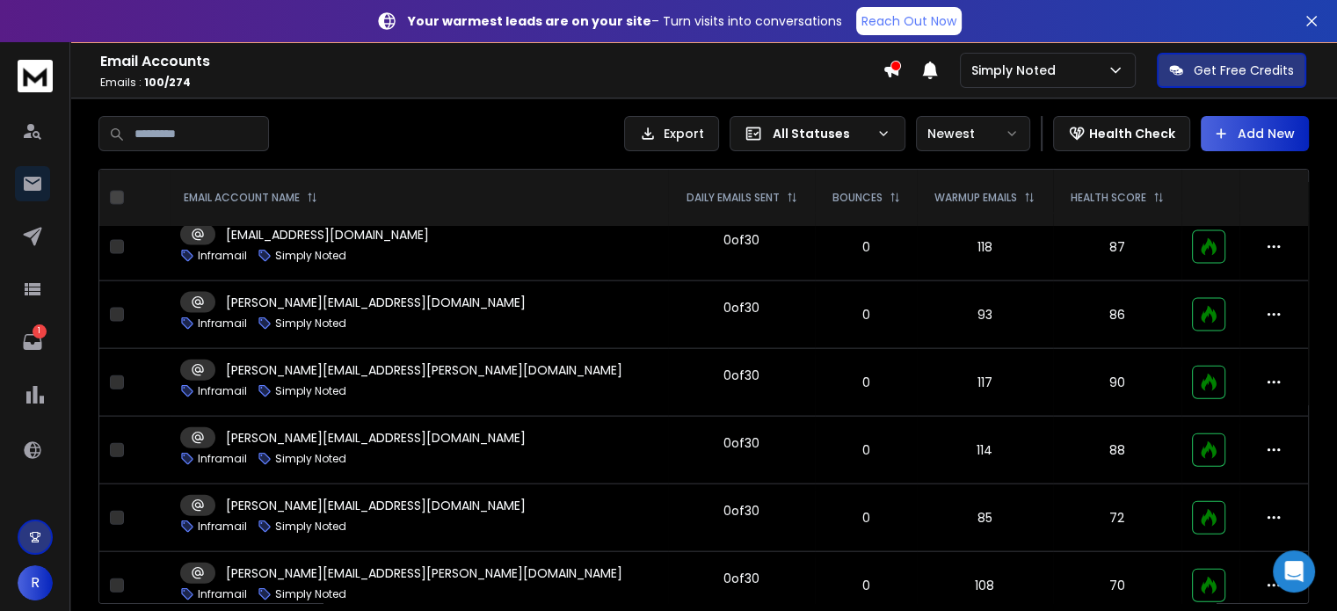
click at [413, 294] on p "r.elmore@simplynotedexpert.com" at bounding box center [376, 303] width 300 height 18
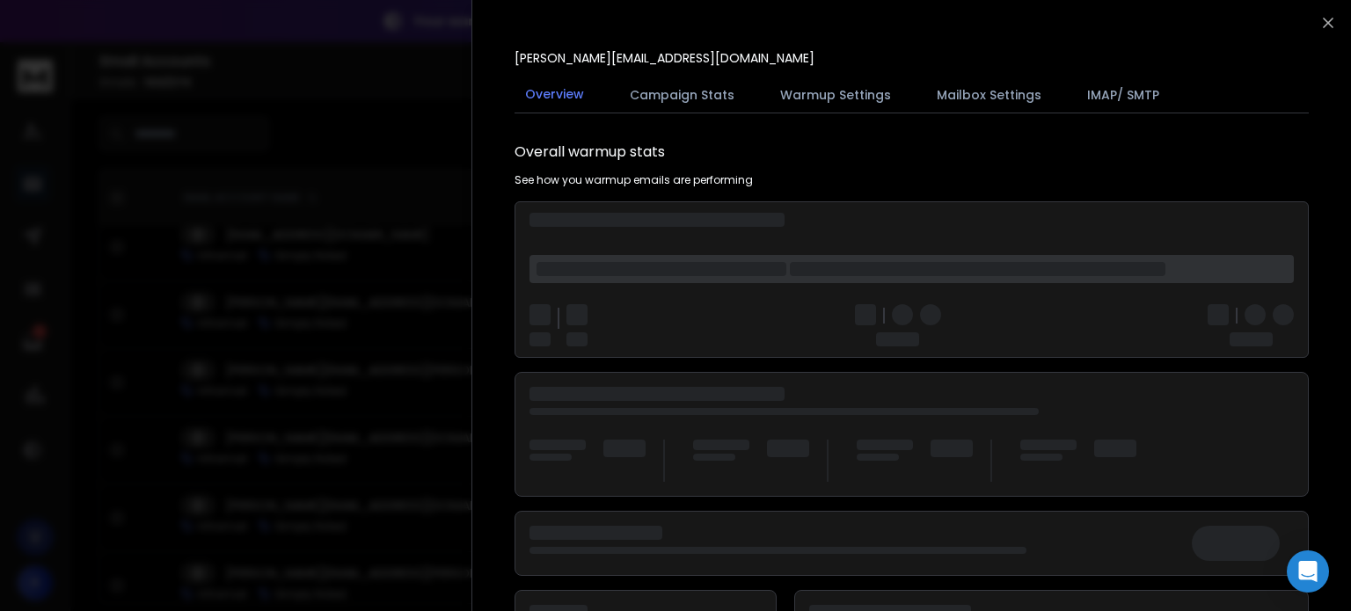
click at [981, 91] on button "Mailbox Settings" at bounding box center [989, 95] width 126 height 39
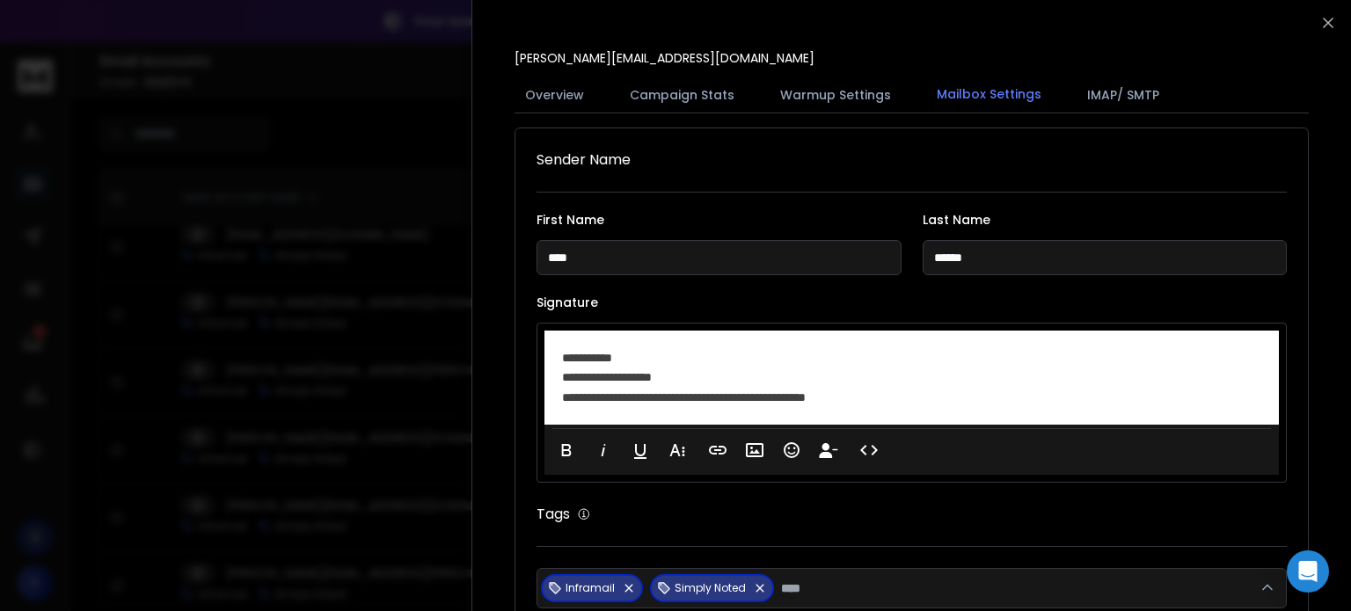
click at [322, 255] on div at bounding box center [675, 305] width 1351 height 611
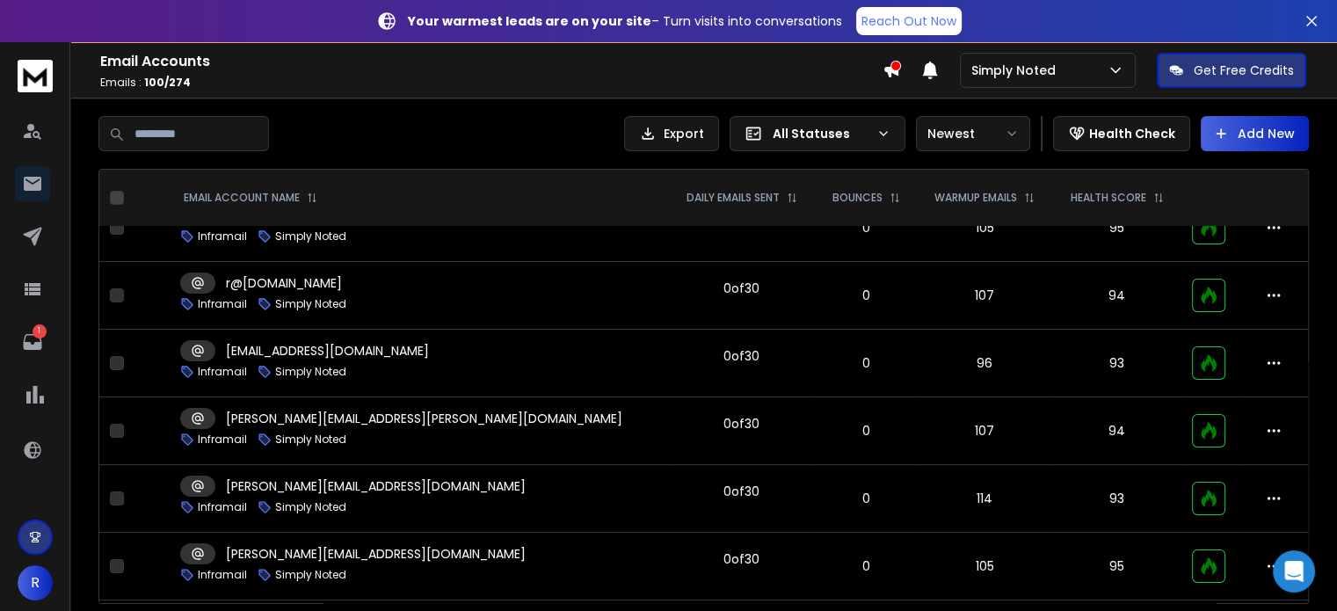
scroll to position [0, 0]
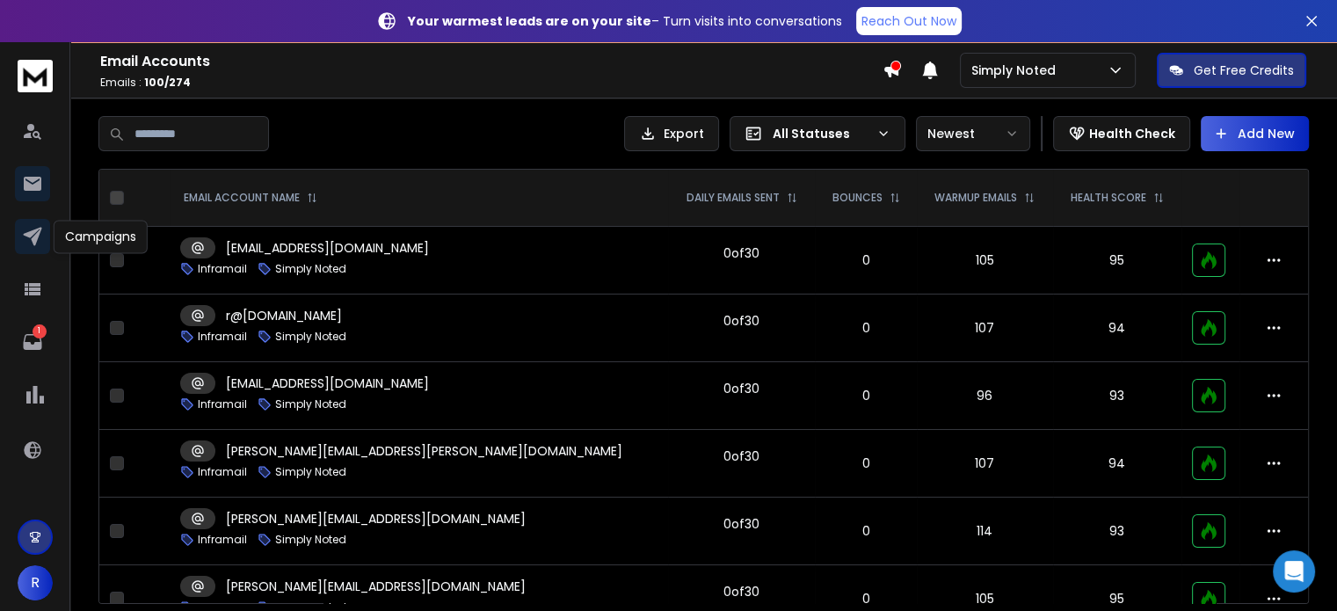
click at [29, 223] on link at bounding box center [32, 236] width 35 height 35
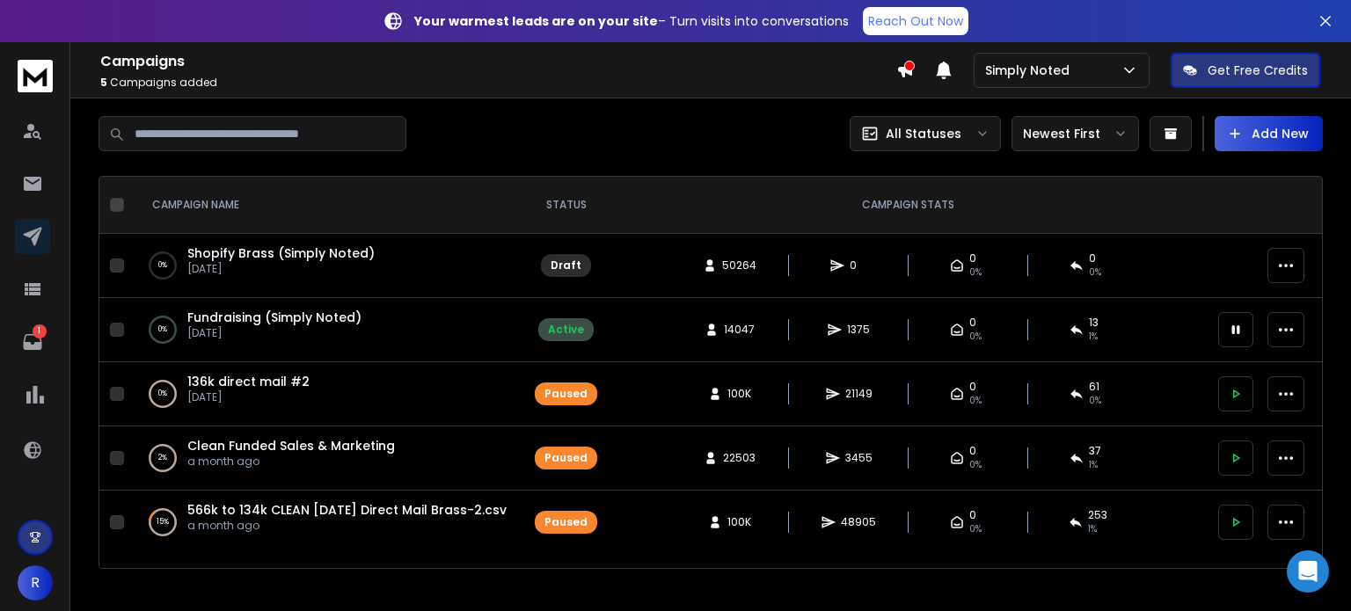
click at [338, 319] on span "Fundraising (Simply Noted)" at bounding box center [274, 318] width 174 height 18
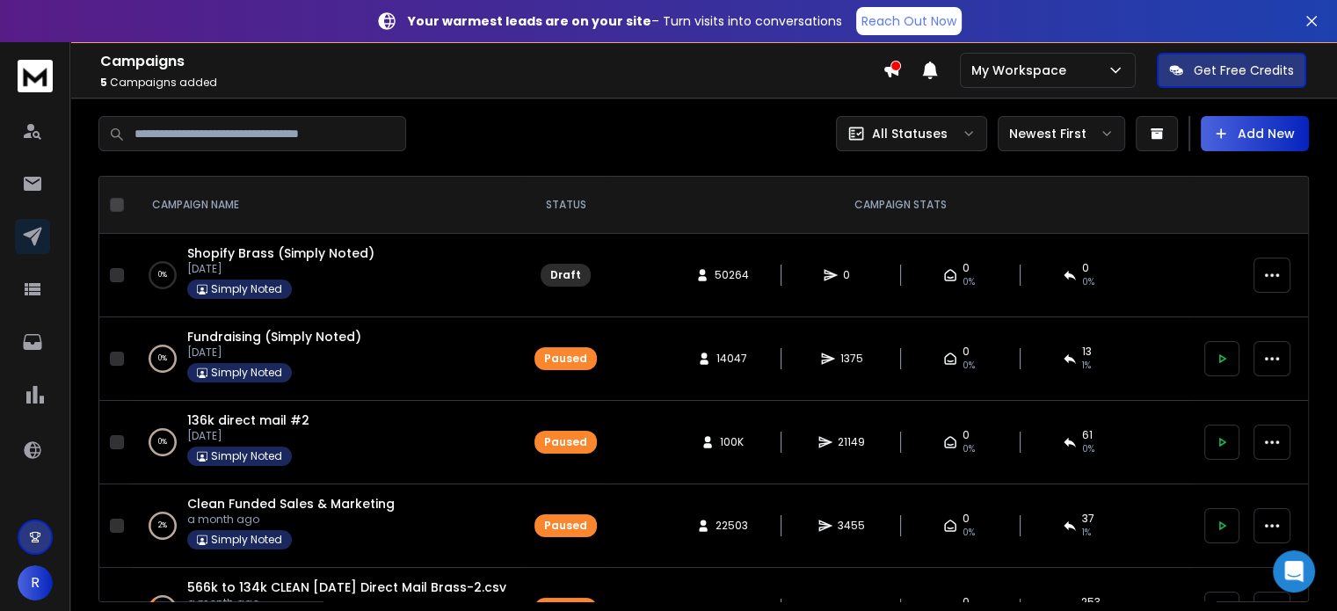
click at [320, 363] on div "Simply Noted" at bounding box center [274, 372] width 174 height 19
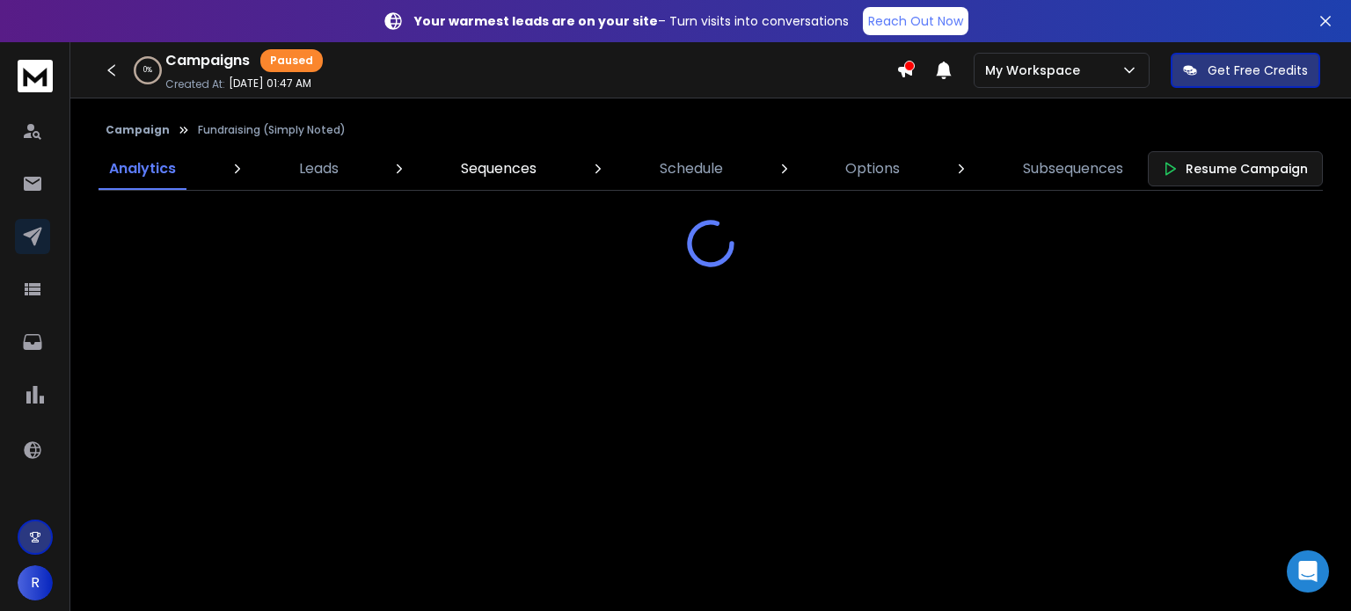
click at [509, 167] on p "Sequences" at bounding box center [499, 168] width 76 height 21
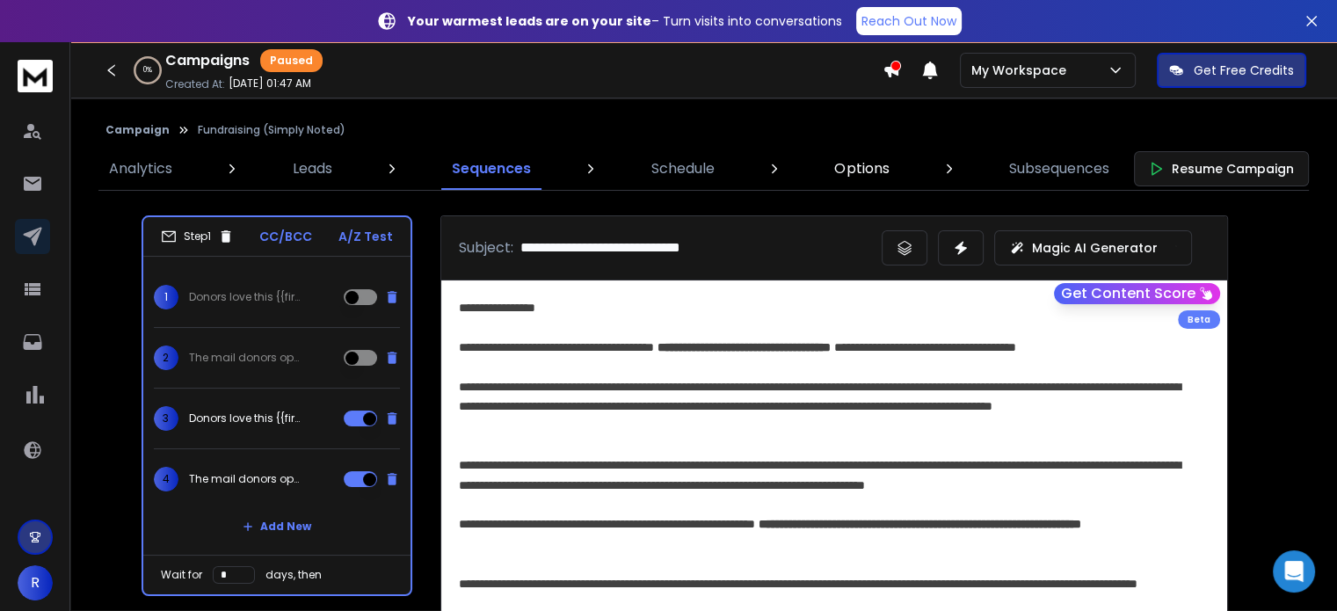
click at [865, 170] on p "Options" at bounding box center [861, 168] width 55 height 21
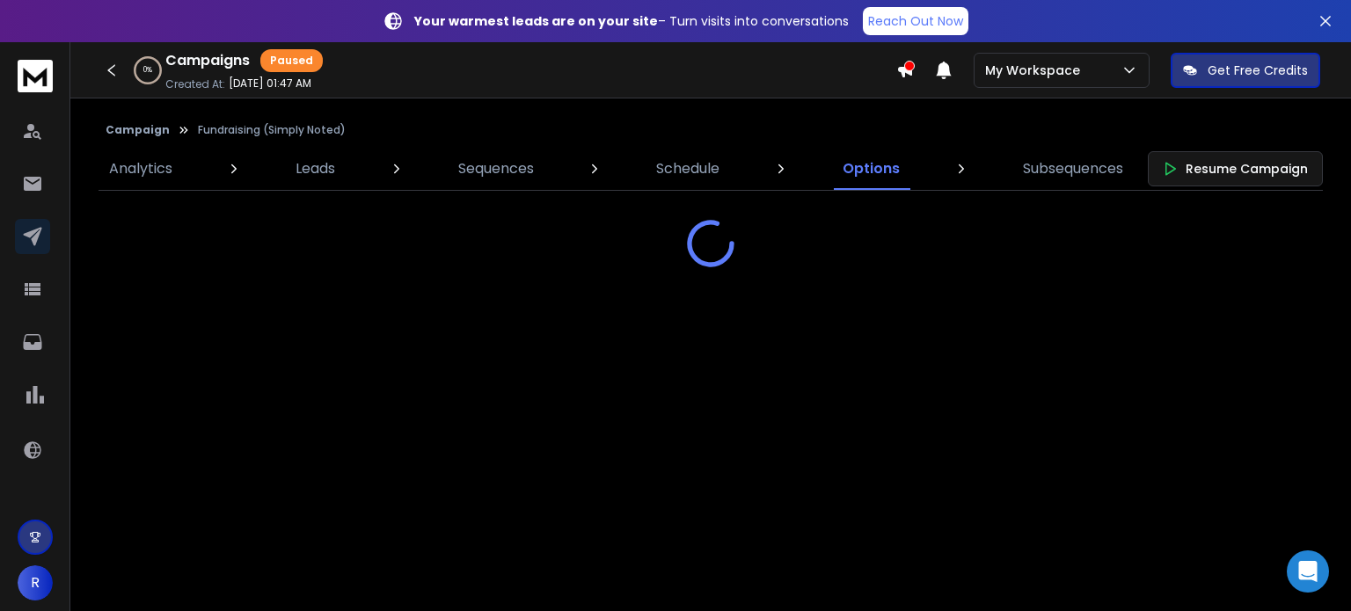
select select "**********"
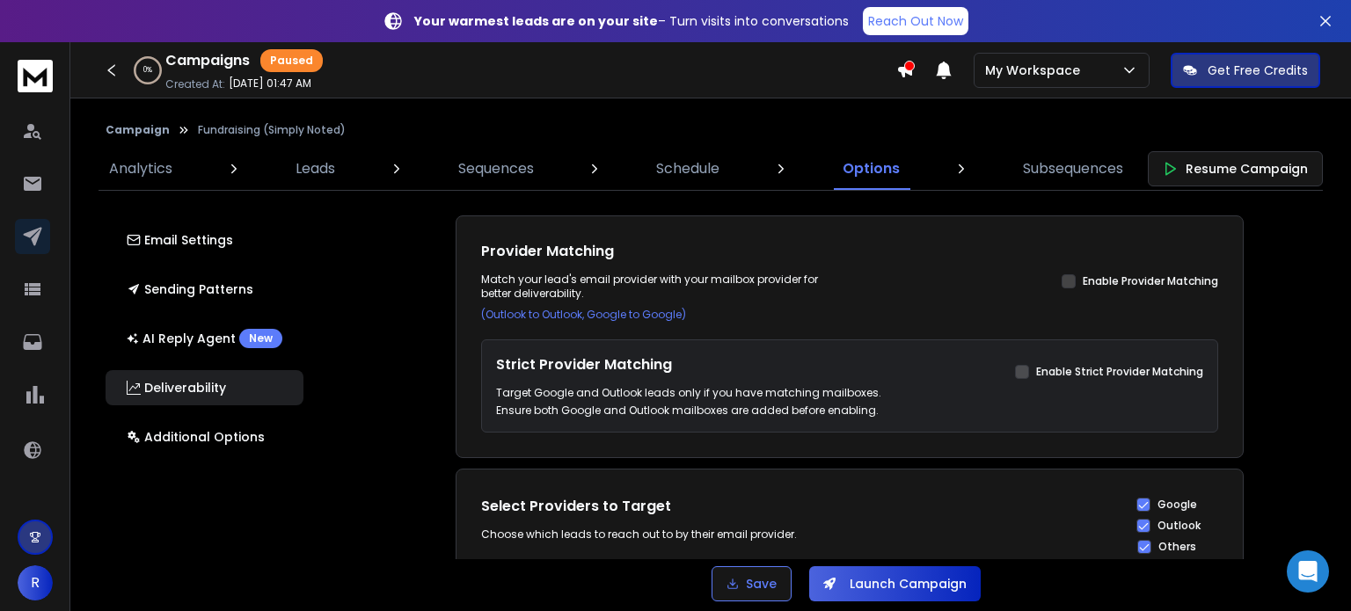
scroll to position [2299, 0]
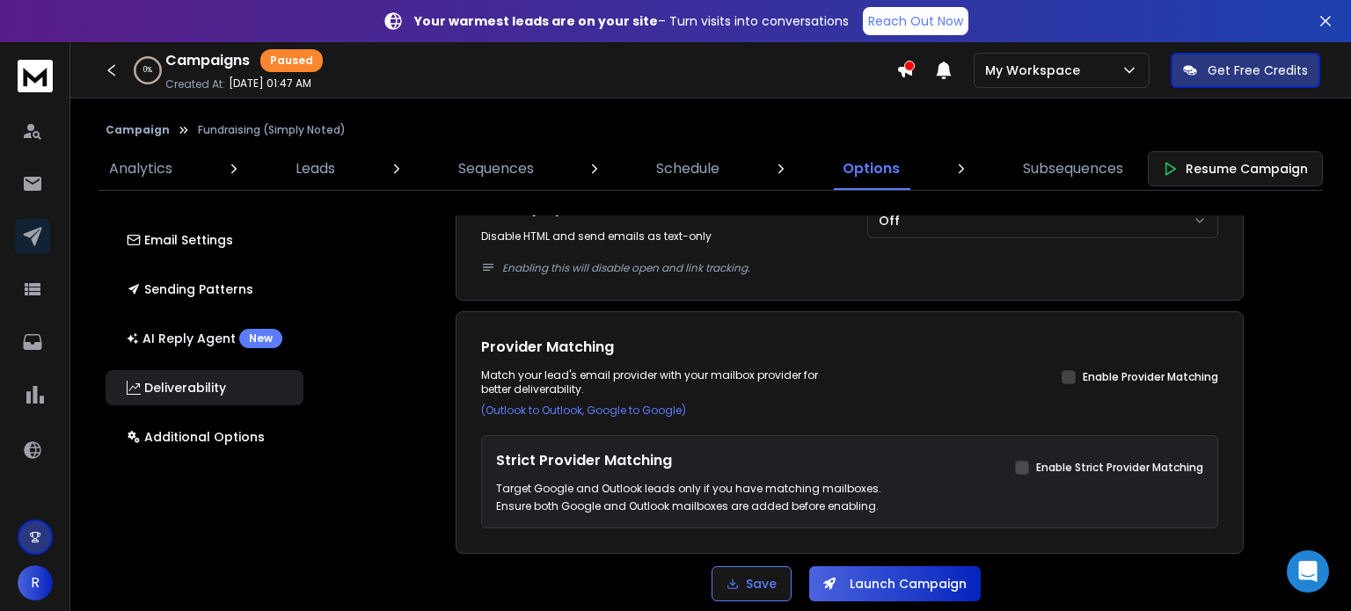
click at [922, 207] on div "Campaign Fundraising (Simply Noted) Analytics Leads Sequences Schedule Options …" at bounding box center [710, 169] width 1224 height 106
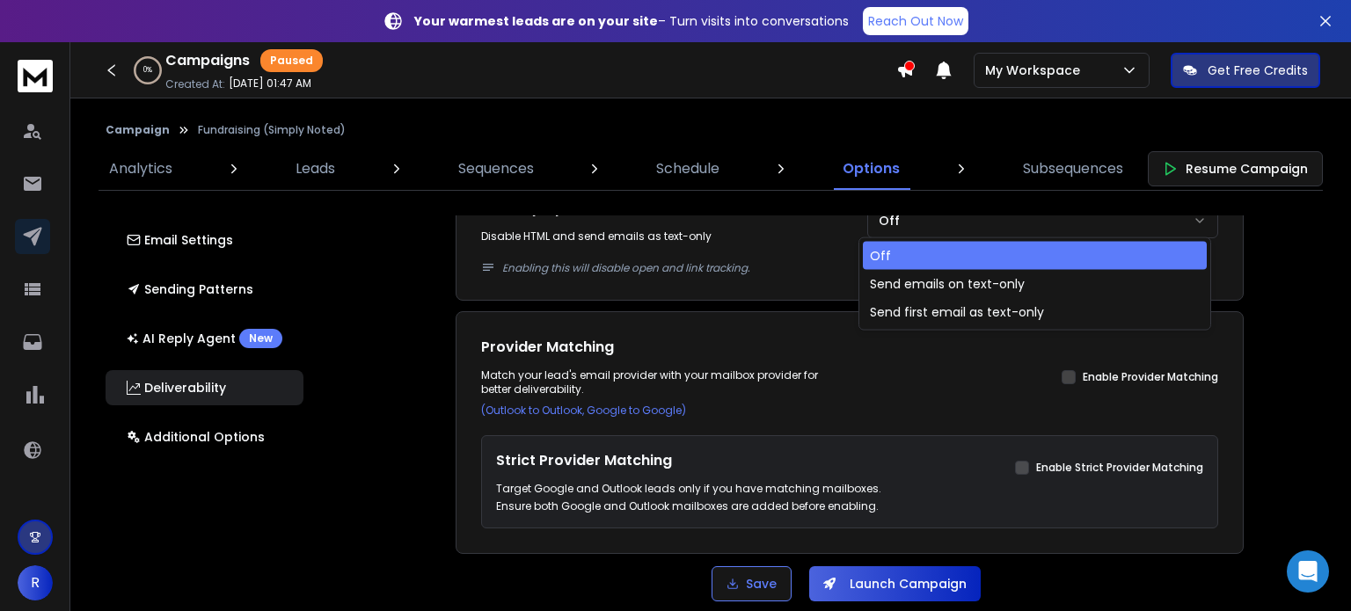
click at [919, 221] on button "Off" at bounding box center [1042, 220] width 351 height 35
select select "*"
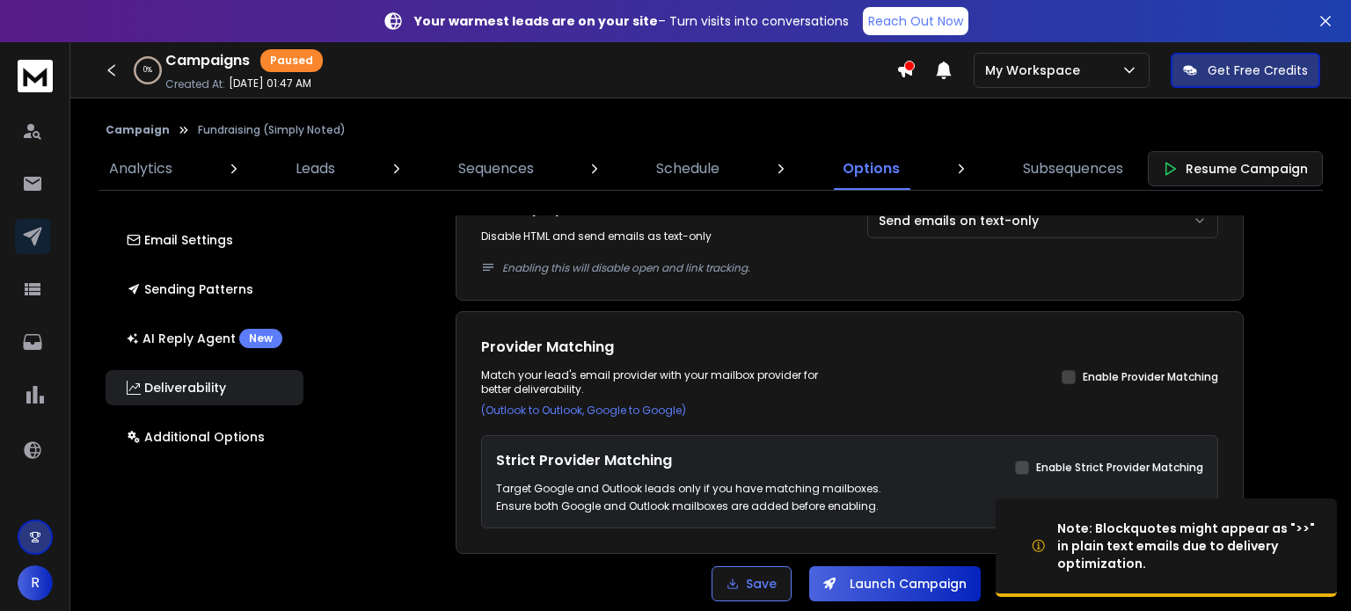
scroll to position [2211, 0]
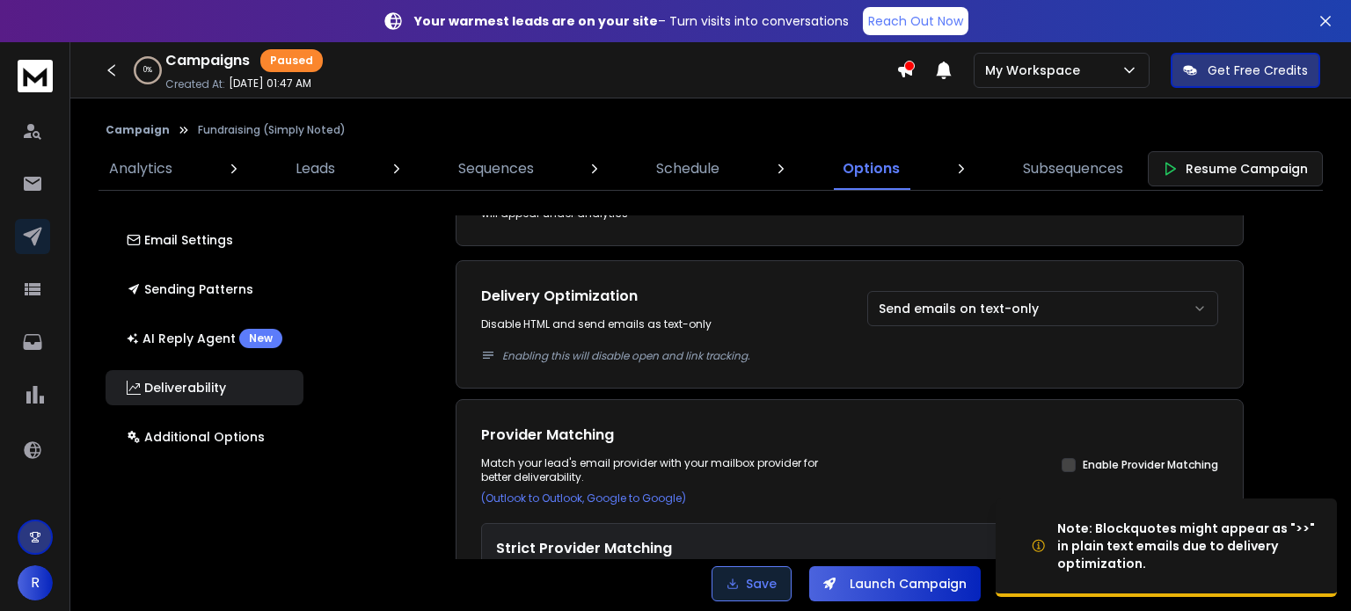
click at [763, 587] on button "Save" at bounding box center [751, 583] width 80 height 35
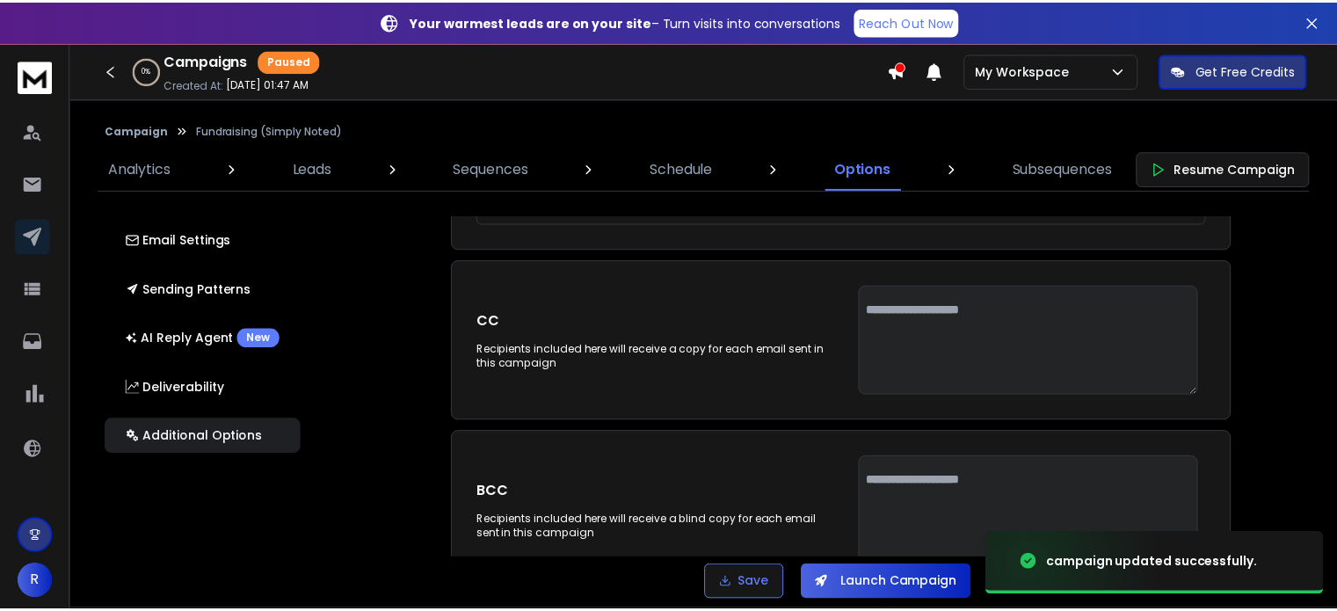
scroll to position [3588, 0]
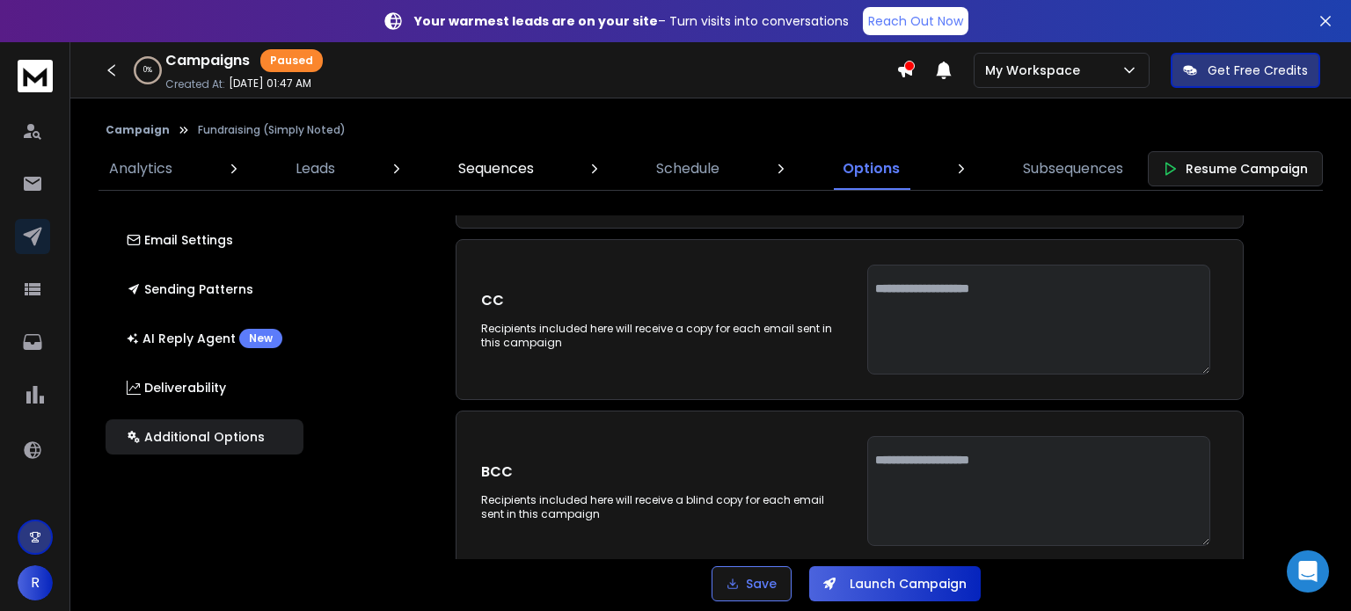
click at [467, 186] on link "Sequences" at bounding box center [496, 169] width 97 height 42
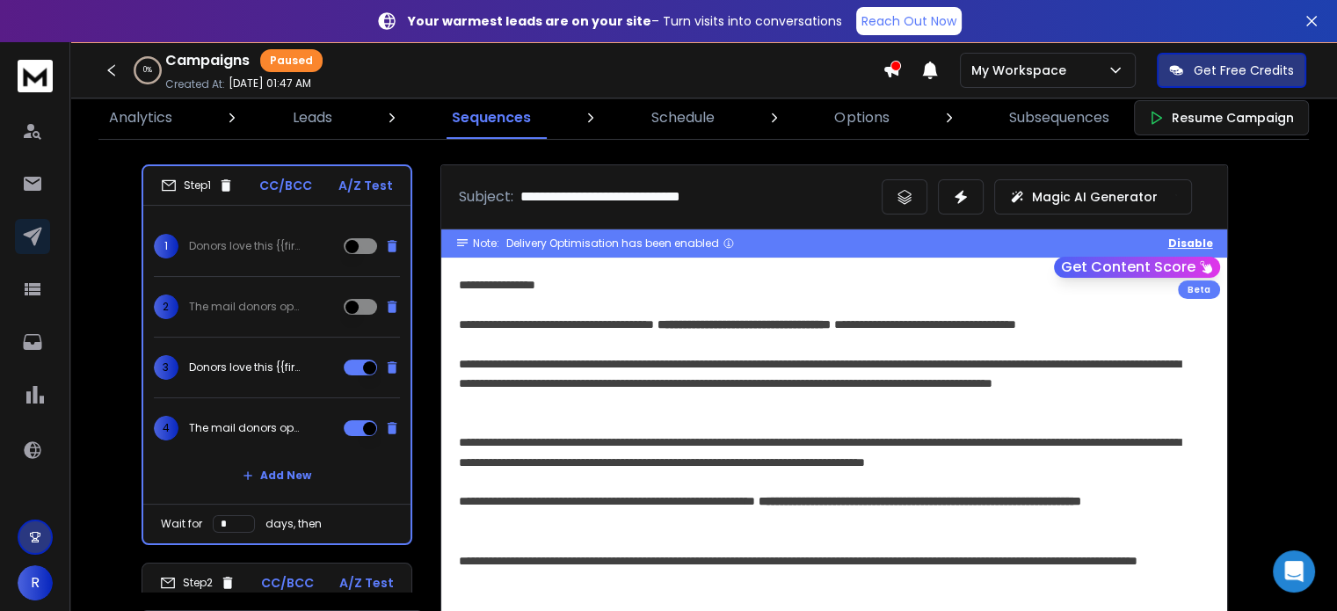
scroll to position [200, 0]
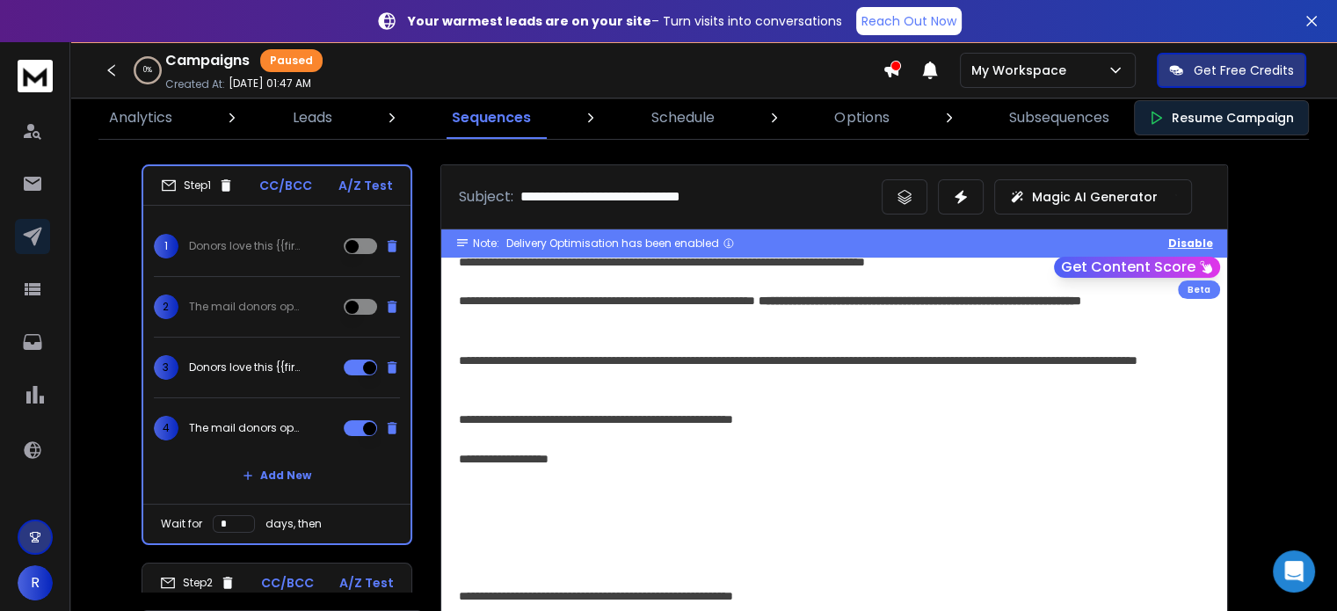
click at [1178, 128] on button "Resume Campaign" at bounding box center [1221, 117] width 175 height 35
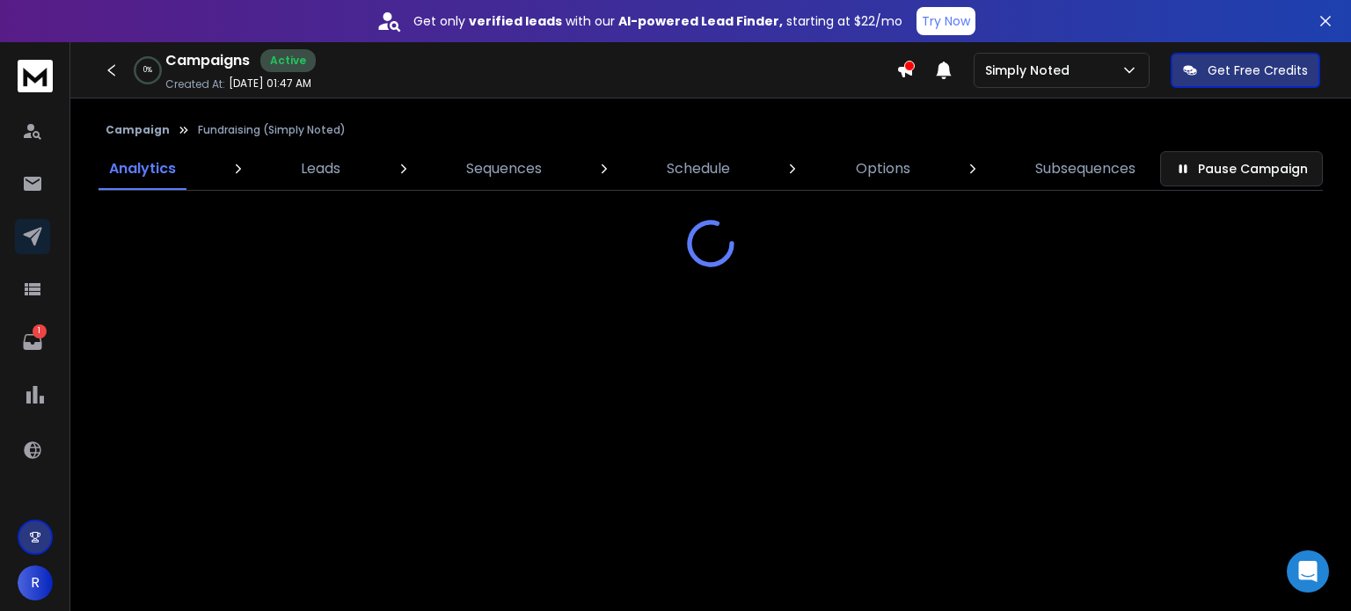
click at [963, 144] on div "Campaign Fundraising (Simply Noted) Analytics Leads Sequences Schedule Options …" at bounding box center [710, 153] width 1224 height 75
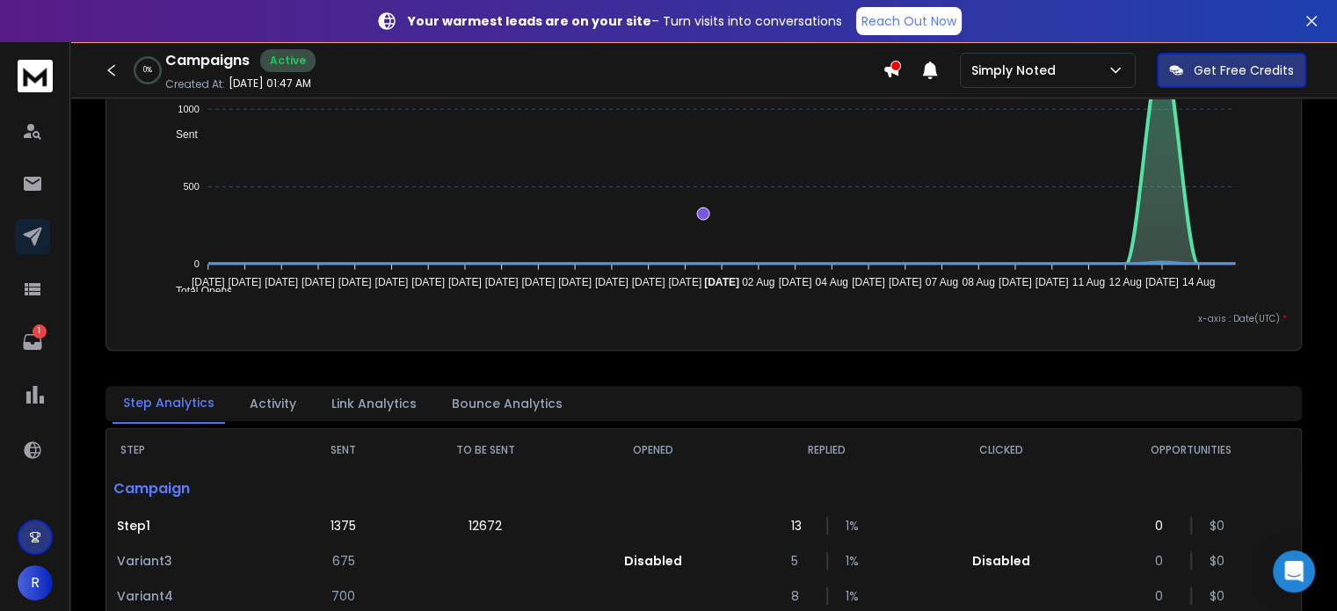
scroll to position [563, 0]
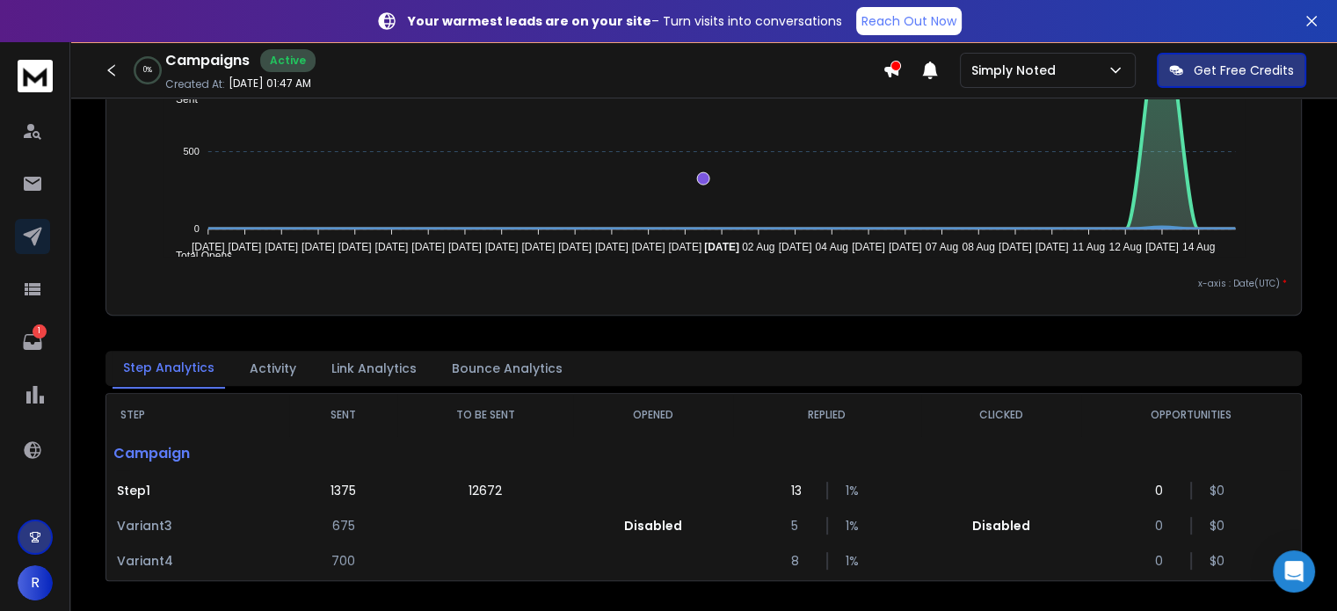
click at [244, 385] on button "Activity" at bounding box center [273, 368] width 68 height 39
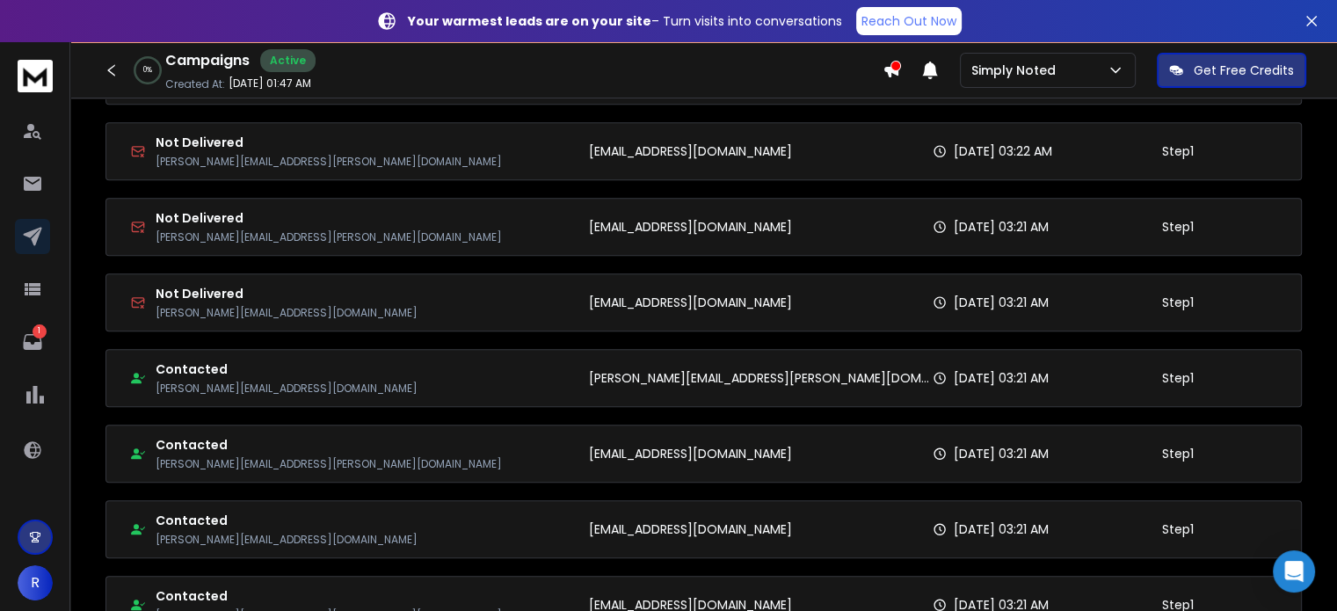
scroll to position [651, 0]
